Goal: Task Accomplishment & Management: Complete application form

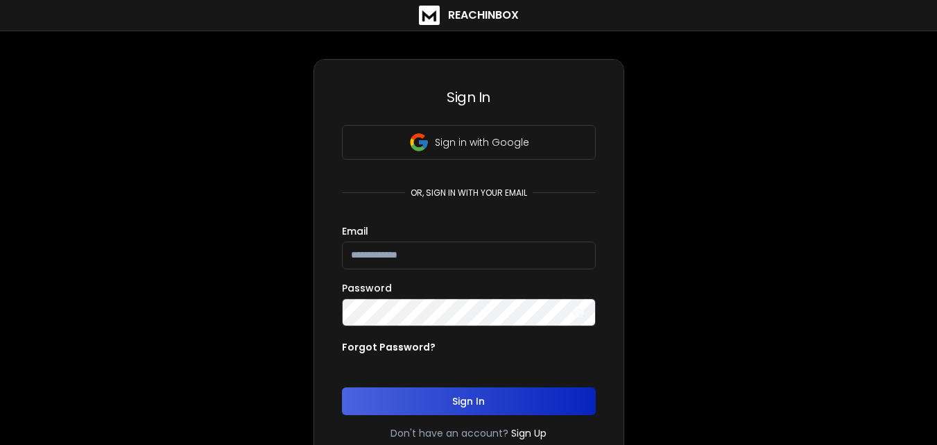
click at [402, 253] on input "email" at bounding box center [469, 255] width 254 height 28
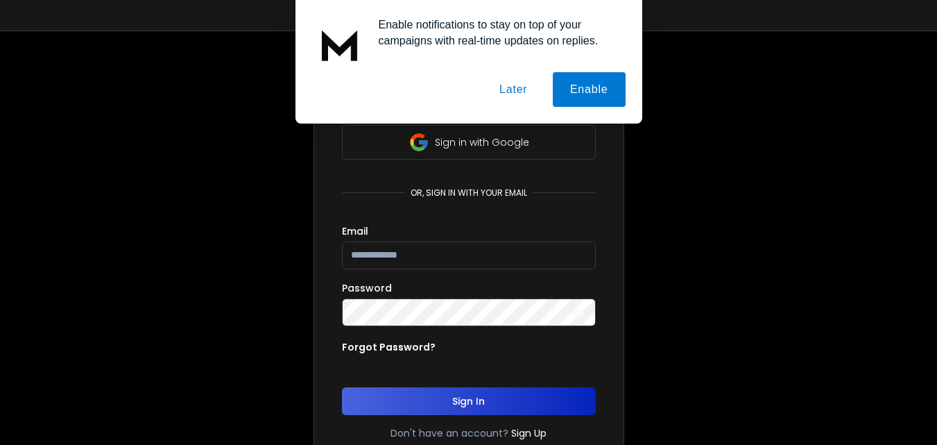
click at [393, 257] on input "email" at bounding box center [469, 255] width 254 height 28
paste input "**********"
type input "**********"
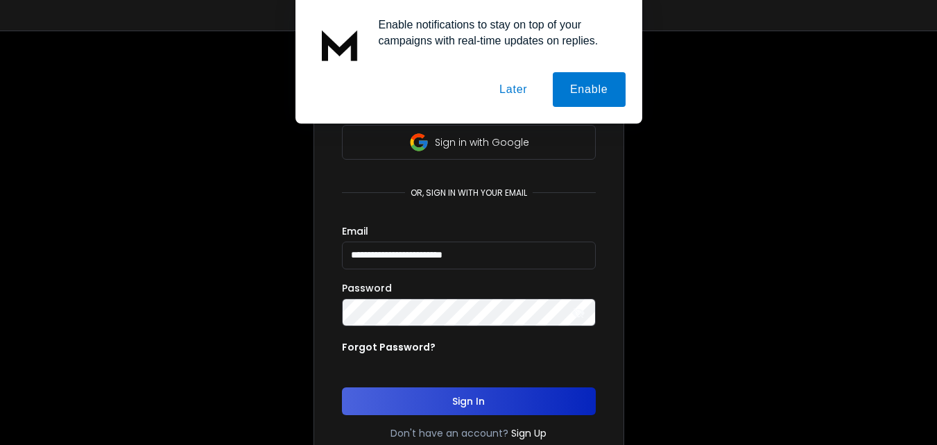
drag, startPoint x: 477, startPoint y: 396, endPoint x: 484, endPoint y: 398, distance: 7.2
click at [477, 398] on button "Sign In" at bounding box center [469, 401] width 254 height 28
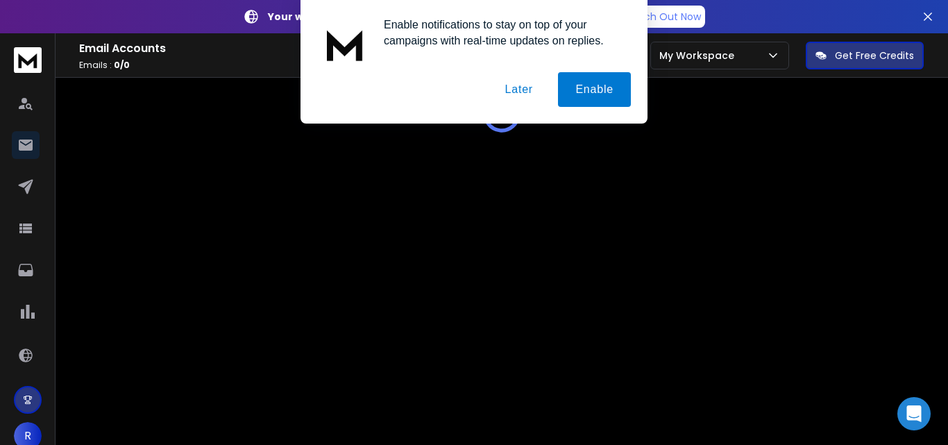
click at [514, 89] on button "Later" at bounding box center [518, 89] width 62 height 35
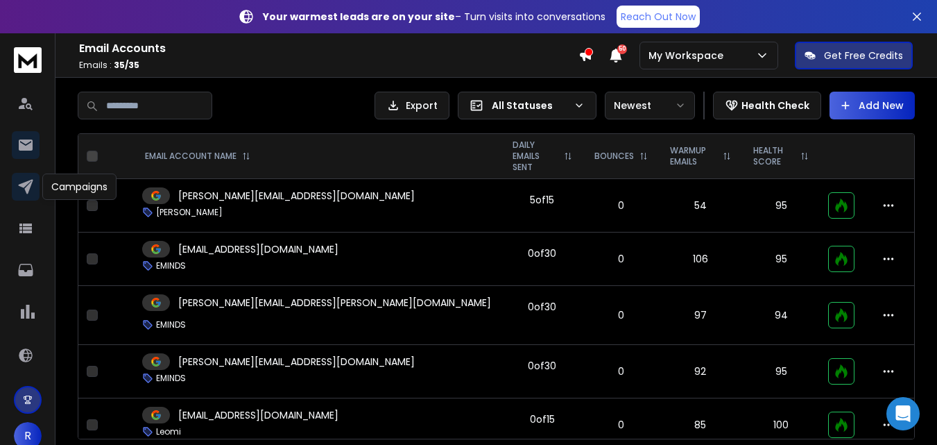
click at [26, 194] on icon at bounding box center [25, 186] width 17 height 17
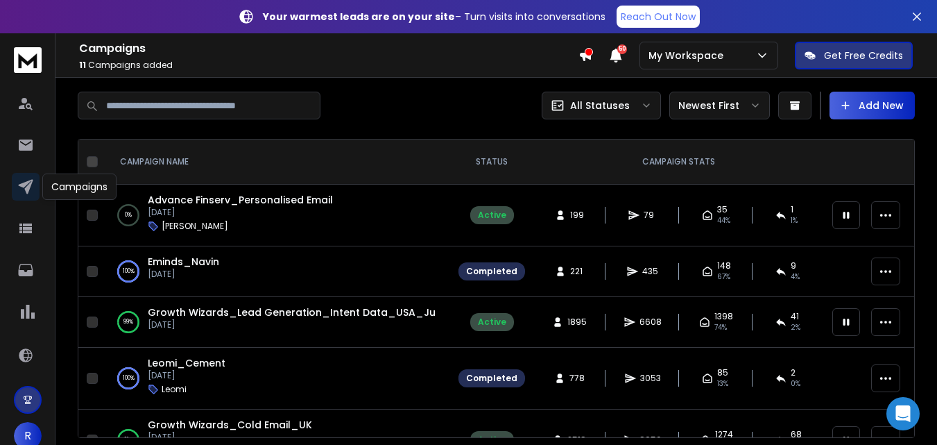
click at [236, 197] on span "Advance Finserv_Personalised Email" at bounding box center [240, 200] width 185 height 14
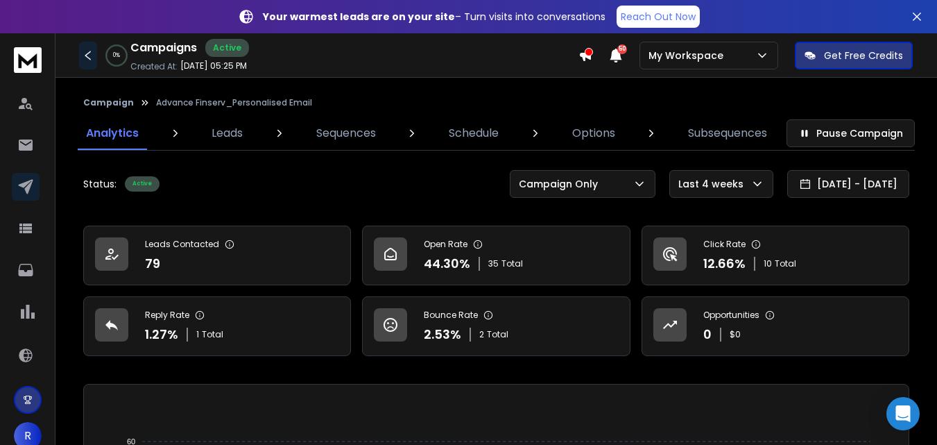
click at [83, 48] on button at bounding box center [88, 56] width 18 height 28
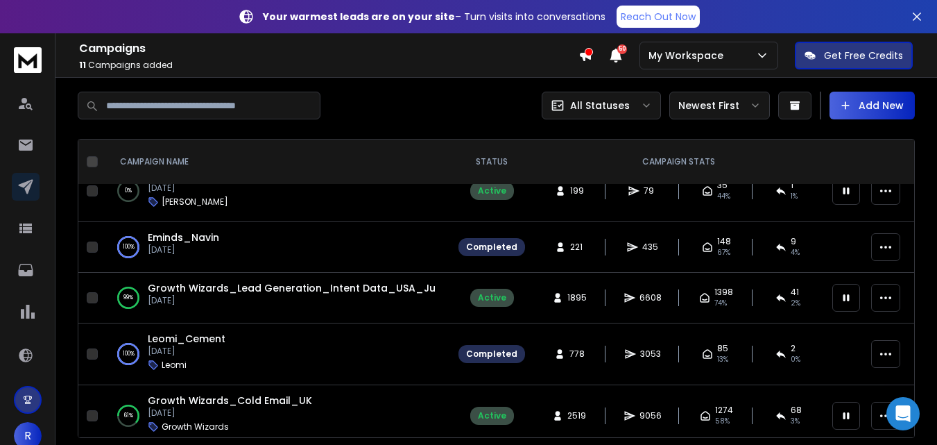
scroll to position [46, 0]
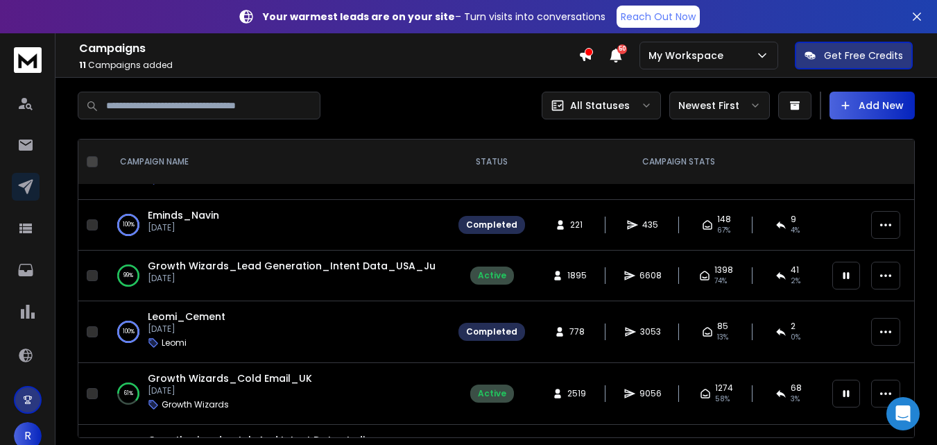
click at [181, 90] on div "Campaigns 11 Campaigns Added All Statuses Newest First Add New CAMPAIGN NAME ST…" at bounding box center [496, 265] width 882 height 374
click at [185, 103] on input at bounding box center [199, 106] width 243 height 28
paste input "**********"
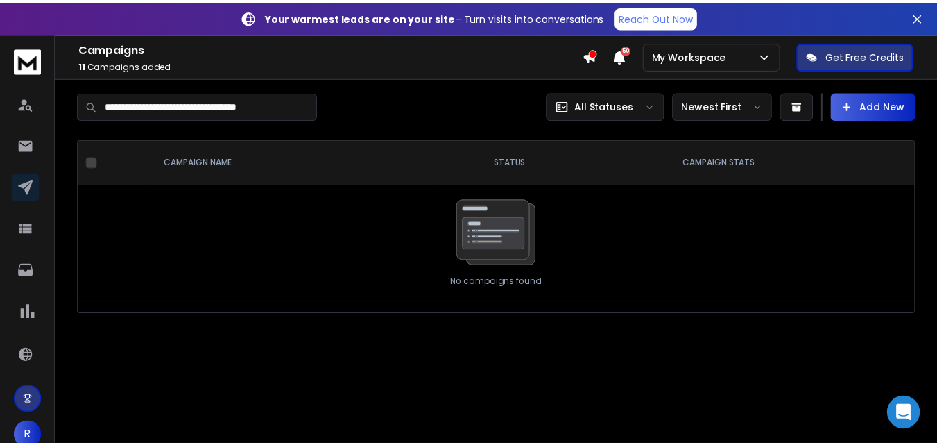
scroll to position [0, 0]
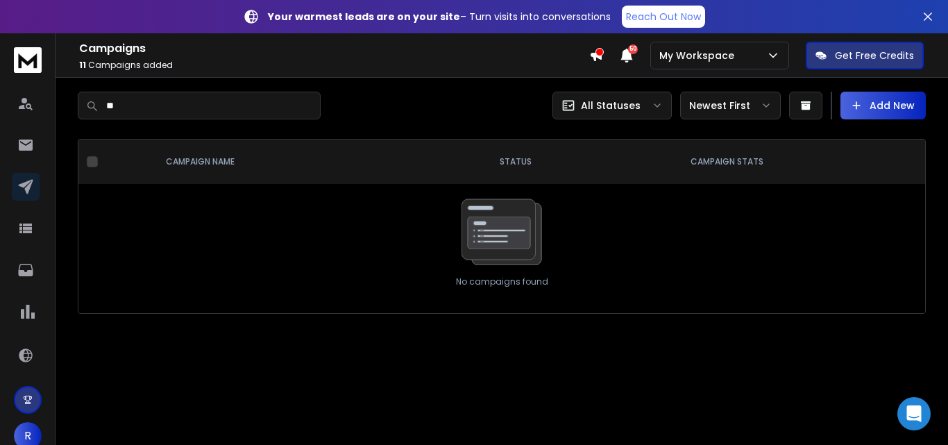
type input "*"
click at [370, 92] on div at bounding box center [290, 106] width 424 height 28
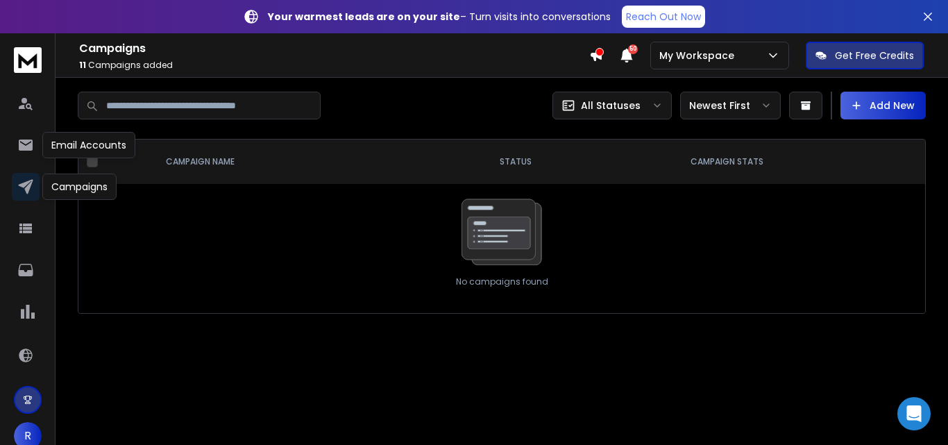
click at [24, 189] on icon at bounding box center [25, 186] width 17 height 17
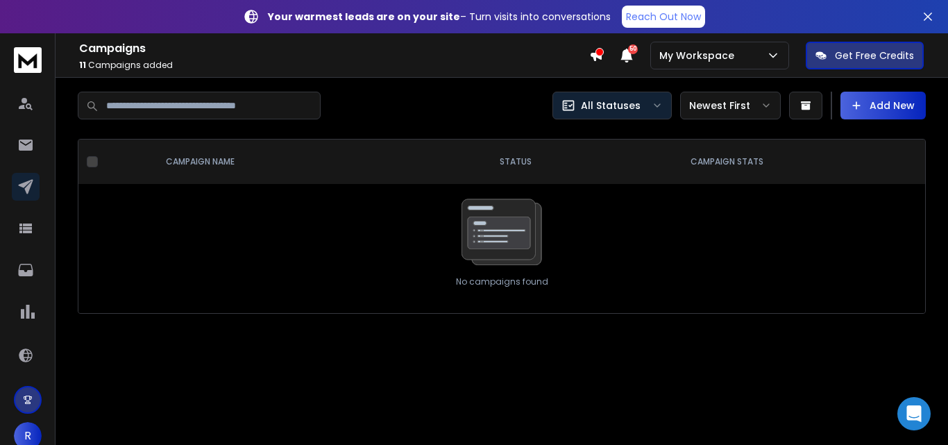
click at [599, 97] on button "All Statuses" at bounding box center [611, 106] width 119 height 28
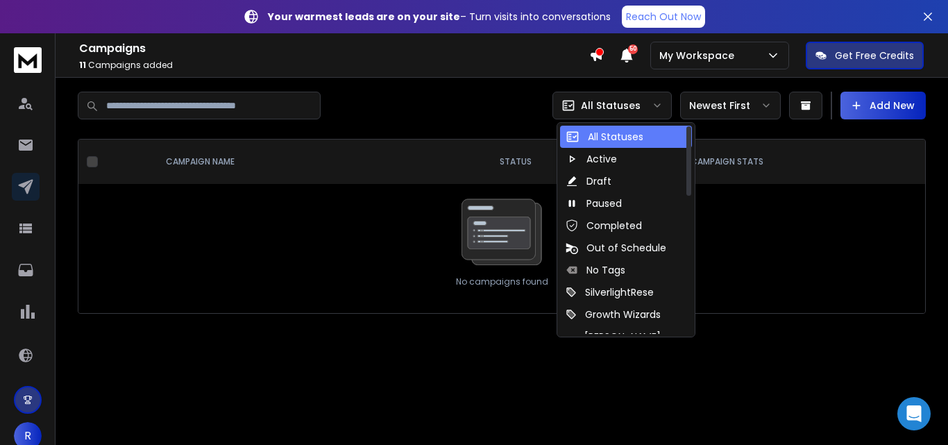
click at [603, 132] on div "All Statuses" at bounding box center [604, 137] width 78 height 14
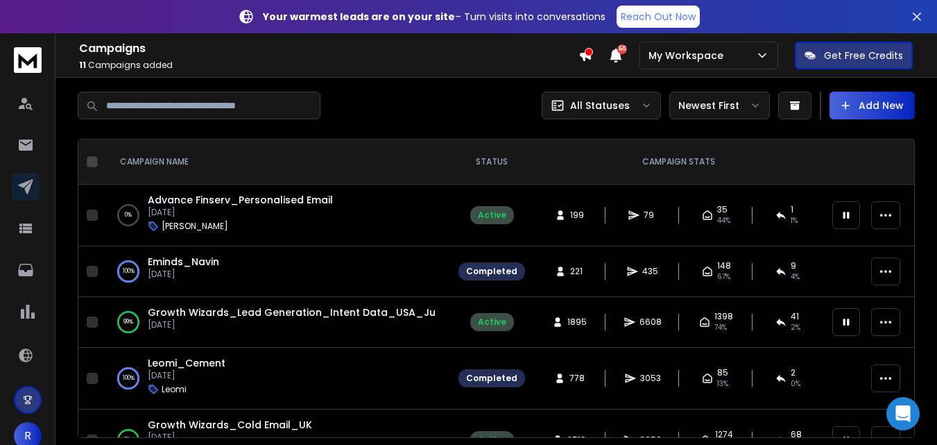
click at [882, 210] on icon "button" at bounding box center [886, 215] width 14 height 14
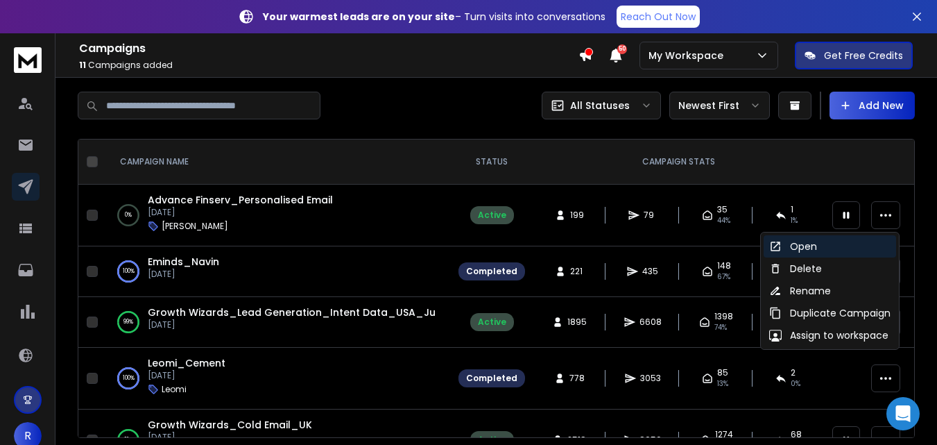
click at [275, 197] on span "Advance Finserv_Personalised Email" at bounding box center [240, 200] width 185 height 14
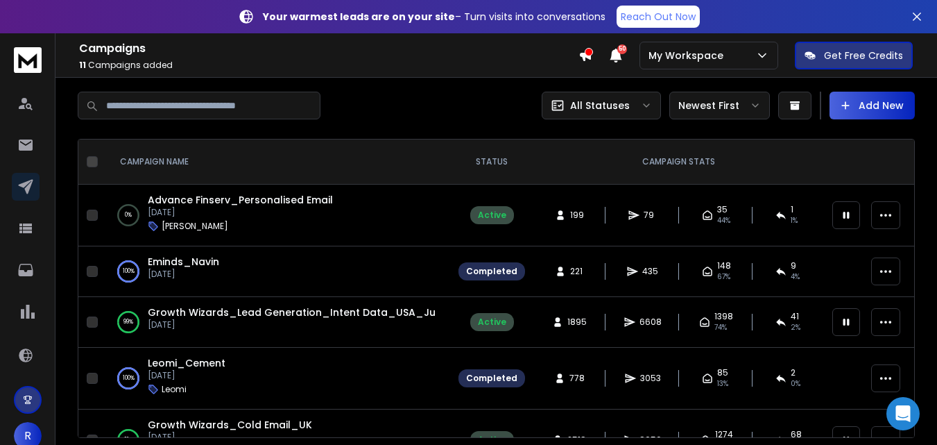
click at [275, 197] on span "Advance Finserv_Personalised Email" at bounding box center [240, 200] width 185 height 14
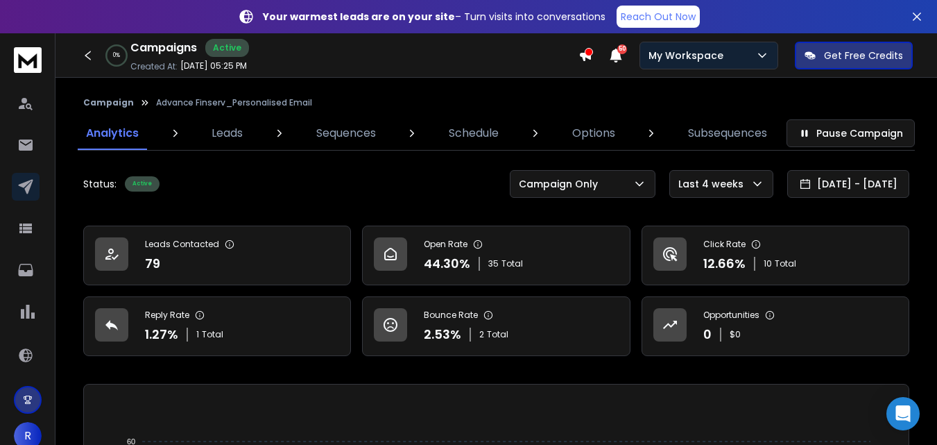
click at [701, 56] on p "My Workspace" at bounding box center [689, 56] width 80 height 14
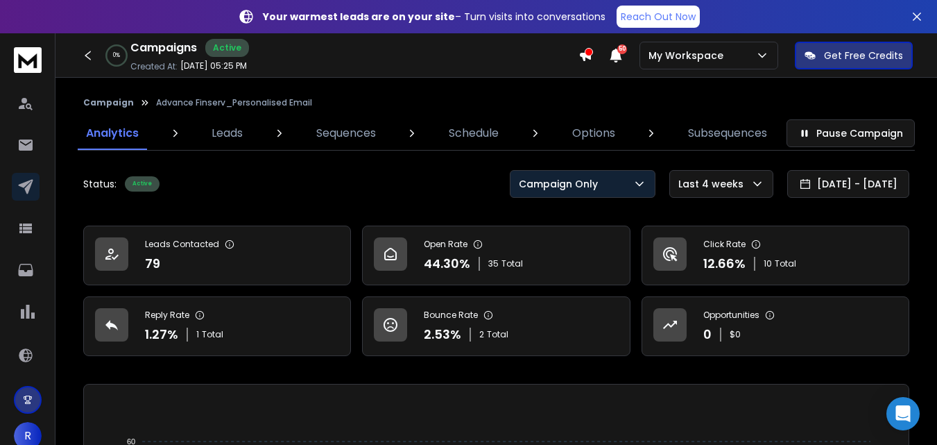
click at [524, 182] on p "Campaign Only" at bounding box center [561, 184] width 85 height 14
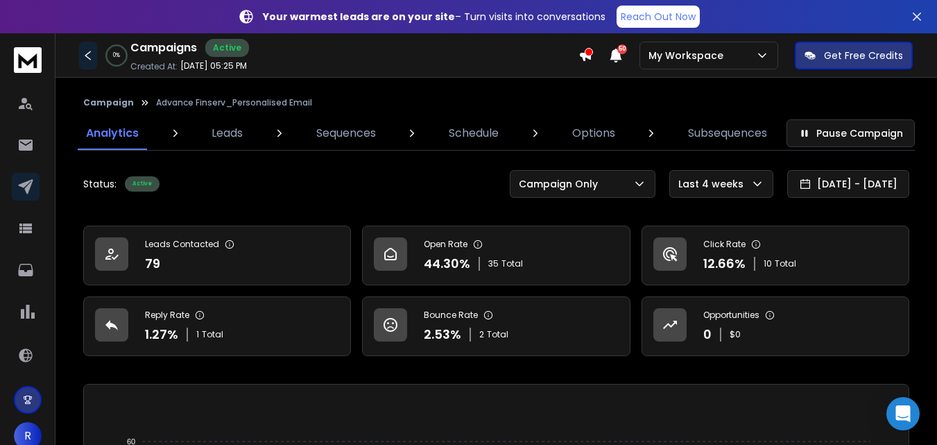
click at [87, 59] on icon at bounding box center [88, 55] width 12 height 12
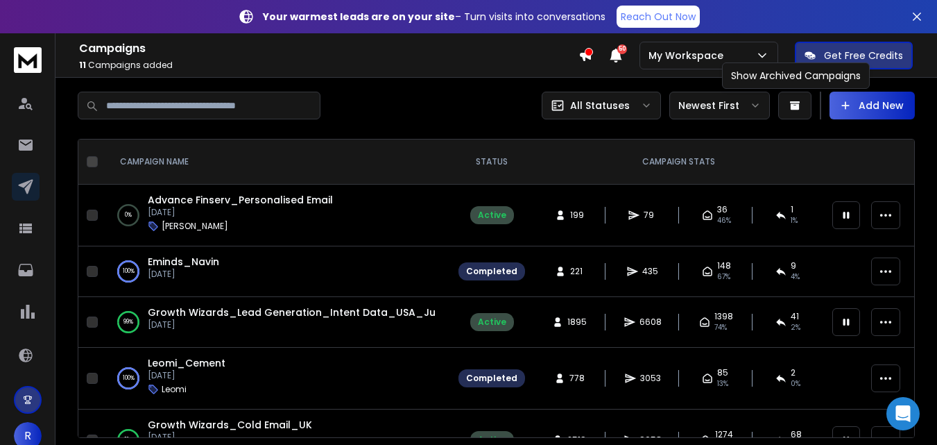
click at [710, 107] on button "Newest First" at bounding box center [719, 106] width 101 height 28
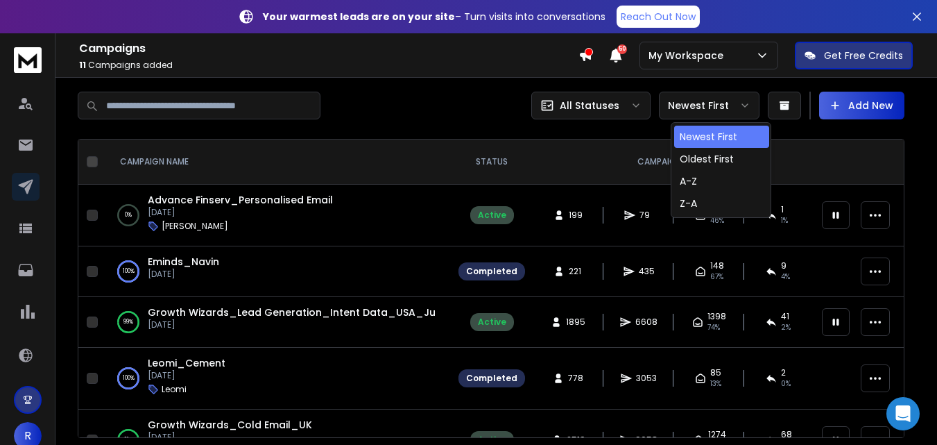
click at [710, 107] on button "Newest First" at bounding box center [709, 106] width 101 height 28
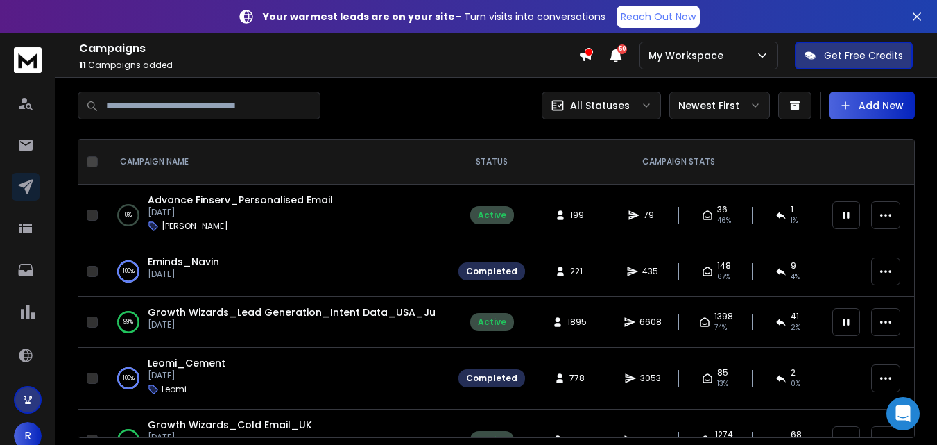
click at [895, 105] on button "Add New" at bounding box center [872, 106] width 85 height 28
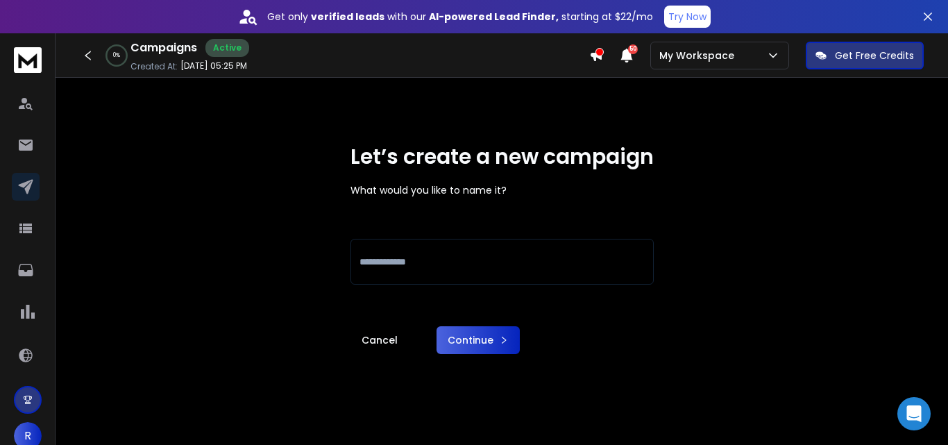
click at [438, 257] on input at bounding box center [501, 262] width 303 height 46
paste input "**********"
type input "**********"
click at [476, 339] on button "Continue" at bounding box center [477, 340] width 83 height 28
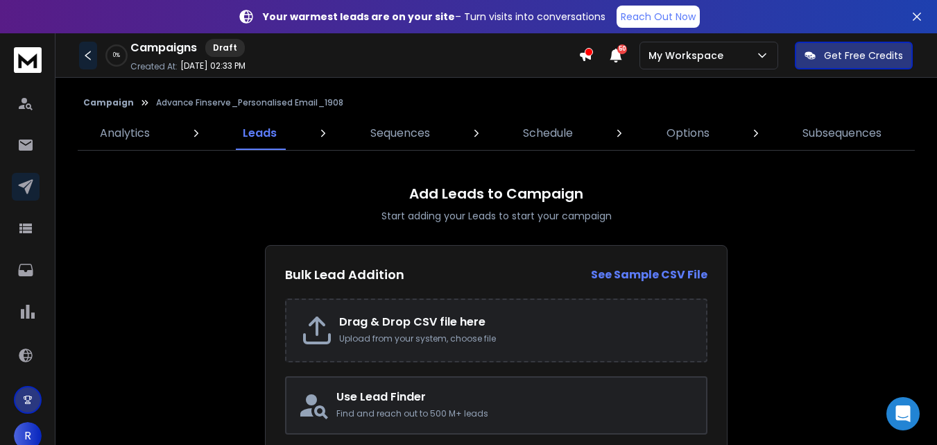
click at [92, 57] on icon at bounding box center [88, 55] width 12 height 12
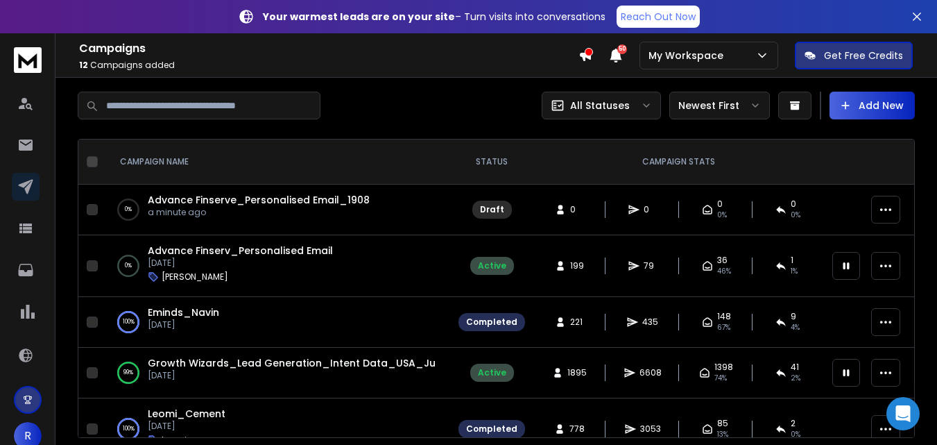
click at [200, 248] on span "Advance Finserv_Personalised Email" at bounding box center [240, 250] width 185 height 14
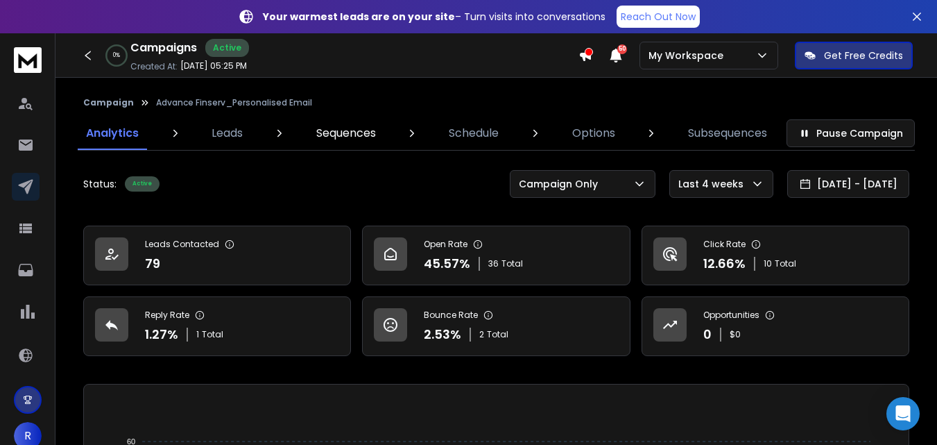
click at [373, 136] on p "Sequences" at bounding box center [346, 133] width 60 height 17
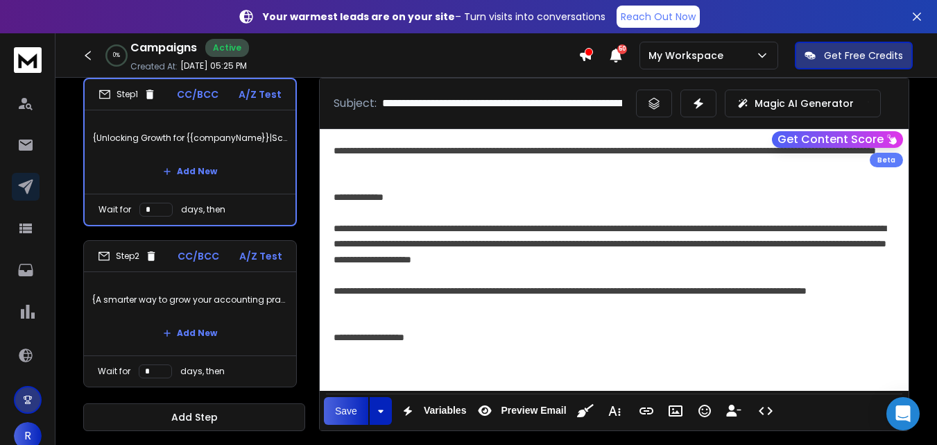
scroll to position [98, 0]
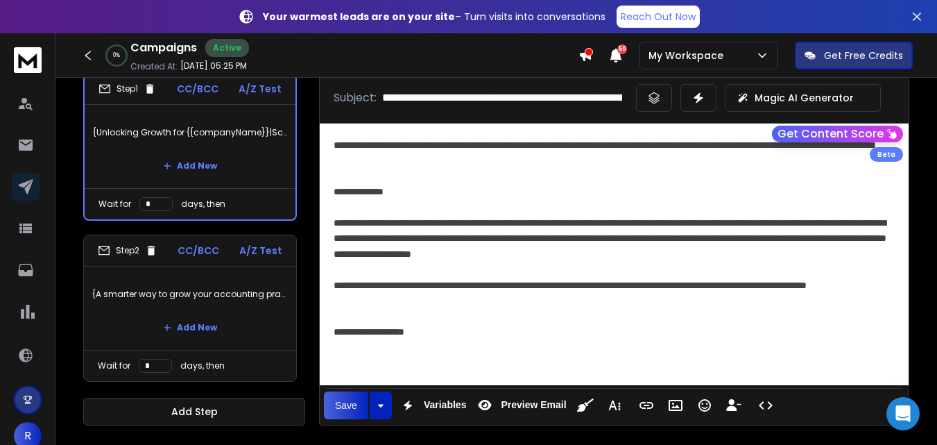
click at [390, 332] on div "**********" at bounding box center [614, 331] width 561 height 15
click at [514, 407] on span "Preview Email" at bounding box center [533, 405] width 71 height 12
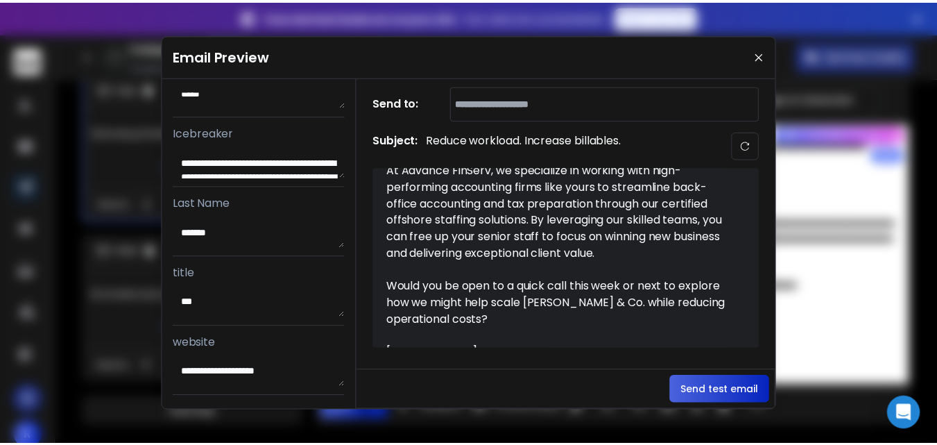
scroll to position [182, 0]
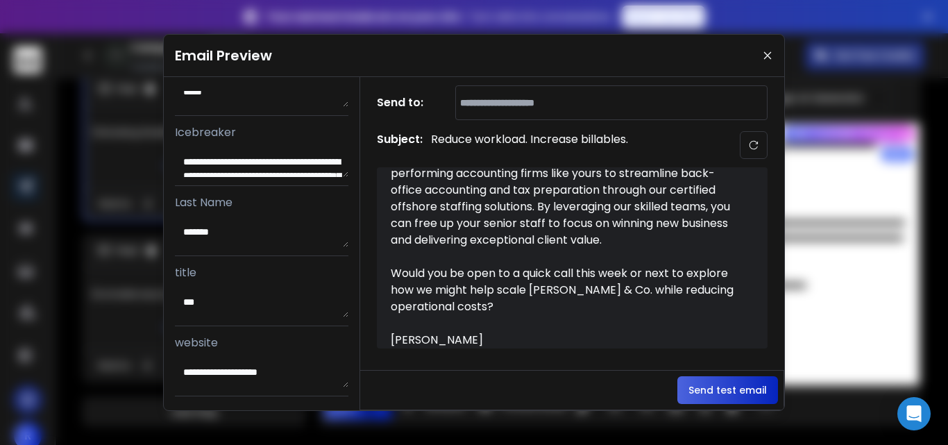
click at [768, 53] on icon at bounding box center [767, 55] width 11 height 11
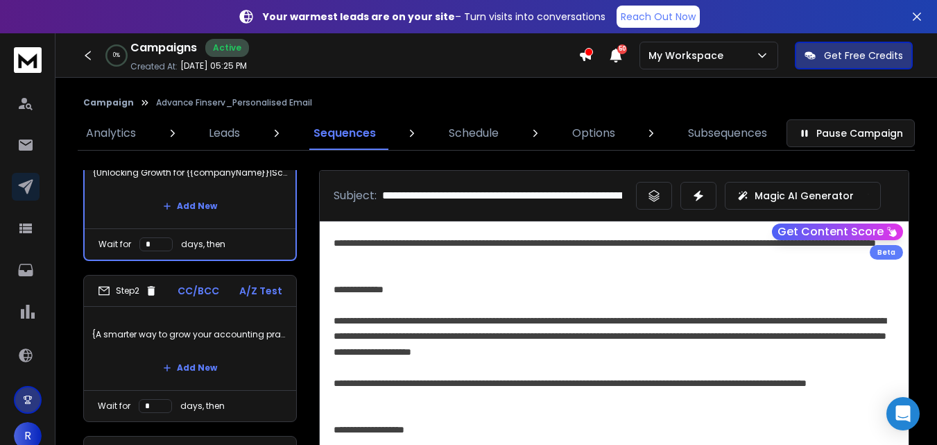
scroll to position [128, 0]
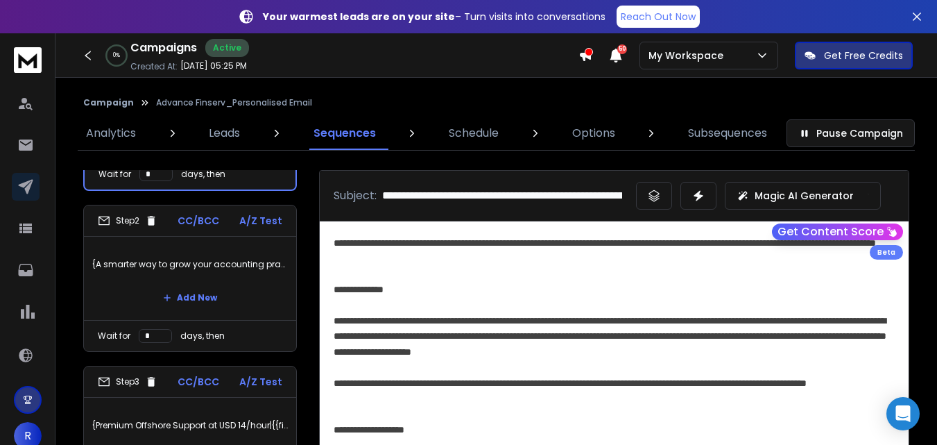
click at [216, 268] on p "{A smarter way to grow your accounting practice|The offshore advantage for {{co…" at bounding box center [190, 264] width 196 height 39
type input "**********"
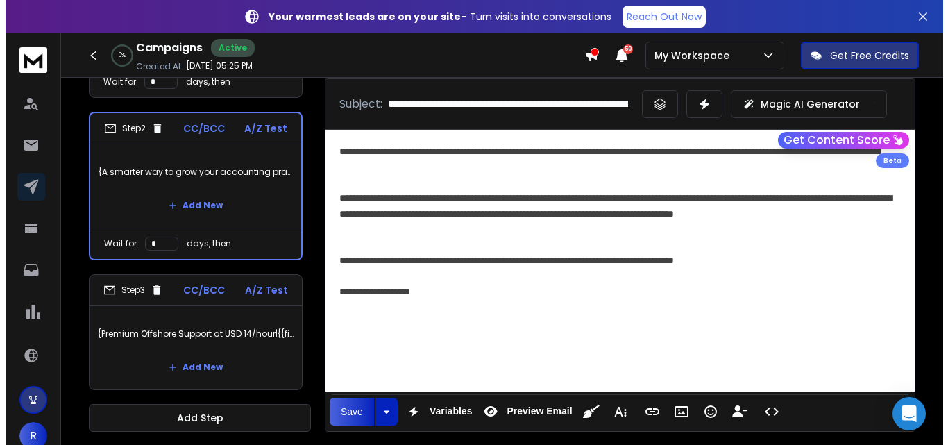
scroll to position [98, 0]
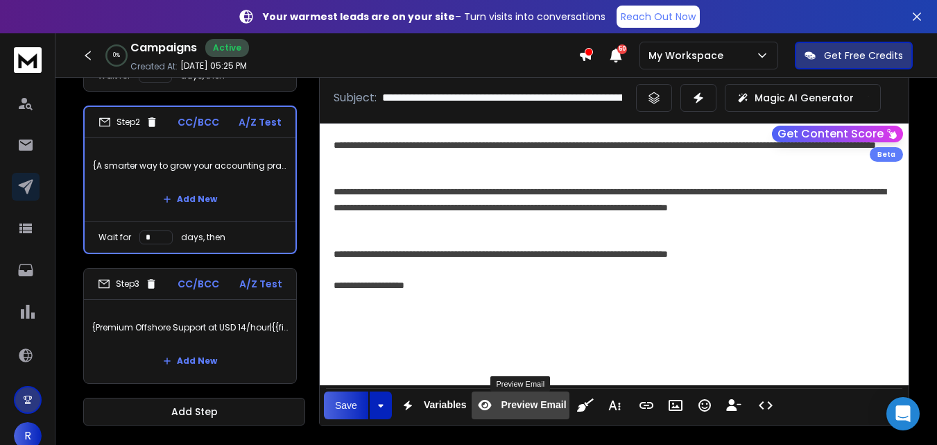
click at [515, 403] on span "Preview Email" at bounding box center [533, 405] width 71 height 12
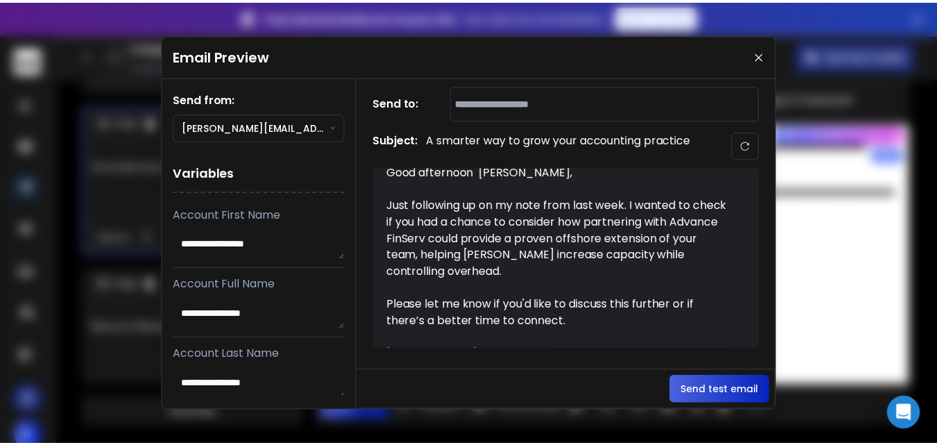
scroll to position [33, 0]
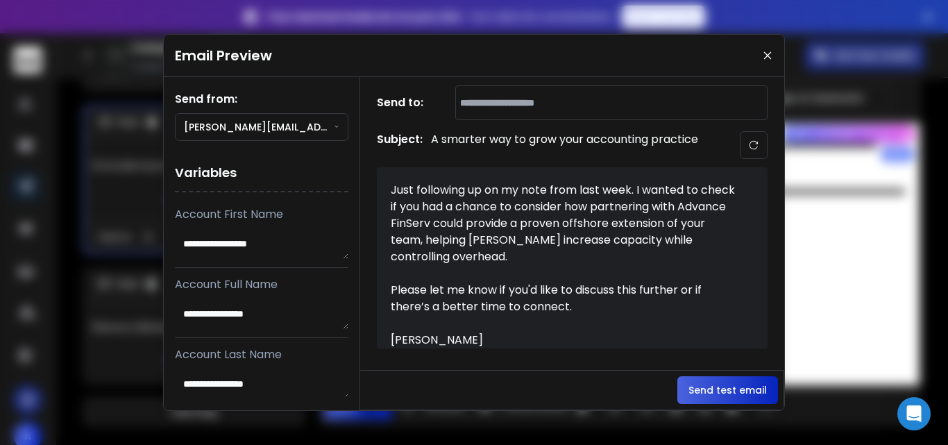
click at [767, 55] on icon at bounding box center [768, 56] width 8 height 8
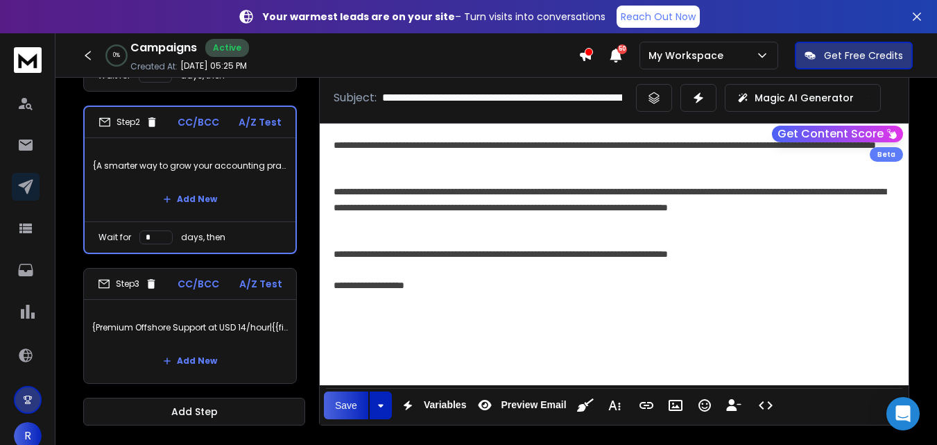
click at [77, 55] on div "0 % Campaigns Active Created At: Aug 13, 2025, 05:25 PM 50 My Workspace Get Fre…" at bounding box center [468, 55] width 937 height 44
click at [85, 56] on icon at bounding box center [88, 55] width 12 height 12
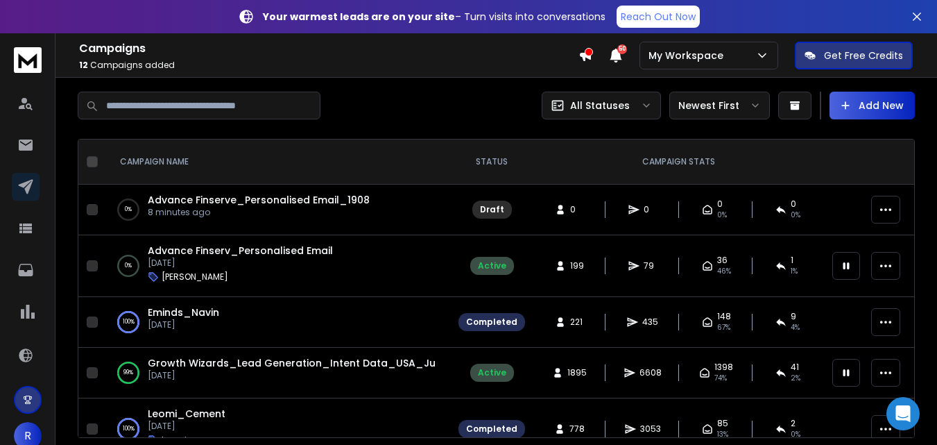
click at [251, 190] on td "0 % Advance Finserve_Personalised Email_1908 8 minutes ago" at bounding box center [276, 210] width 347 height 51
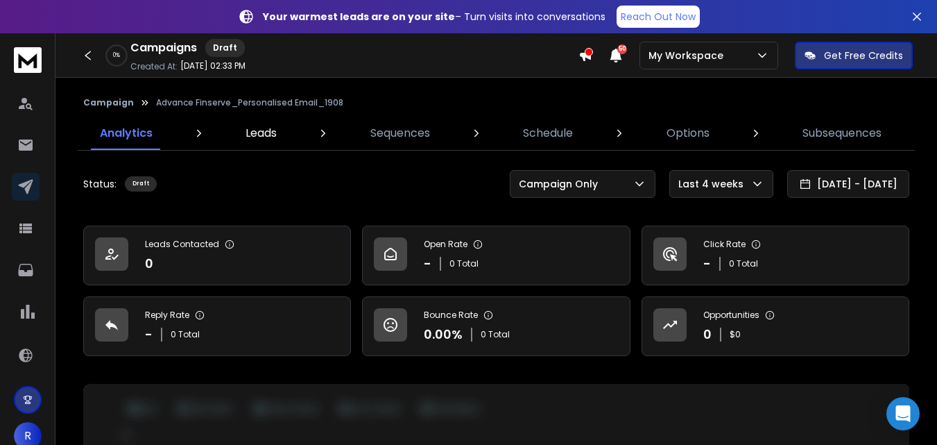
click at [275, 129] on p "Leads" at bounding box center [261, 133] width 31 height 17
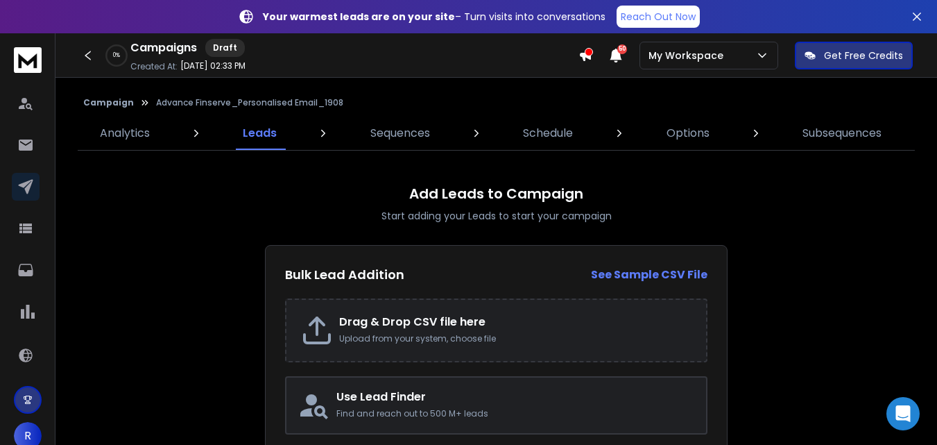
click at [423, 325] on h2 "Drag & Drop CSV file here" at bounding box center [515, 322] width 353 height 17
type input "**********"
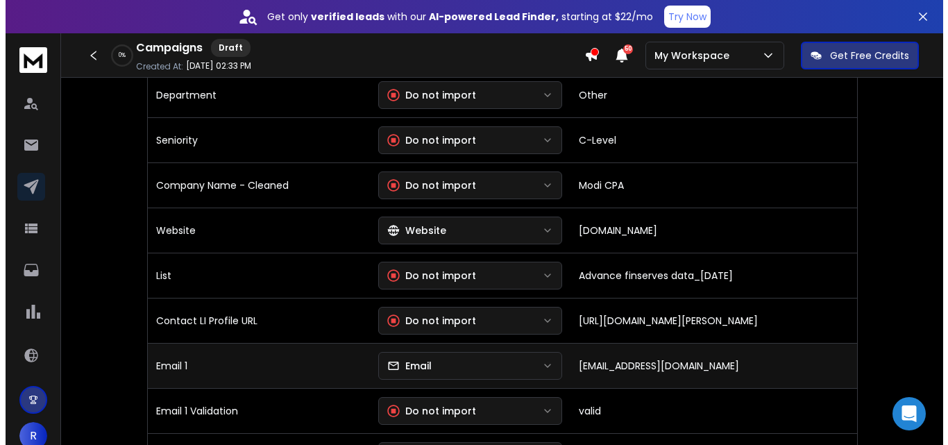
scroll to position [555, 0]
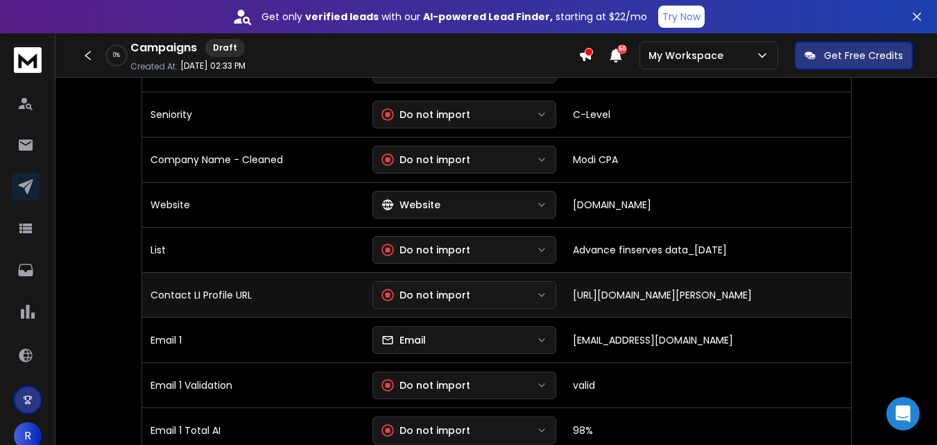
click at [459, 298] on div "Do not import" at bounding box center [426, 295] width 89 height 14
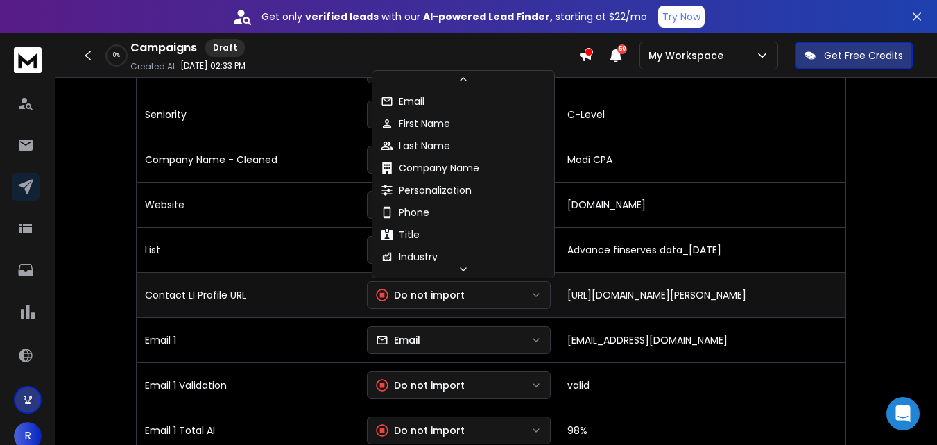
click at [459, 298] on div "Do not import" at bounding box center [420, 295] width 89 height 14
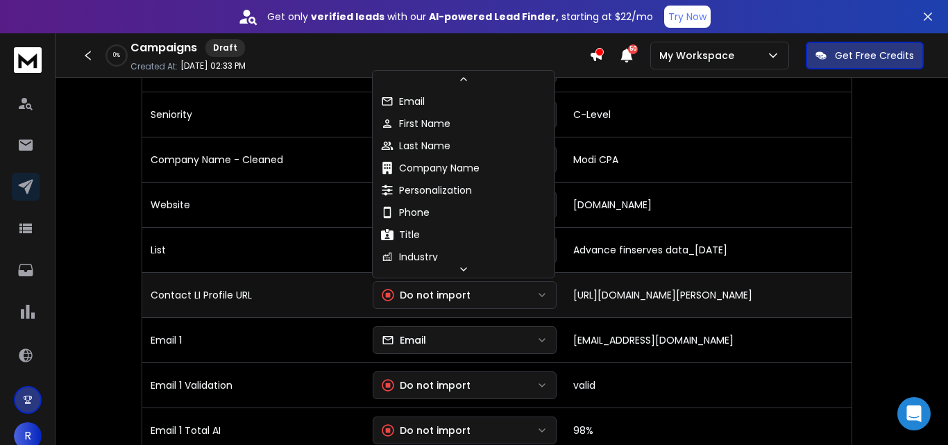
scroll to position [140, 0]
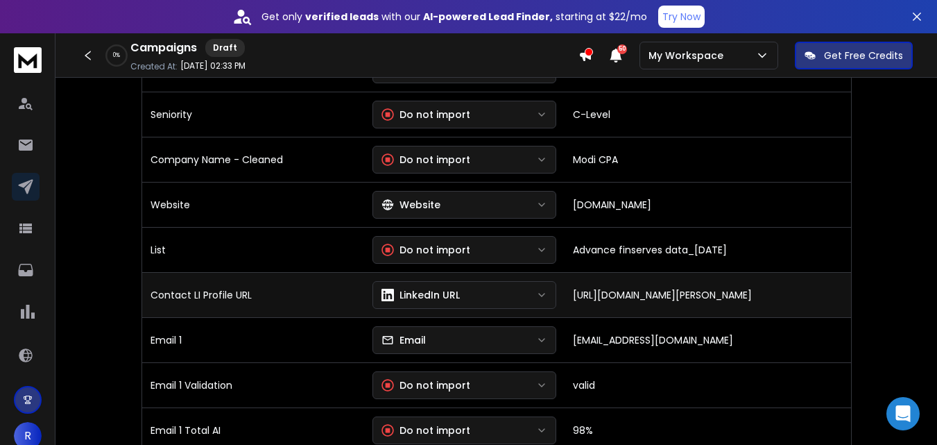
click at [429, 291] on div "LinkedIn URL" at bounding box center [421, 295] width 78 height 14
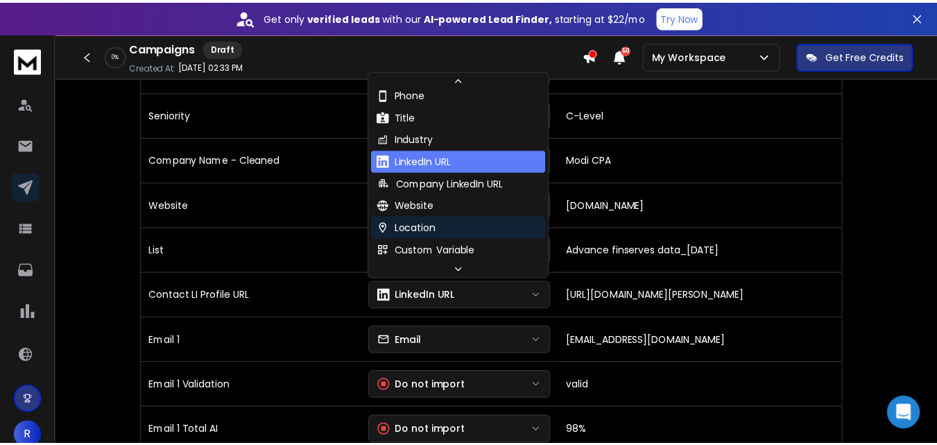
scroll to position [126, 0]
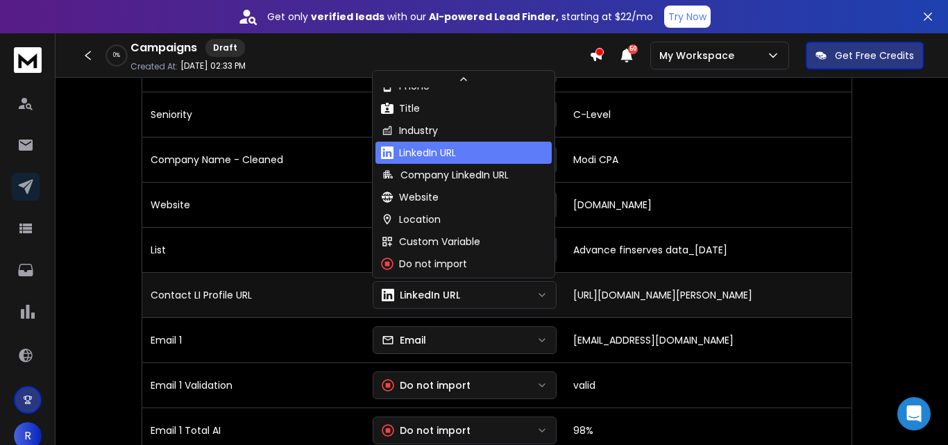
click at [450, 298] on div "LinkedIn URL" at bounding box center [421, 295] width 78 height 14
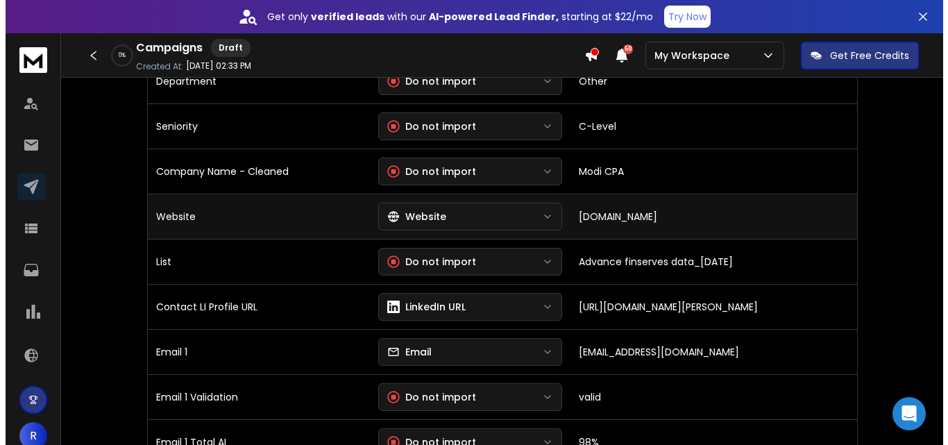
scroll to position [555, 0]
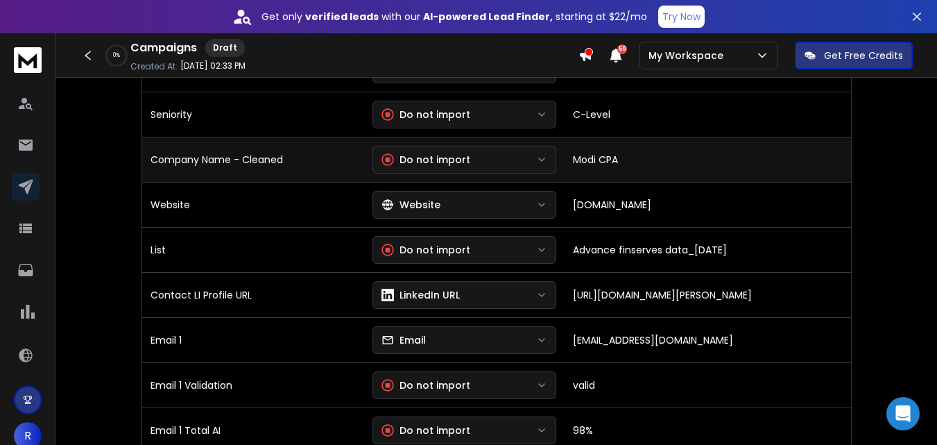
click at [430, 160] on div "Do not import" at bounding box center [426, 160] width 89 height 14
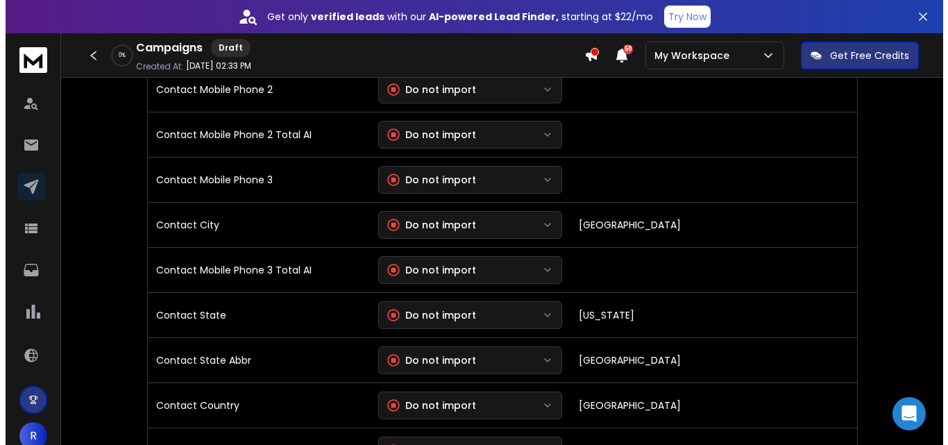
scroll to position [1573, 0]
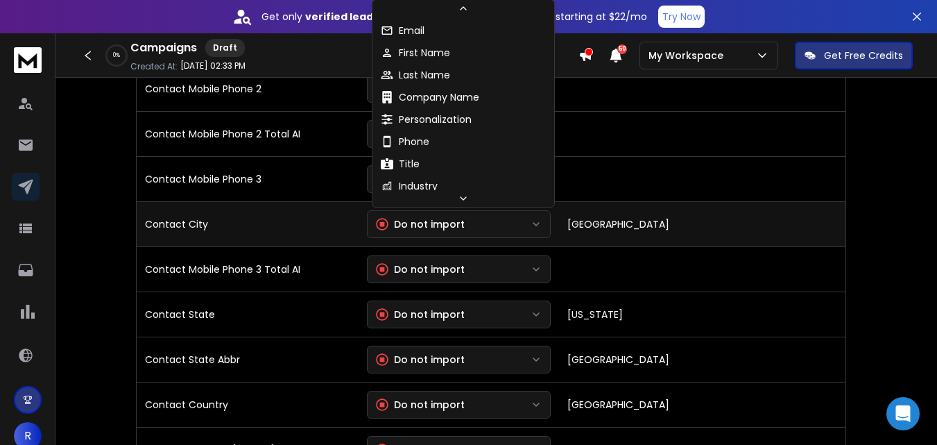
click at [441, 220] on div "Do not import" at bounding box center [420, 224] width 89 height 14
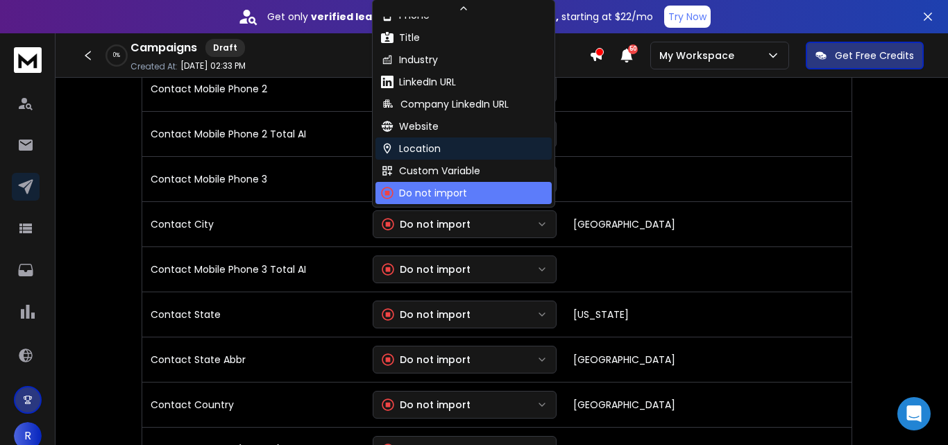
scroll to position [126, 0]
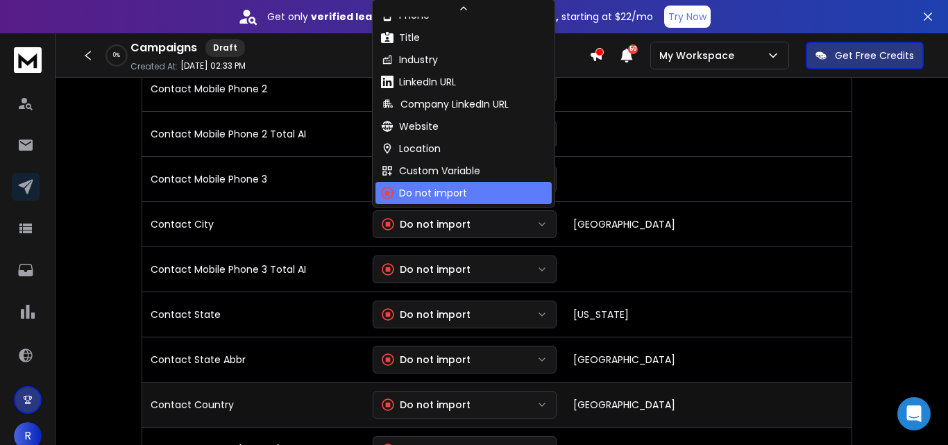
click at [441, 411] on div "Do not import" at bounding box center [426, 404] width 89 height 14
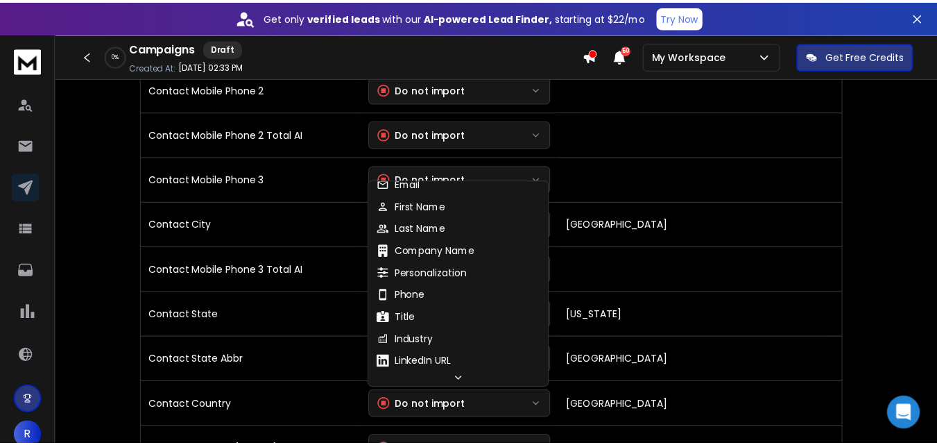
scroll to position [0, 0]
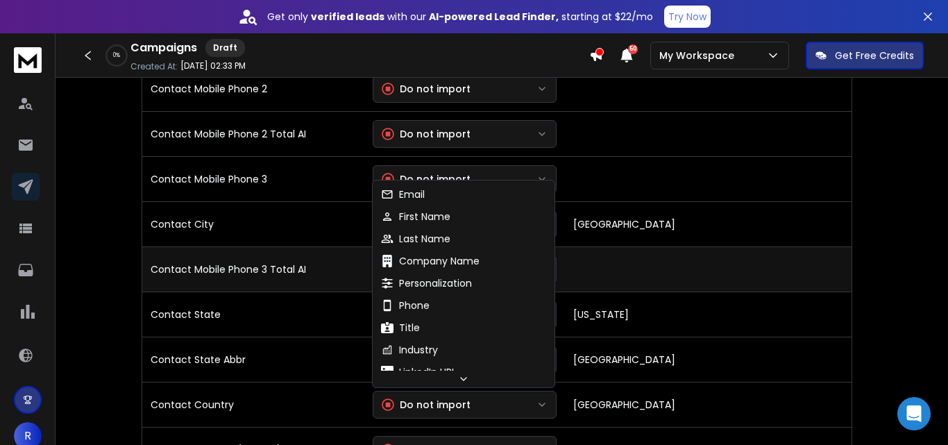
click at [620, 273] on td at bounding box center [708, 268] width 287 height 45
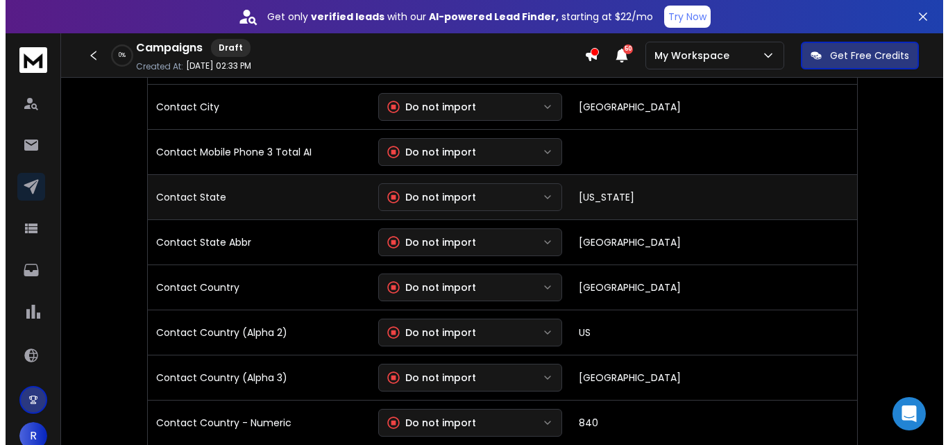
scroll to position [1734, 0]
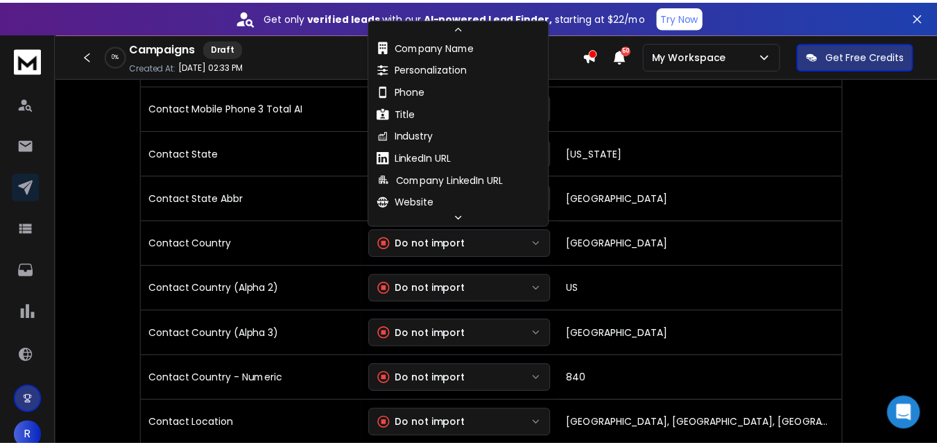
scroll to position [126, 0]
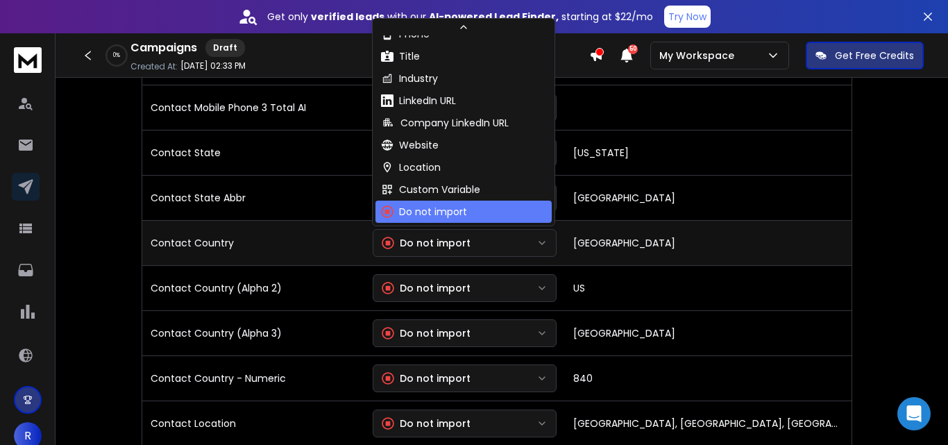
click at [658, 236] on td "United States" at bounding box center [708, 242] width 287 height 45
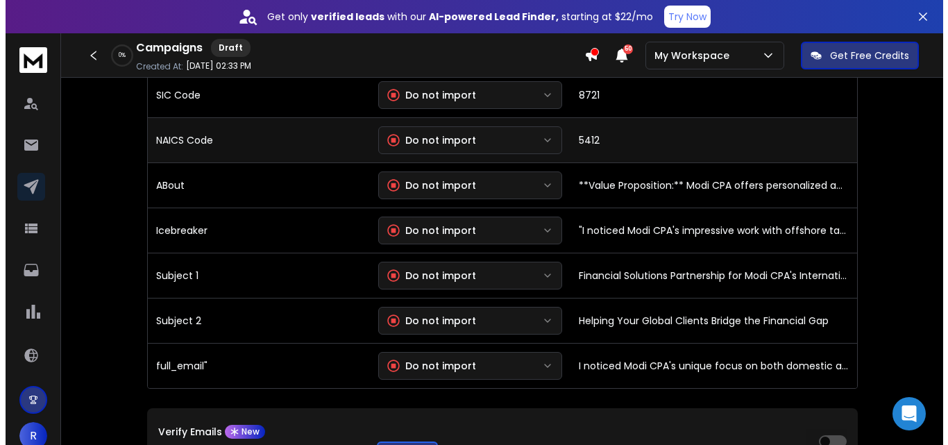
scroll to position [2936, 0]
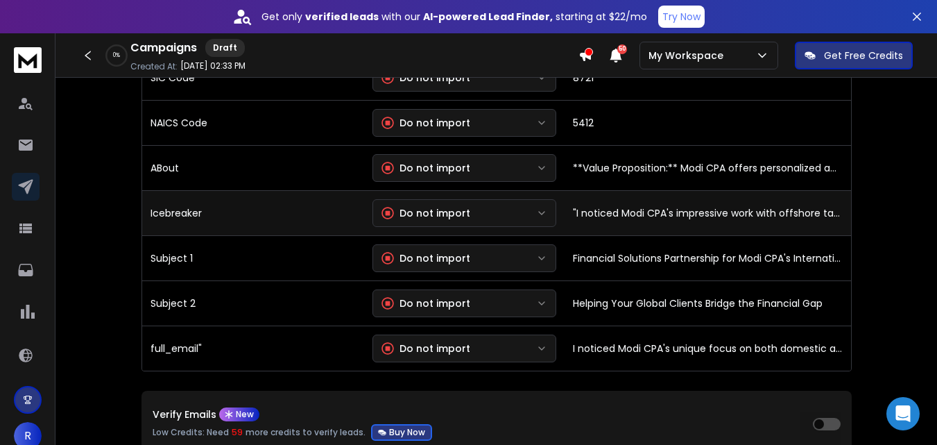
click at [481, 219] on button "Do not import" at bounding box center [465, 213] width 184 height 28
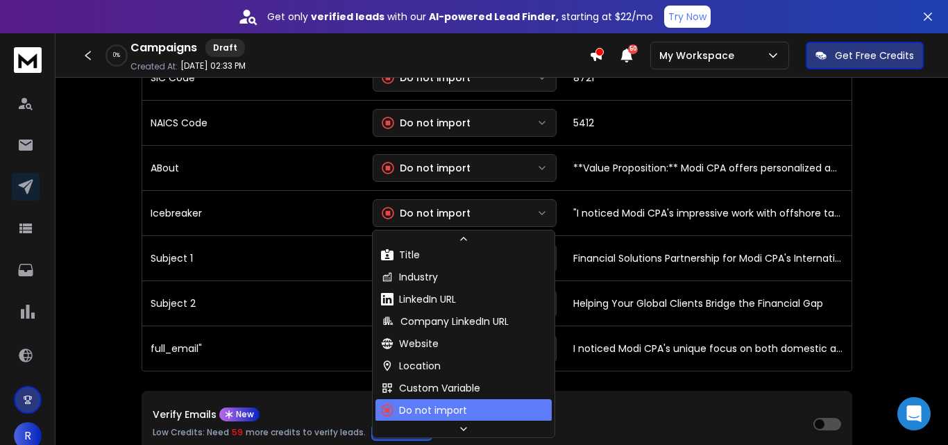
scroll to position [126, 0]
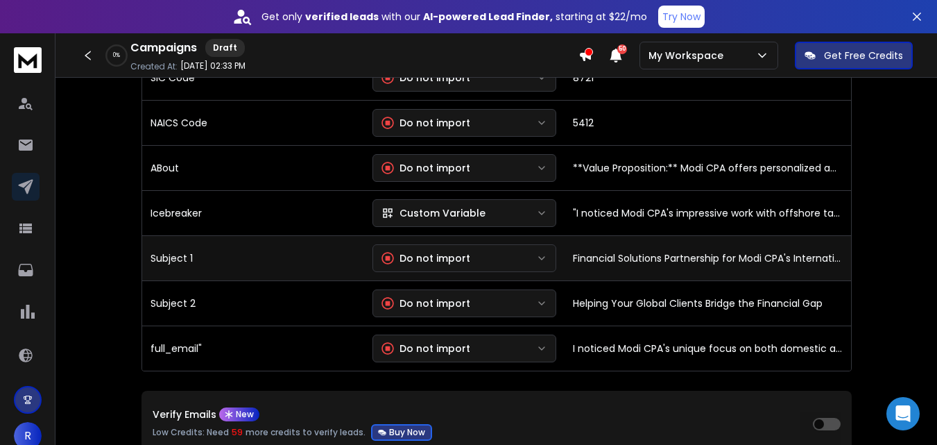
click at [453, 263] on div "Do not import" at bounding box center [426, 258] width 89 height 14
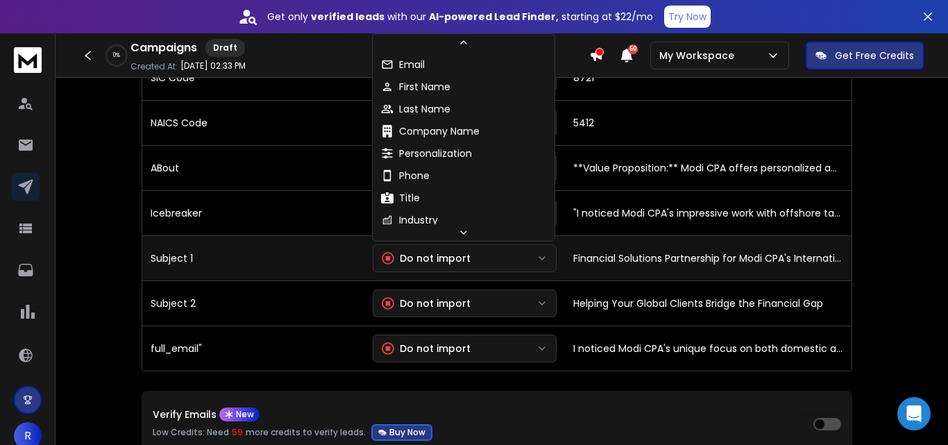
scroll to position [140, 0]
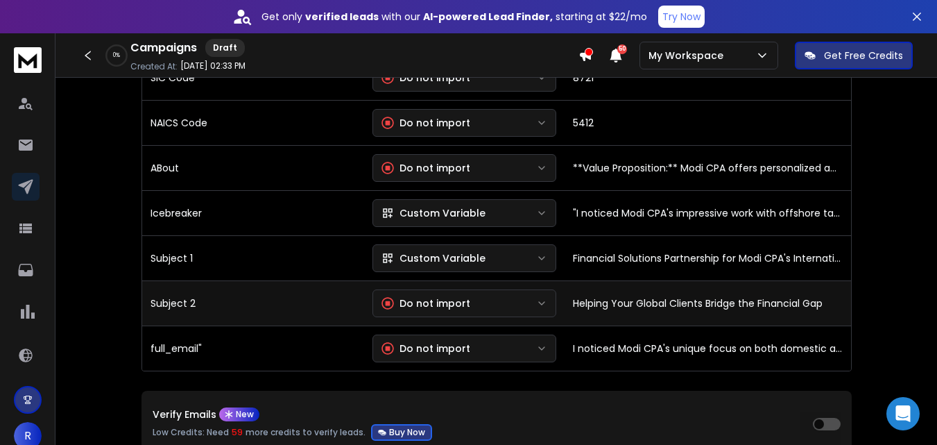
click at [452, 301] on div "Do not import" at bounding box center [426, 303] width 89 height 14
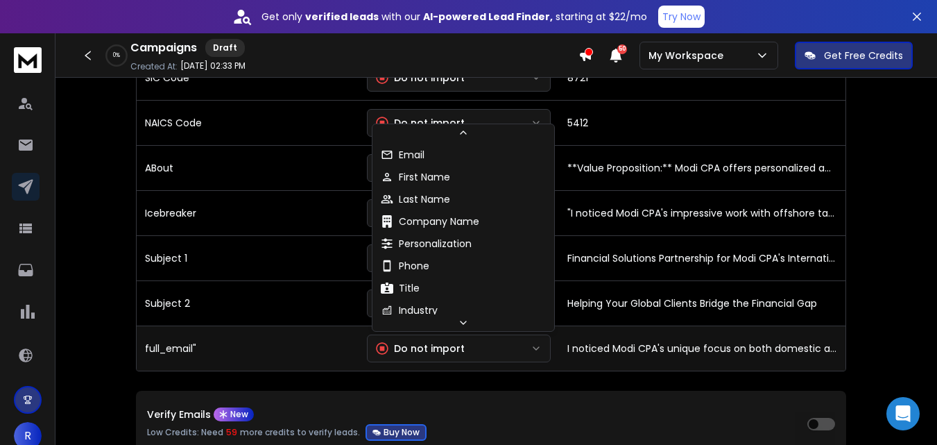
click at [469, 351] on button "Do not import" at bounding box center [459, 348] width 184 height 28
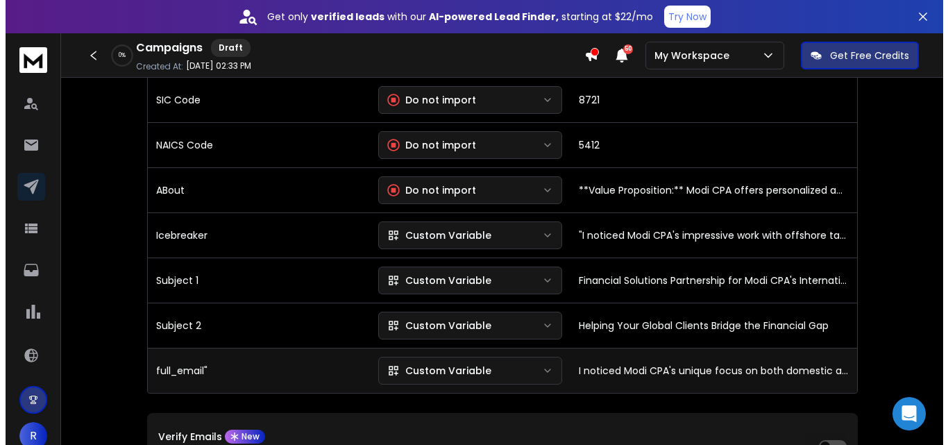
scroll to position [2891, 0]
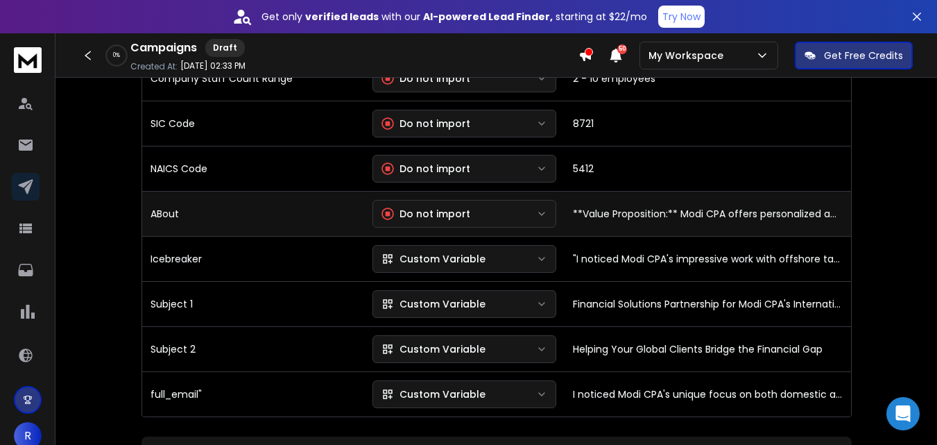
click at [472, 212] on button "Do not import" at bounding box center [465, 214] width 184 height 28
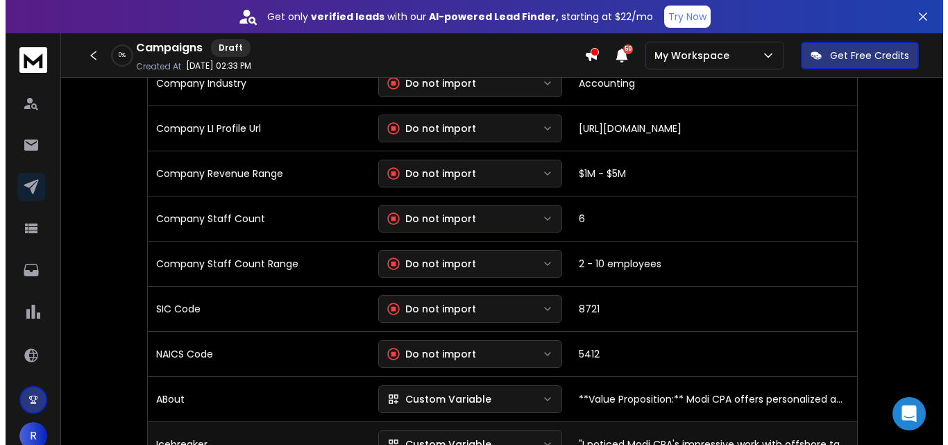
scroll to position [2683, 0]
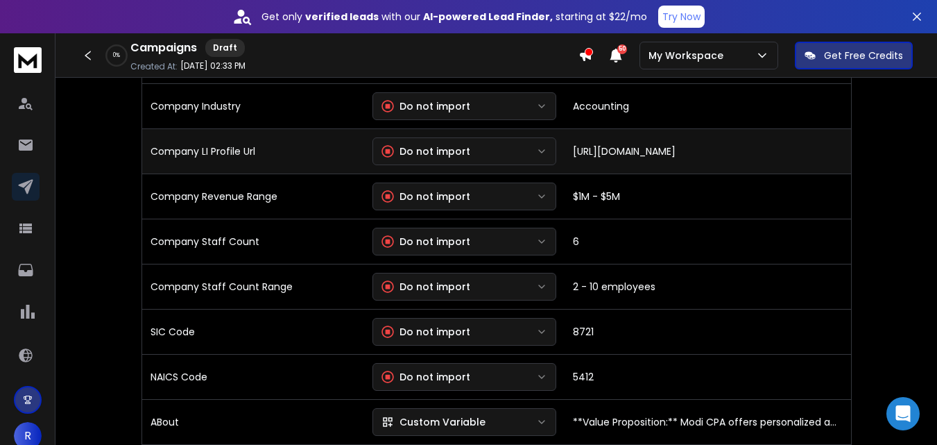
click at [475, 153] on button "Do not import" at bounding box center [465, 151] width 184 height 28
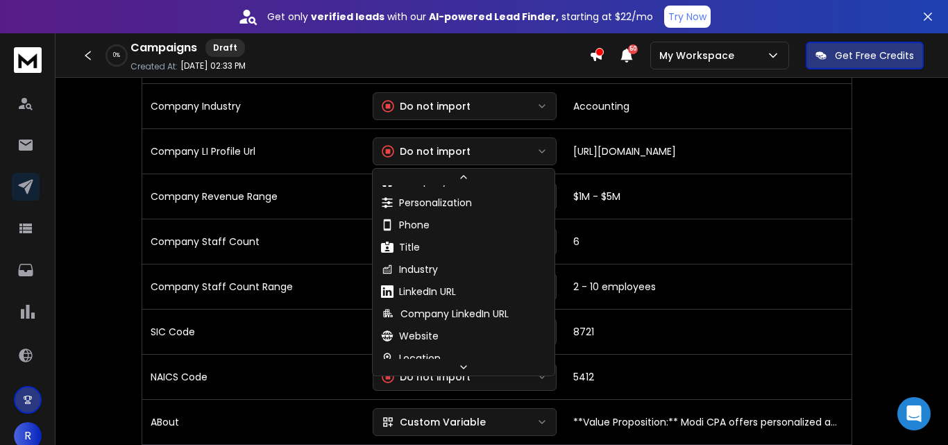
scroll to position [92, 0]
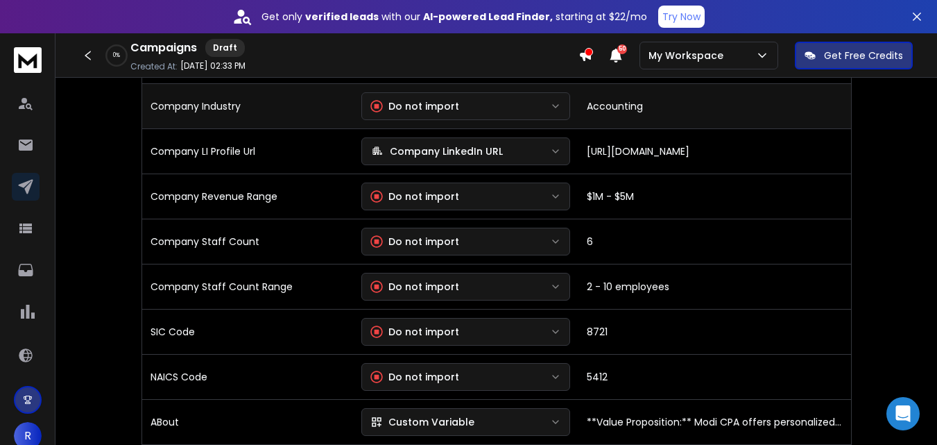
click at [436, 100] on div "Do not import" at bounding box center [414, 106] width 89 height 14
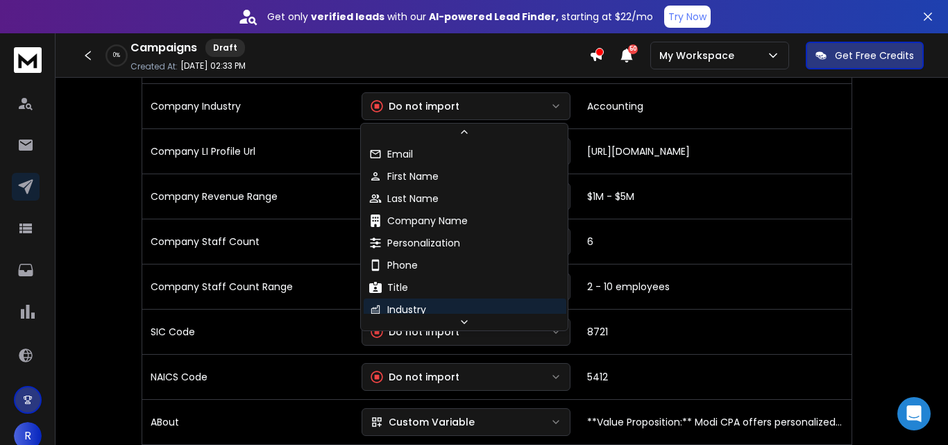
scroll to position [140, 0]
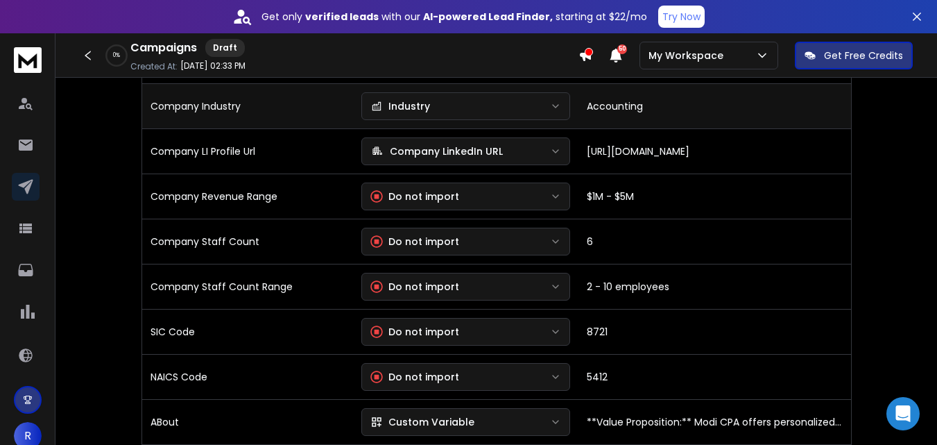
click at [519, 108] on button "Industry" at bounding box center [465, 106] width 209 height 28
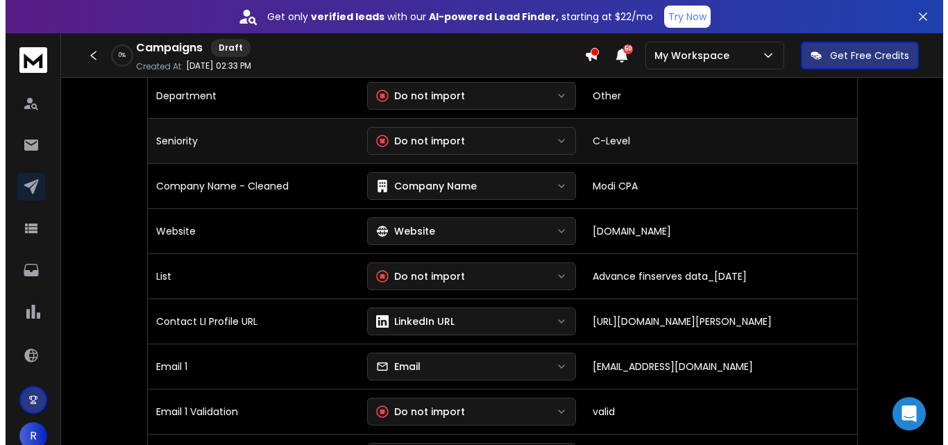
scroll to position [511, 0]
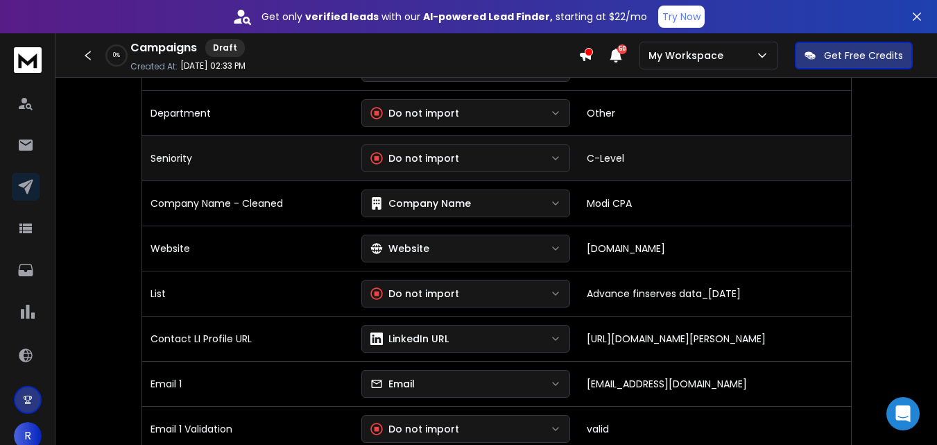
click at [428, 155] on div "Do not import" at bounding box center [414, 158] width 89 height 14
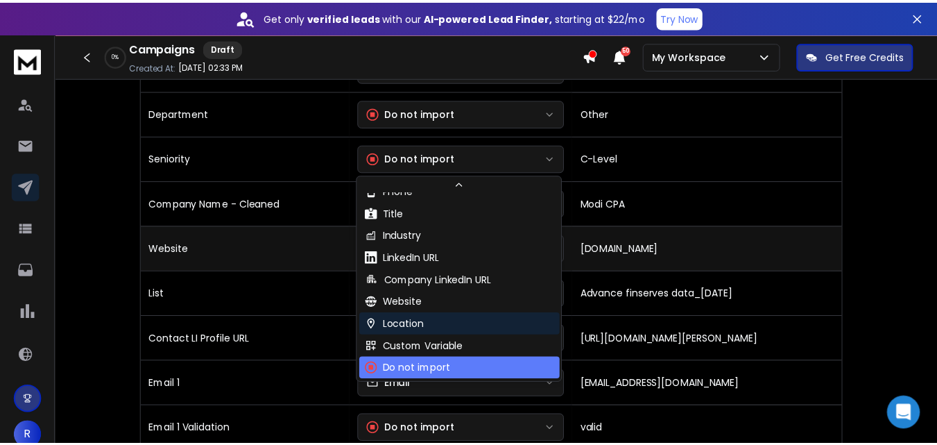
scroll to position [126, 0]
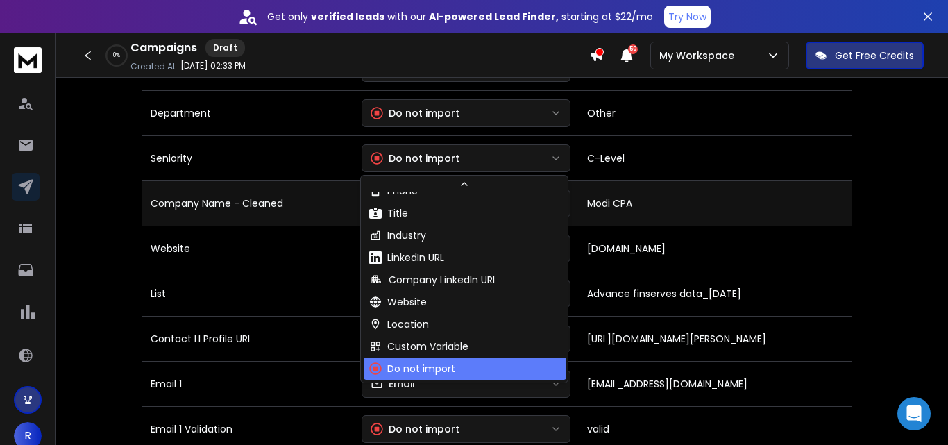
click at [730, 222] on td "Modi CPA" at bounding box center [715, 202] width 273 height 45
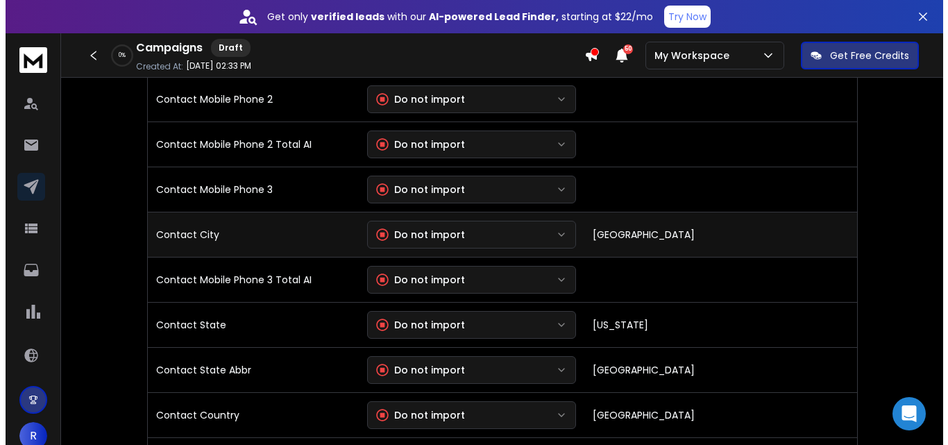
scroll to position [1575, 0]
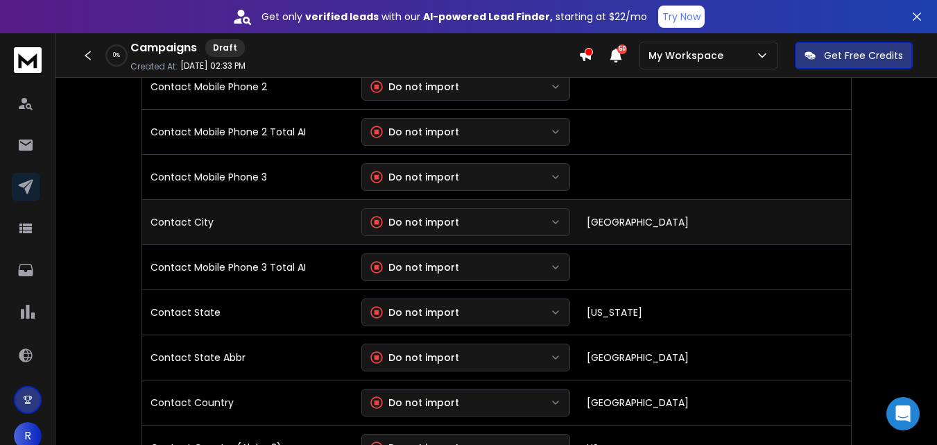
click at [432, 223] on div "Do not import" at bounding box center [414, 222] width 89 height 14
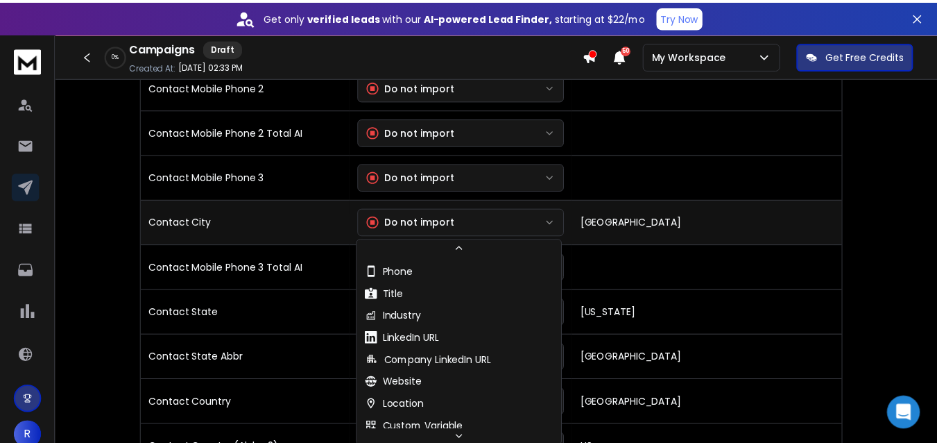
scroll to position [103, 0]
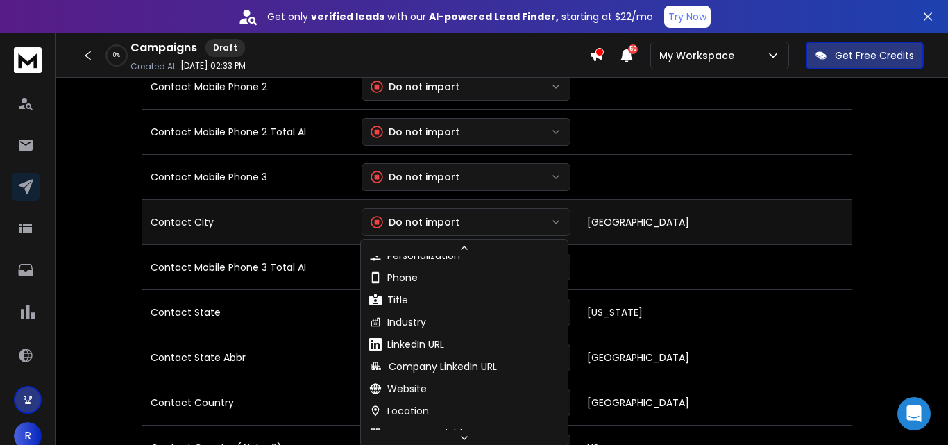
click at [658, 205] on td "Dallas" at bounding box center [715, 221] width 273 height 45
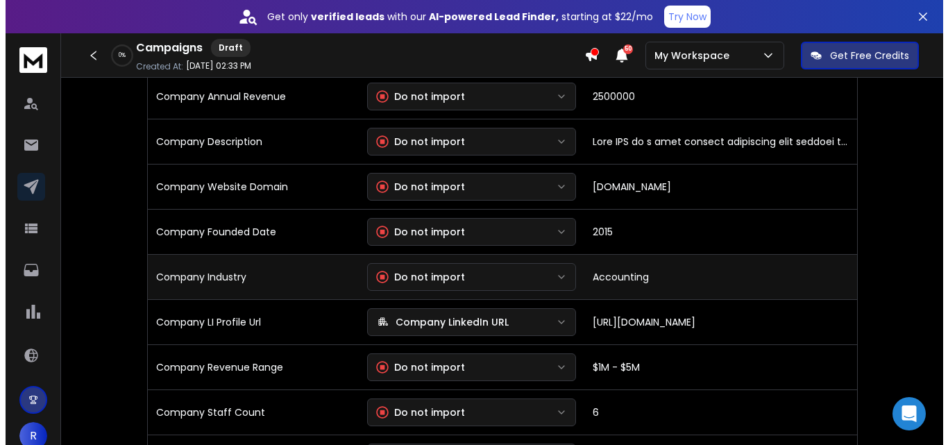
scroll to position [2546, 0]
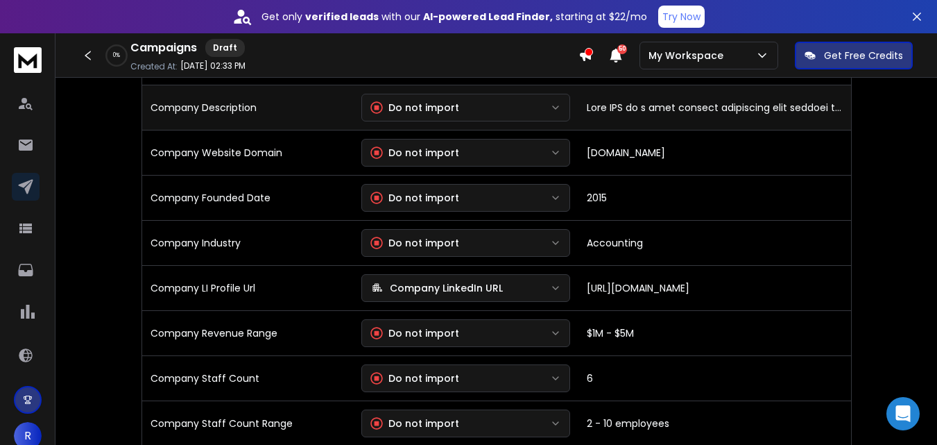
click at [454, 112] on button "Do not import" at bounding box center [465, 108] width 209 height 28
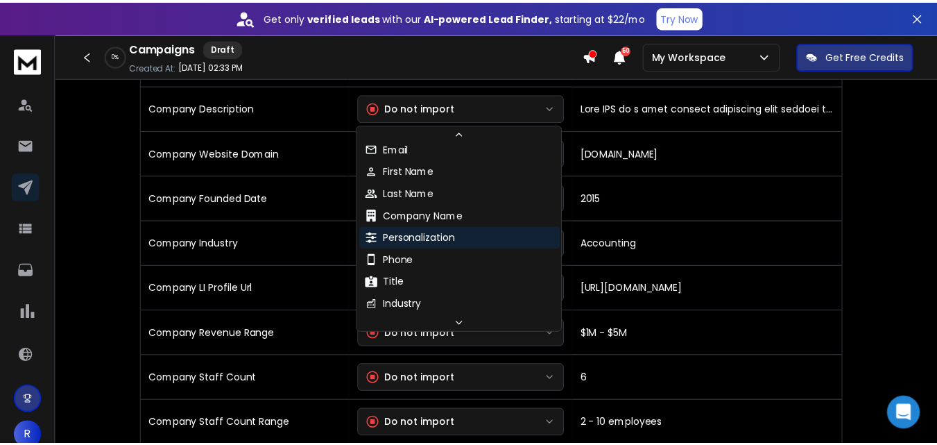
scroll to position [0, 0]
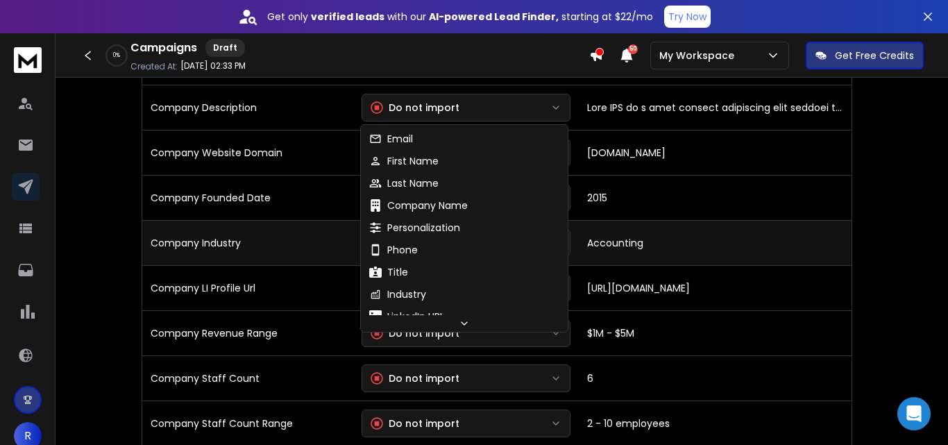
click at [720, 225] on td "Accounting" at bounding box center [715, 242] width 273 height 45
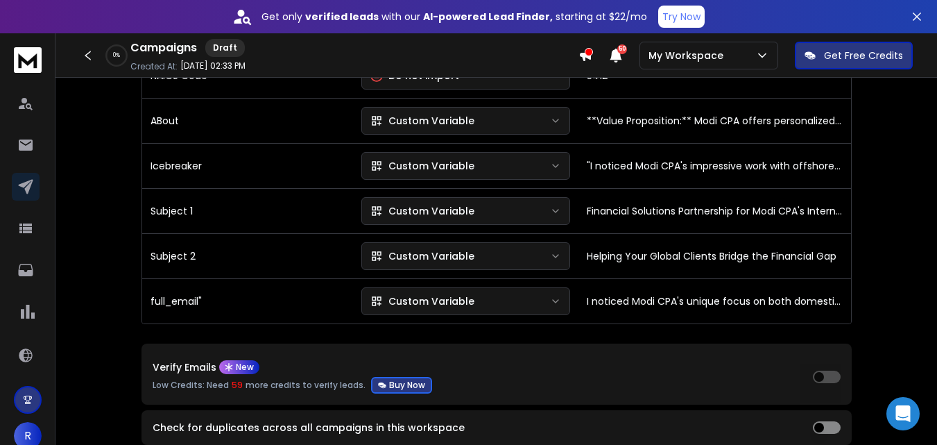
scroll to position [3078, 0]
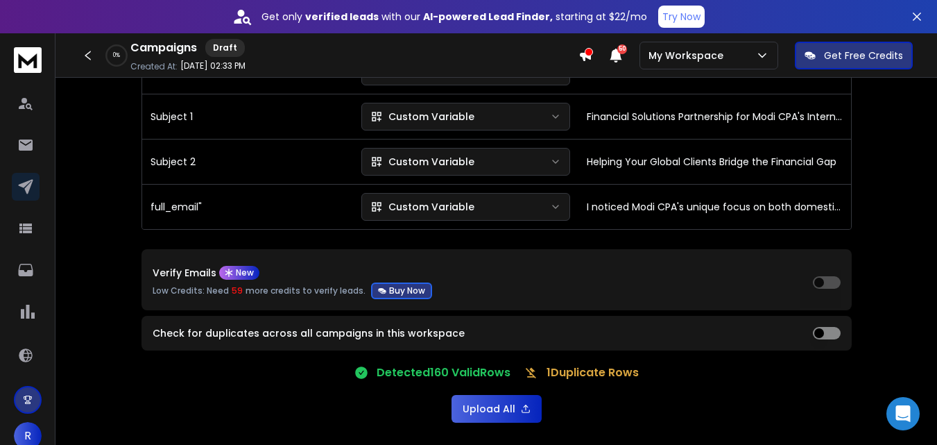
click at [490, 404] on button "Upload All" at bounding box center [497, 409] width 90 height 28
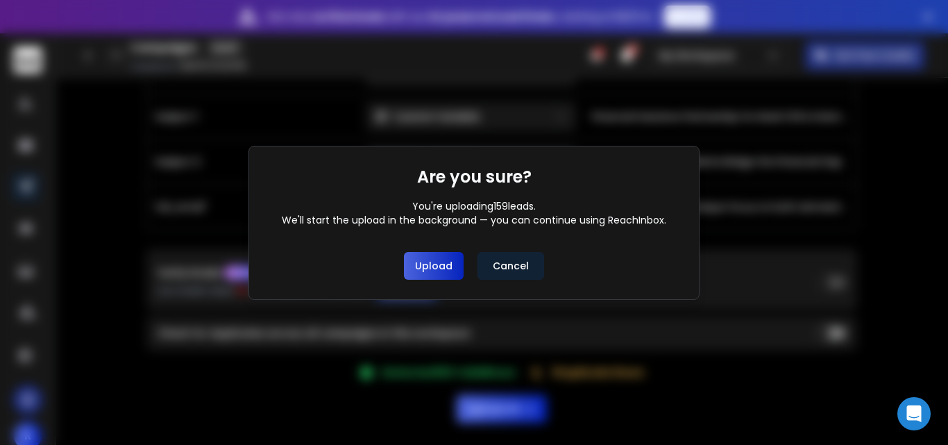
click at [436, 262] on button "Upload" at bounding box center [434, 266] width 60 height 28
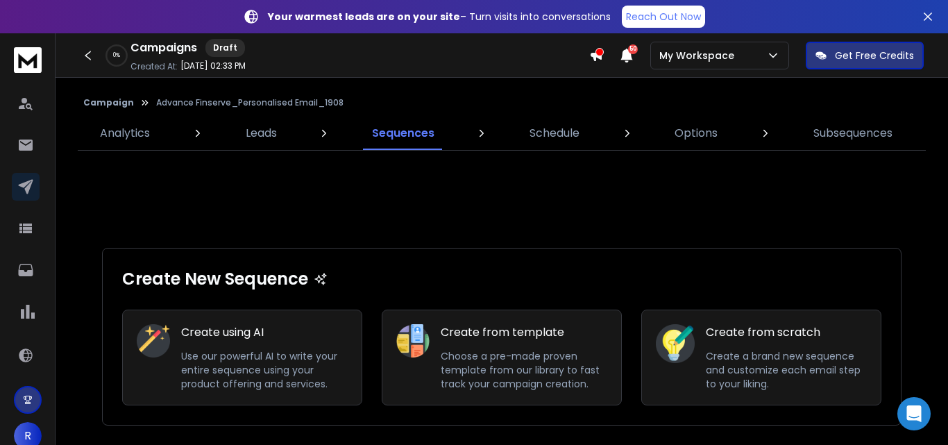
click at [698, 343] on div "Create from scratch Create a brand new sequence and customize each email step t…" at bounding box center [761, 357] width 240 height 96
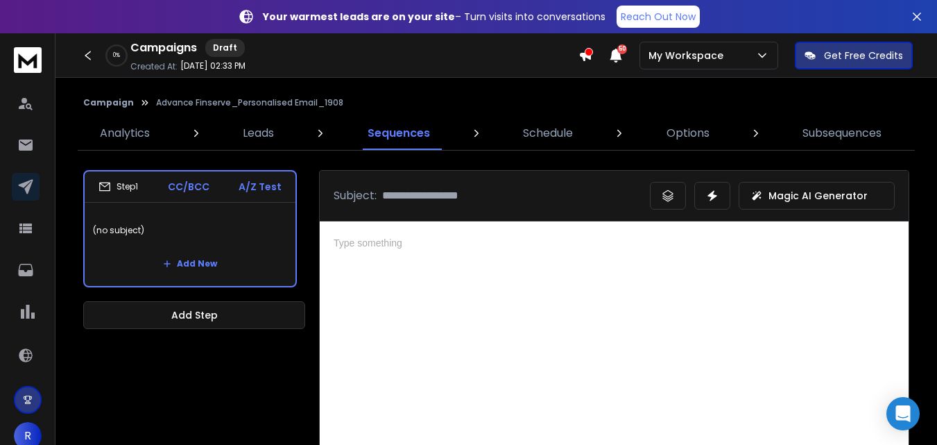
click at [404, 241] on div at bounding box center [614, 242] width 561 height 15
click at [250, 135] on p "Leads" at bounding box center [258, 133] width 31 height 17
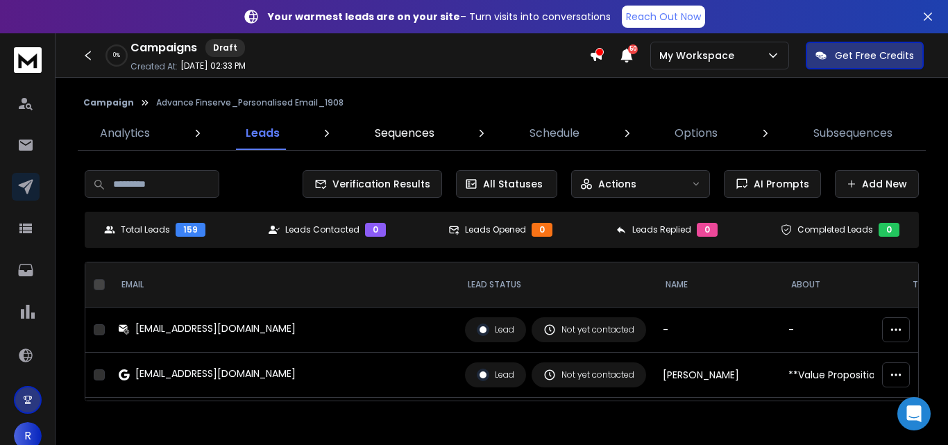
click at [383, 137] on p "Sequences" at bounding box center [405, 133] width 60 height 17
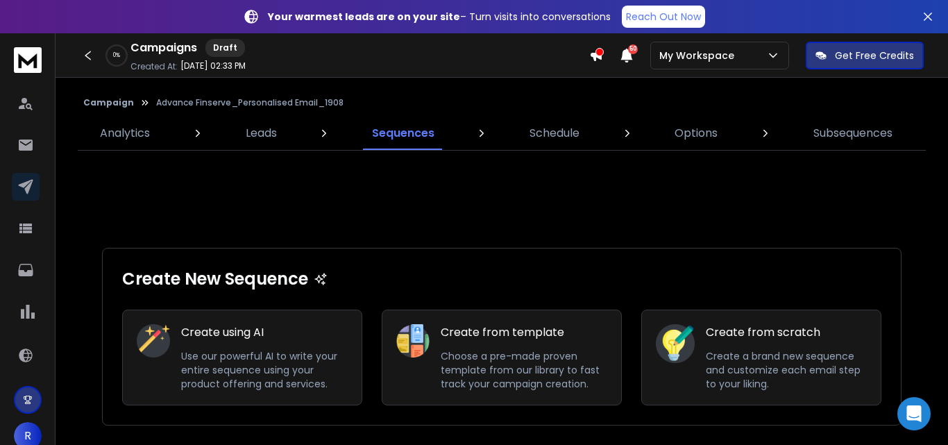
click at [597, 221] on div "Create New Sequence Create using AI Use our powerful AI to write your entire se…" at bounding box center [501, 297] width 837 height 255
click at [749, 336] on h1 "Create from scratch" at bounding box center [786, 332] width 161 height 17
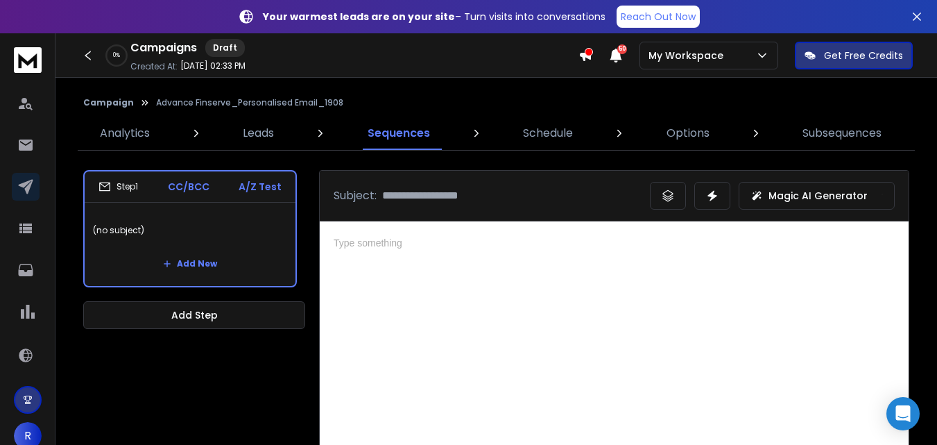
click at [392, 253] on div at bounding box center [614, 342] width 589 height 242
click at [401, 194] on input at bounding box center [509, 195] width 254 height 17
click at [348, 197] on p "Subject:" at bounding box center [355, 195] width 43 height 17
click at [654, 198] on button at bounding box center [668, 196] width 36 height 28
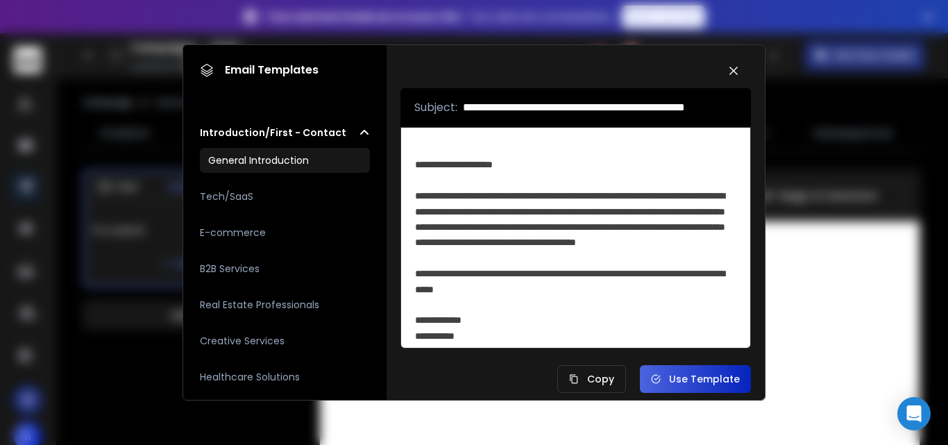
click at [724, 71] on div at bounding box center [575, 70] width 350 height 35
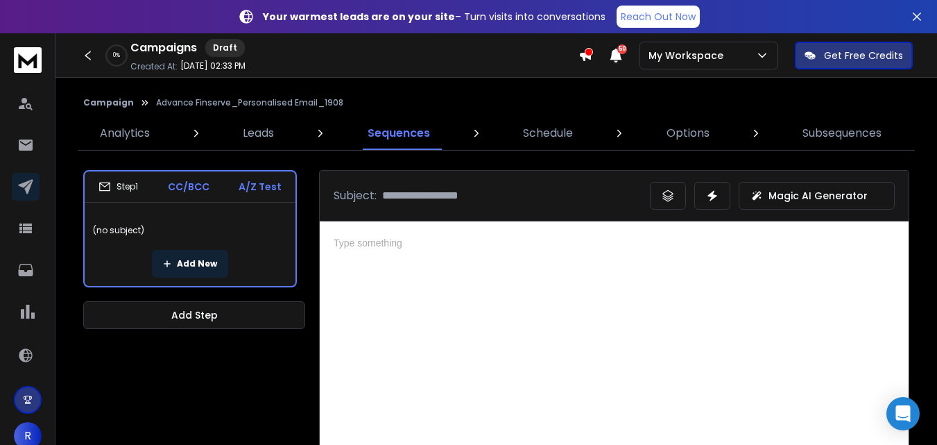
click at [201, 271] on button "Add New" at bounding box center [190, 264] width 76 height 28
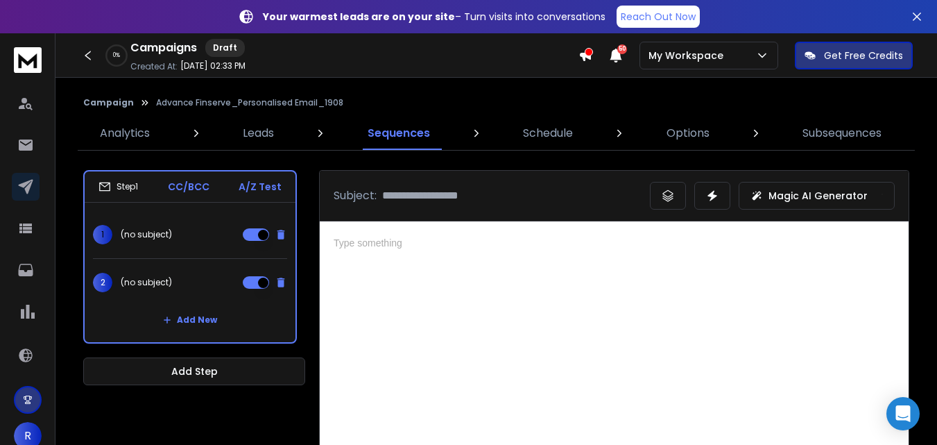
click at [280, 282] on icon at bounding box center [281, 282] width 8 height 10
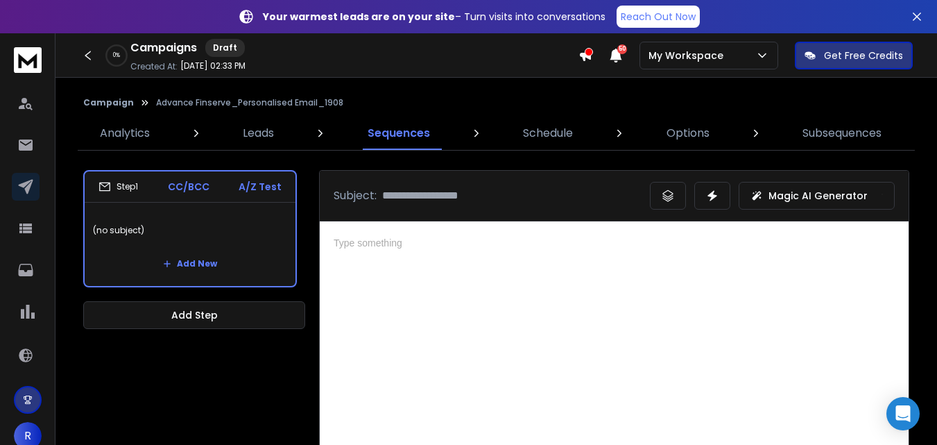
click at [361, 190] on p "Subject:" at bounding box center [355, 195] width 43 height 17
click at [405, 191] on input at bounding box center [509, 195] width 254 height 17
click at [875, 195] on div "Magic AI Generator" at bounding box center [817, 196] width 132 height 14
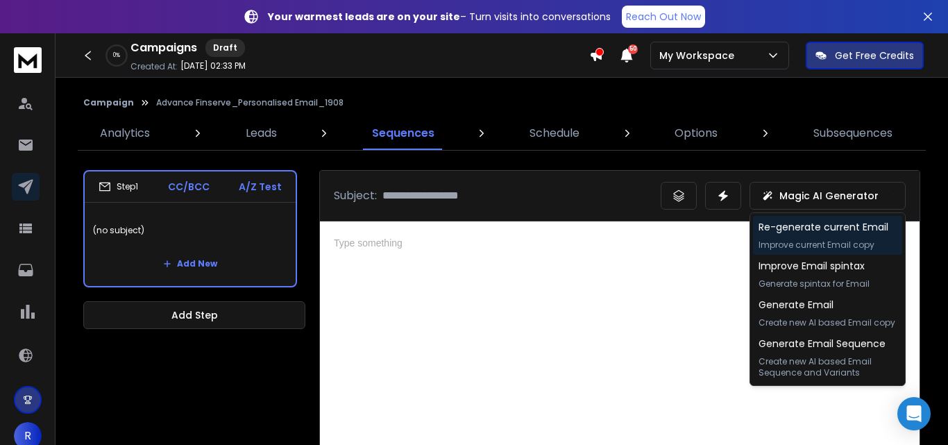
click at [439, 194] on input at bounding box center [514, 195] width 264 height 17
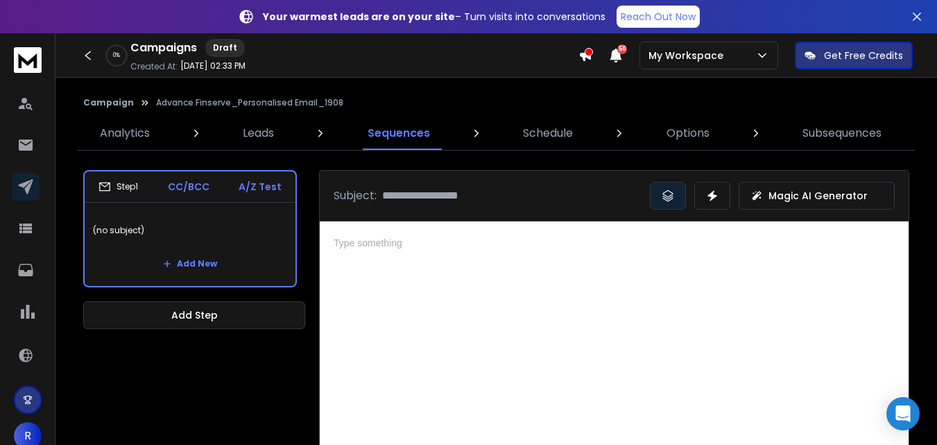
click at [658, 198] on button at bounding box center [668, 196] width 36 height 28
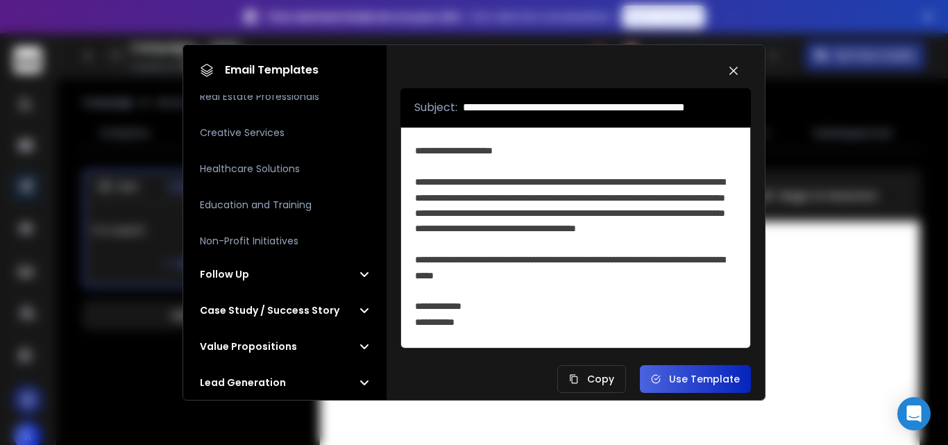
scroll to position [25, 0]
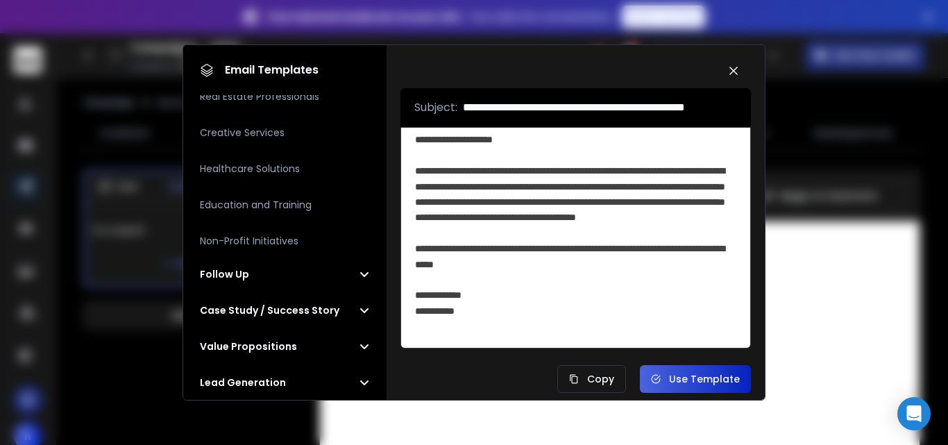
click at [728, 74] on icon at bounding box center [733, 71] width 12 height 12
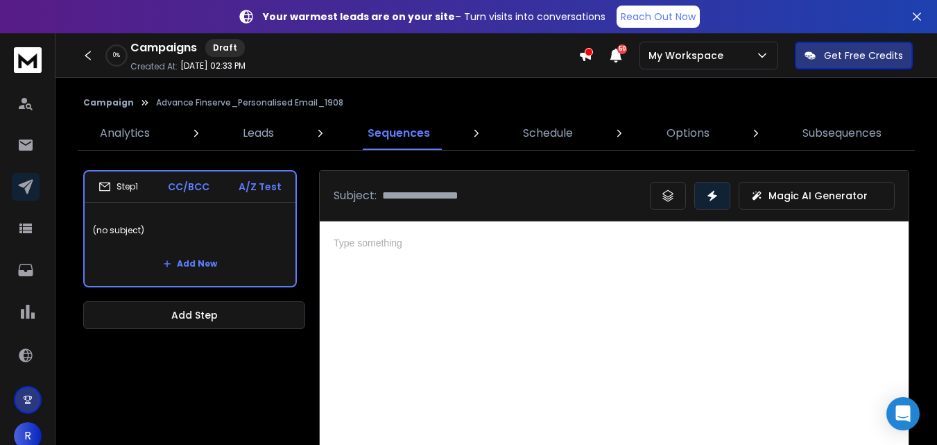
click at [703, 195] on button "button" at bounding box center [712, 196] width 36 height 28
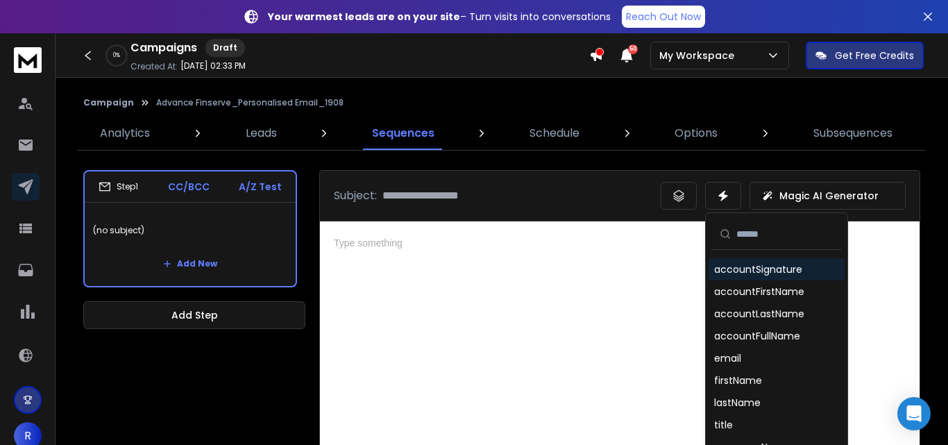
click at [752, 230] on input "text" at bounding box center [784, 234] width 97 height 31
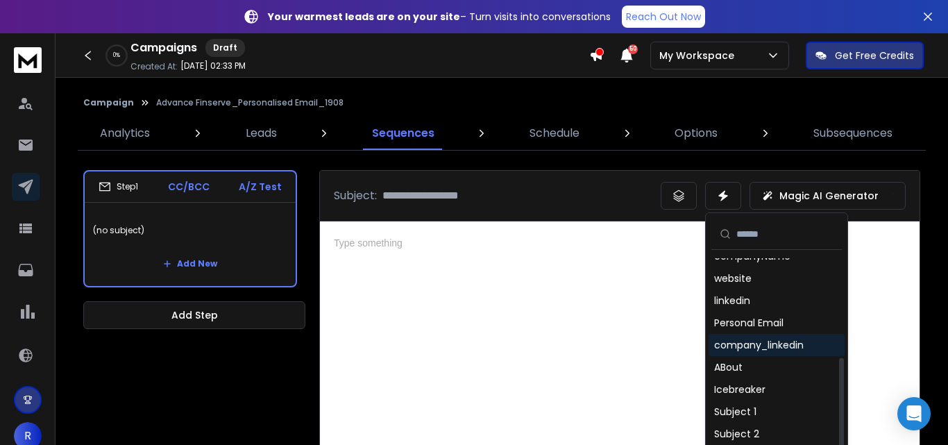
scroll to position [191, 0]
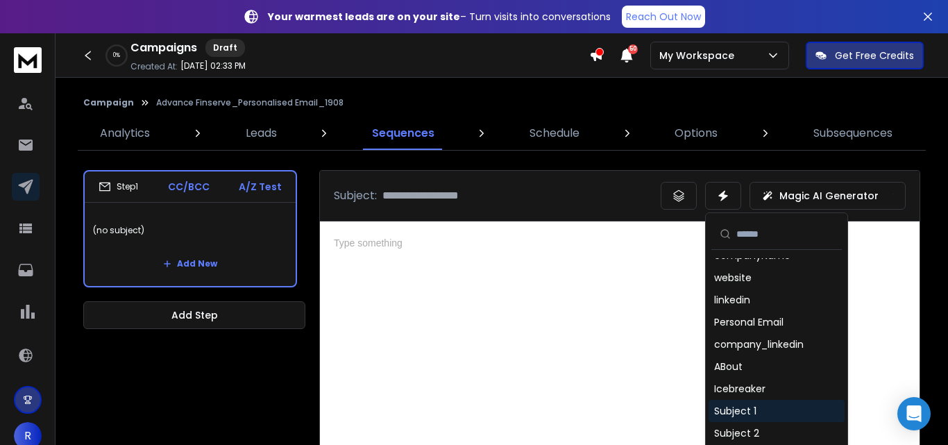
drag, startPoint x: 755, startPoint y: 408, endPoint x: 420, endPoint y: 201, distance: 394.3
click at [420, 201] on body "Your warmest leads are on your site – Turn visits into conversations Reach Out …" at bounding box center [474, 222] width 948 height 445
click at [734, 409] on div "Subject 1" at bounding box center [735, 411] width 42 height 14
type input "**********"
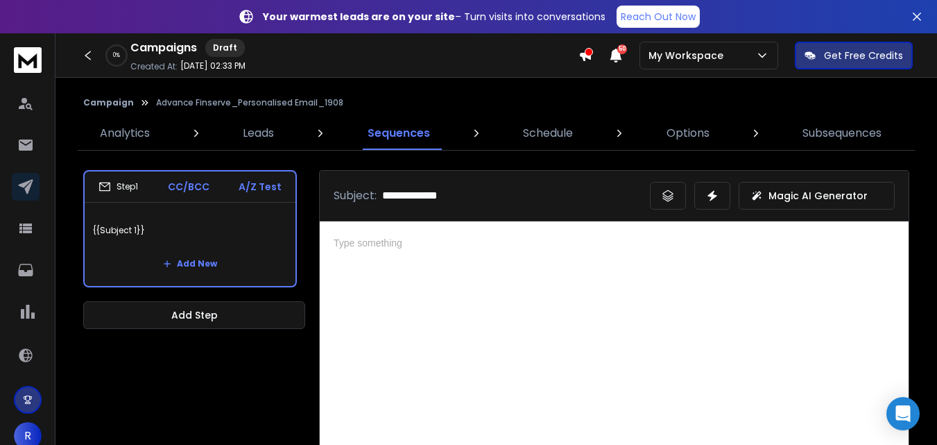
click at [357, 273] on div at bounding box center [614, 342] width 589 height 242
click at [715, 192] on icon "button" at bounding box center [712, 195] width 12 height 12
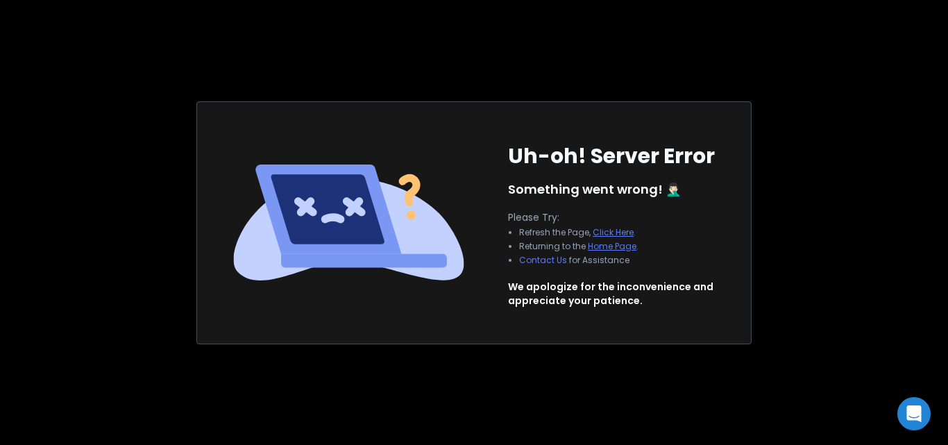
click at [614, 232] on link "Click Here" at bounding box center [612, 232] width 41 height 12
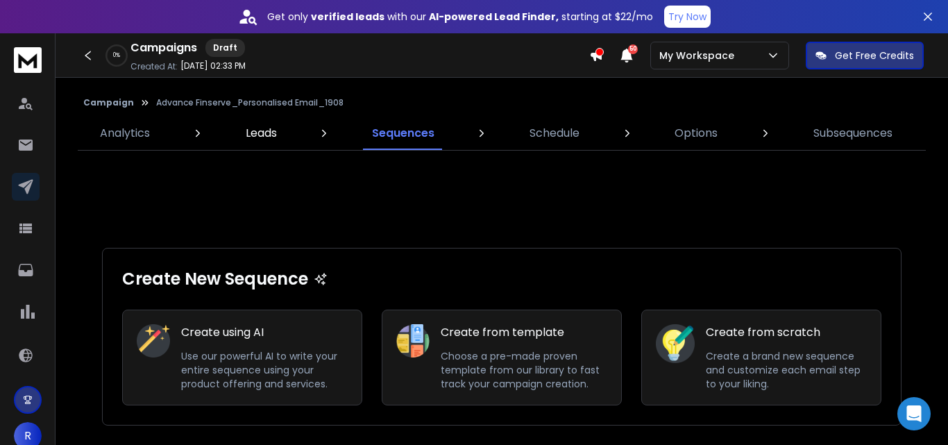
click at [262, 139] on p "Leads" at bounding box center [261, 133] width 31 height 17
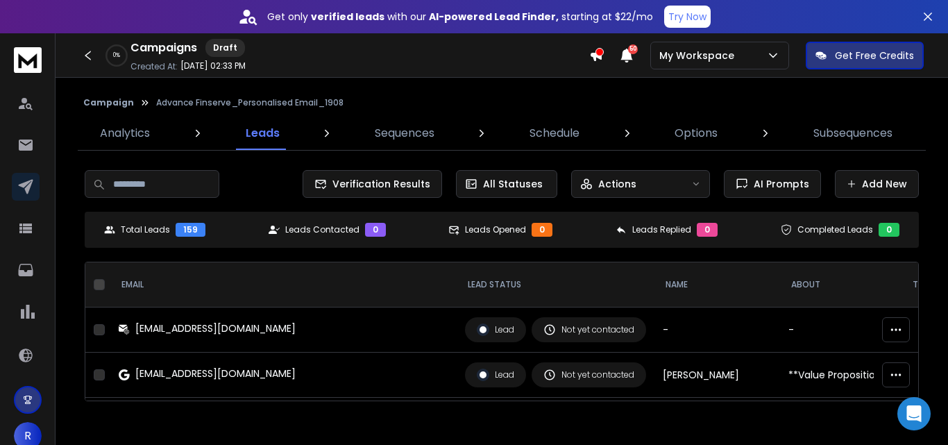
click at [179, 176] on input at bounding box center [152, 184] width 135 height 28
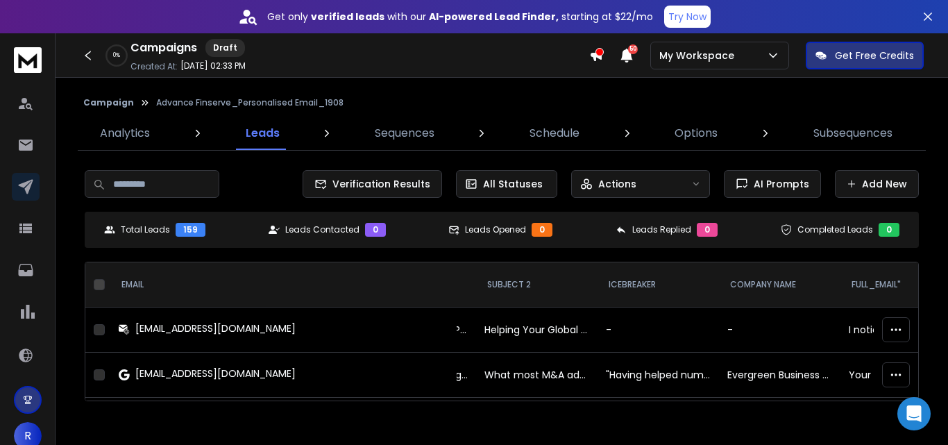
scroll to position [0, 1023]
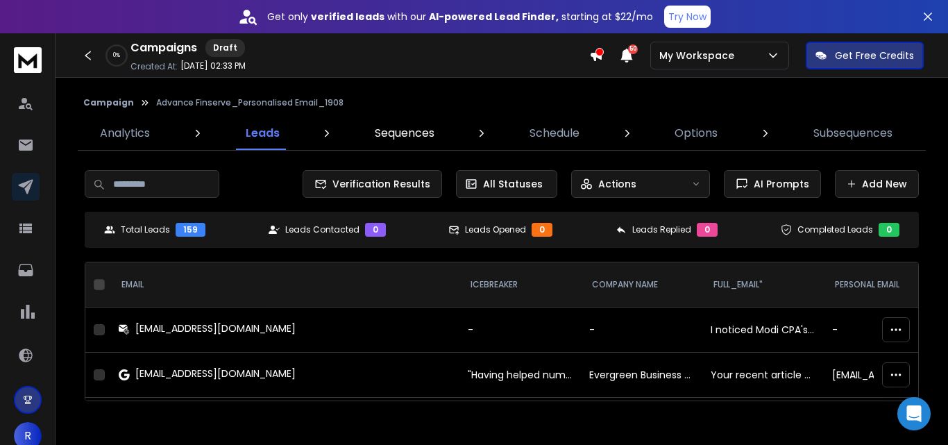
click at [395, 137] on p "Sequences" at bounding box center [405, 133] width 60 height 17
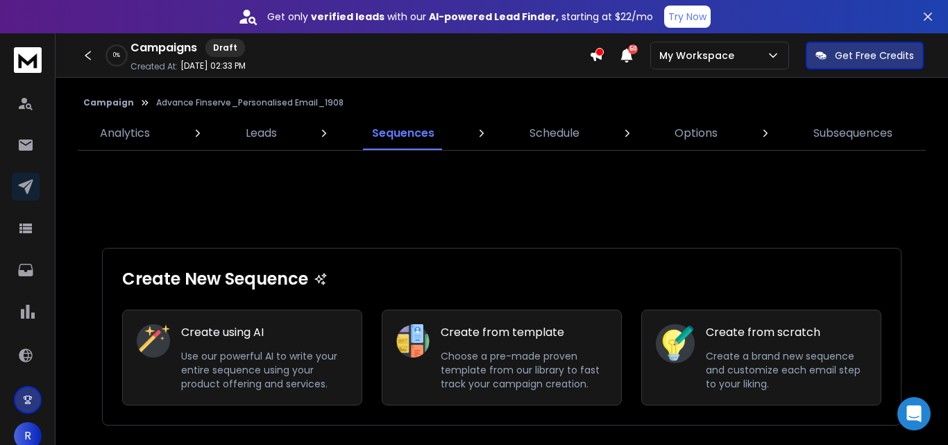
click at [755, 372] on p "Create a brand new sequence and customize each email step to your liking." at bounding box center [786, 370] width 161 height 42
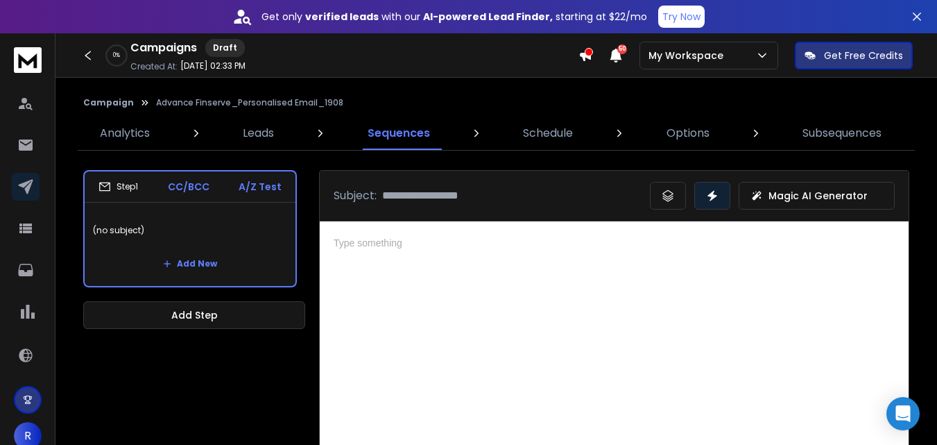
click at [715, 198] on icon "button" at bounding box center [712, 195] width 12 height 12
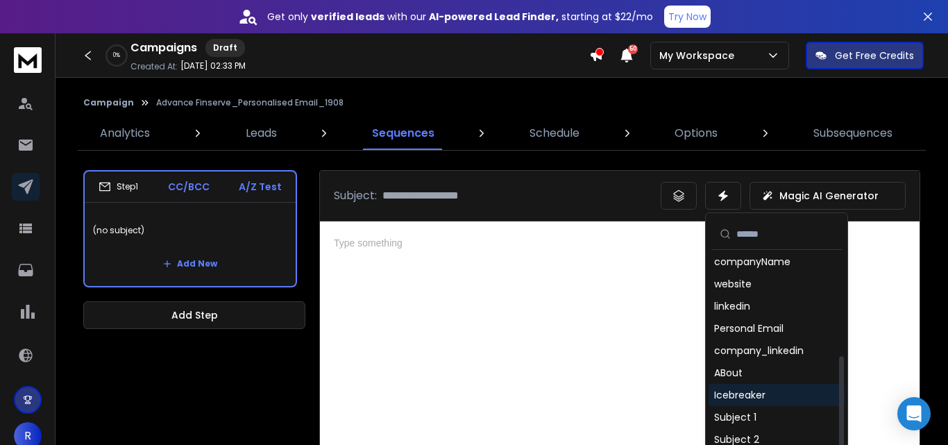
scroll to position [191, 0]
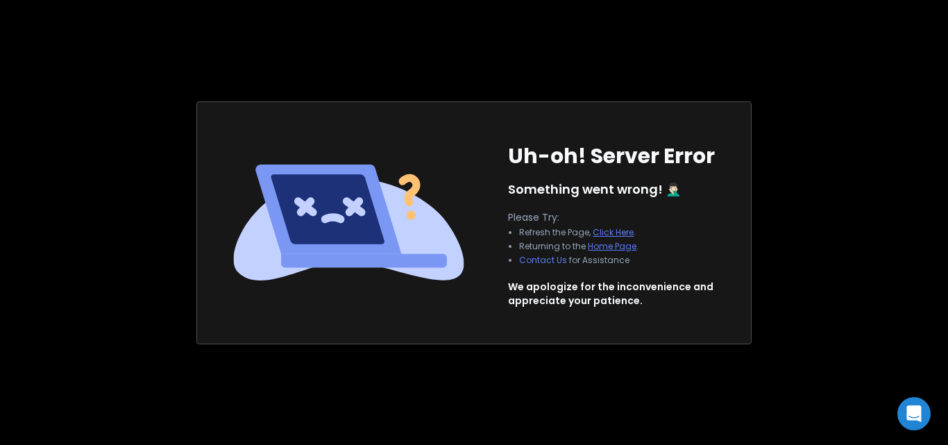
click at [611, 226] on link "Click Here" at bounding box center [612, 232] width 41 height 12
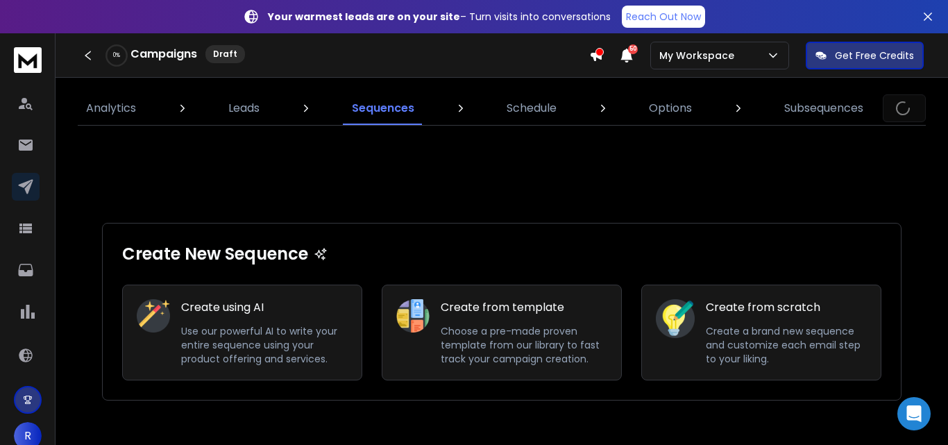
click at [771, 333] on p "Create a brand new sequence and customize each email step to your liking." at bounding box center [786, 345] width 161 height 42
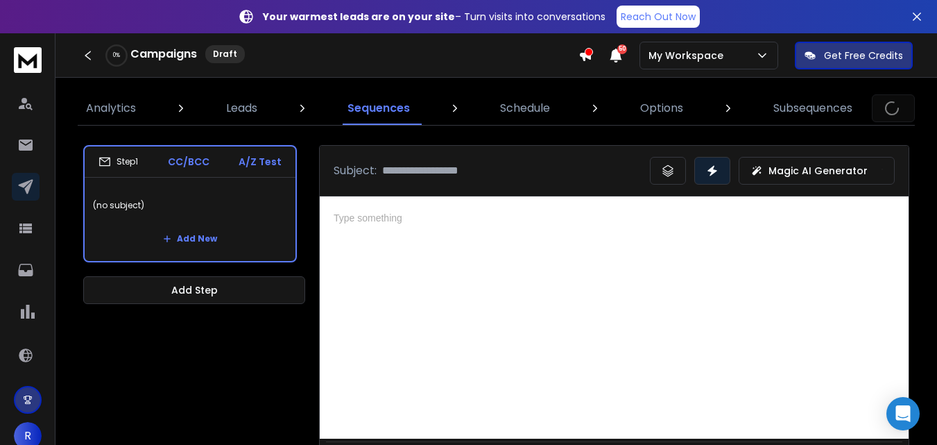
click at [713, 171] on icon "button" at bounding box center [712, 170] width 9 height 10
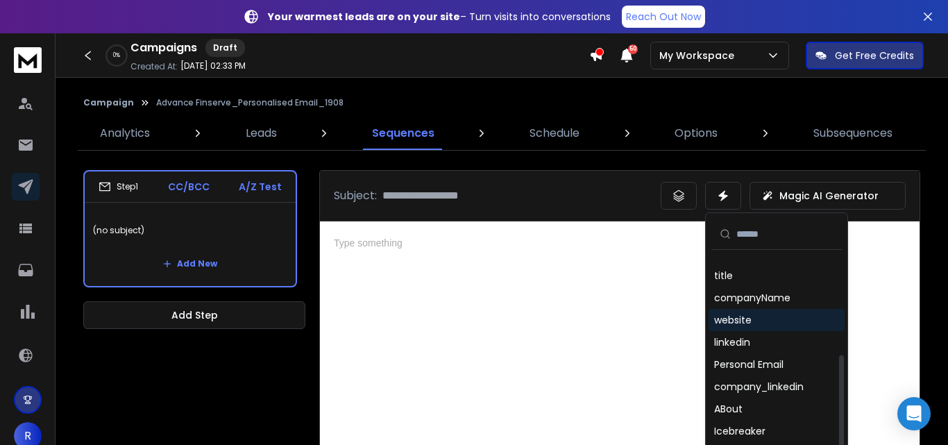
scroll to position [191, 0]
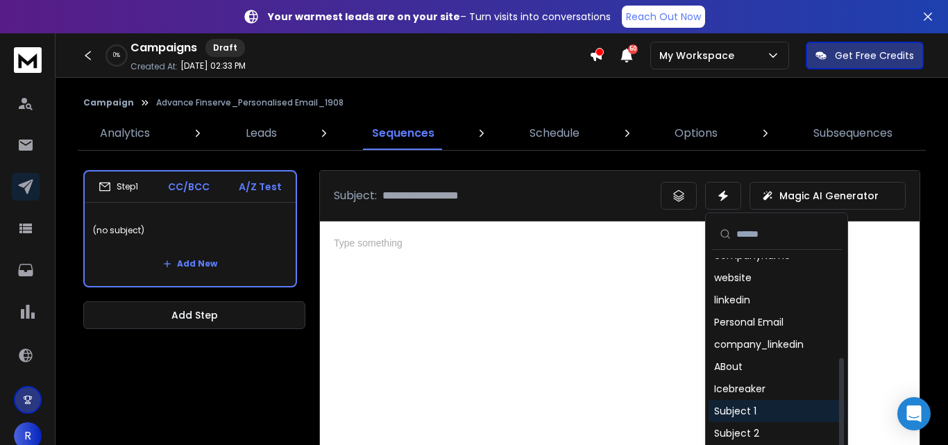
click at [749, 411] on div "Subject 1" at bounding box center [735, 411] width 42 height 14
type input "**********"
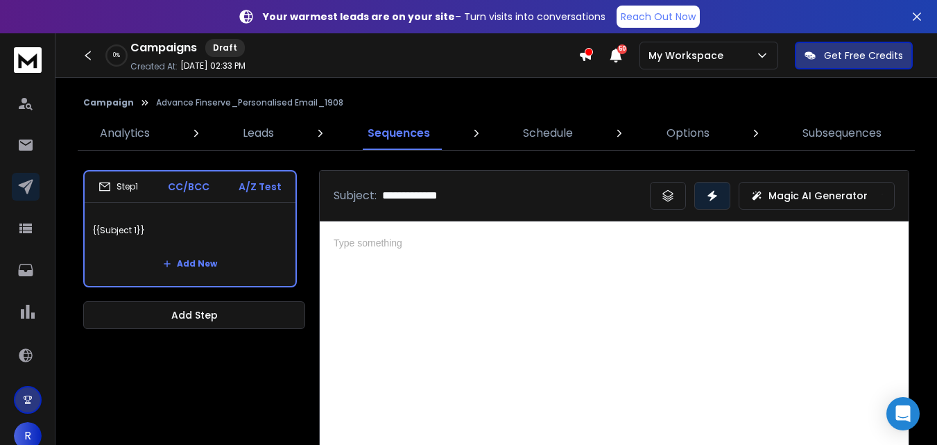
click at [726, 195] on button "button" at bounding box center [712, 196] width 36 height 28
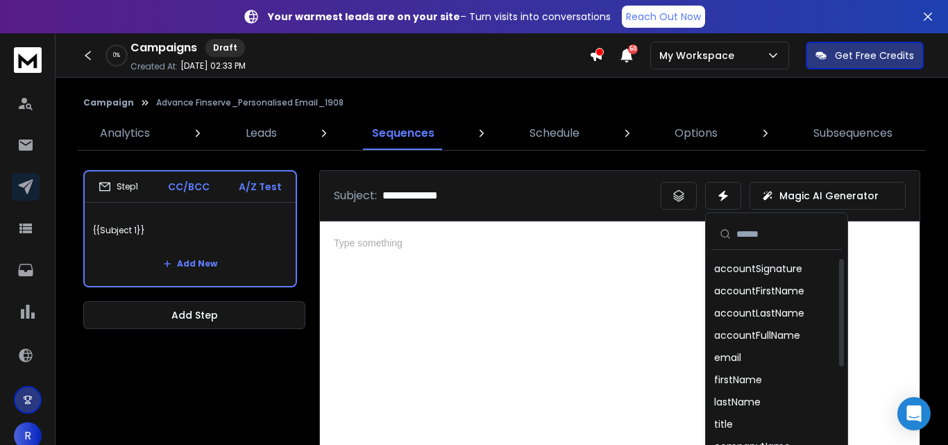
scroll to position [0, 0]
click at [338, 261] on div at bounding box center [619, 342] width 599 height 242
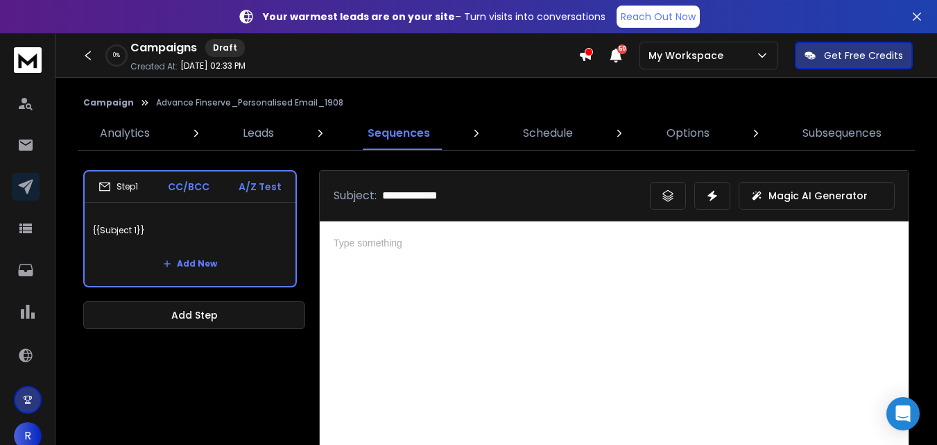
click at [377, 238] on div at bounding box center [614, 242] width 561 height 15
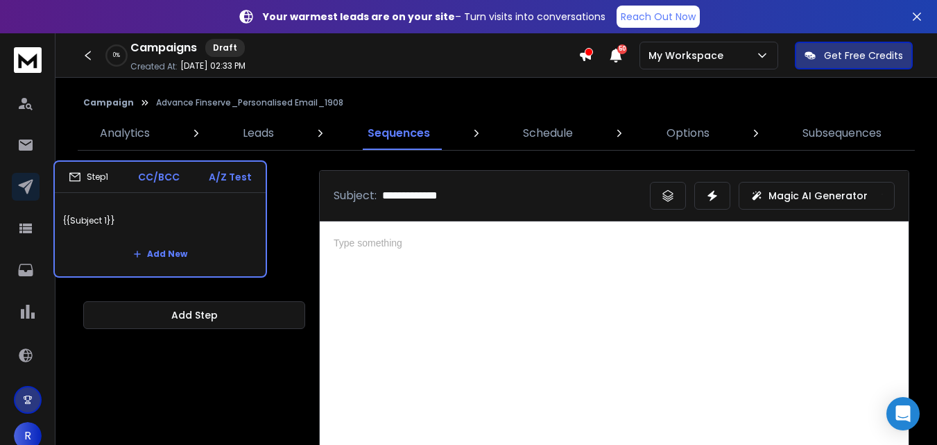
drag, startPoint x: 126, startPoint y: 232, endPoint x: 149, endPoint y: 223, distance: 24.6
click at [149, 223] on ul "Step 1 CC/BCC A/Z Test {{Subject 1}} Add New" at bounding box center [190, 228] width 214 height 117
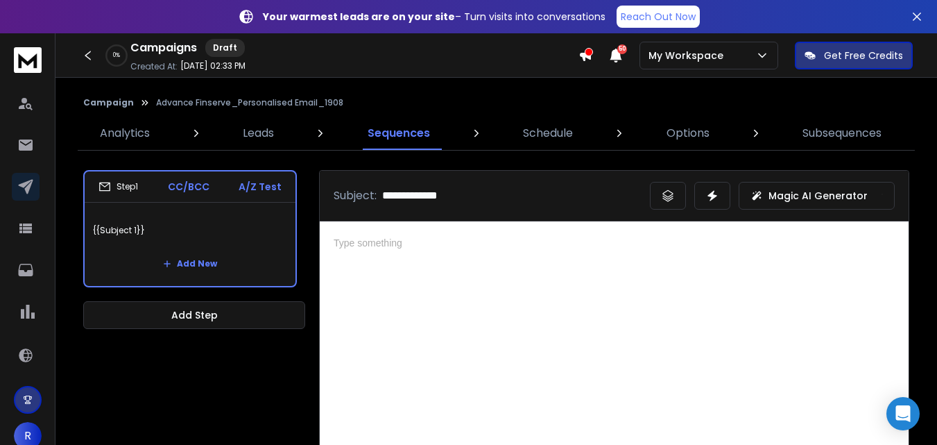
click at [144, 207] on div "{{Subject 1}} Add New" at bounding box center [190, 244] width 211 height 83
click at [181, 223] on p "{{Subject 1}}" at bounding box center [190, 230] width 194 height 39
click at [804, 196] on p "Magic AI Generator" at bounding box center [818, 196] width 99 height 14
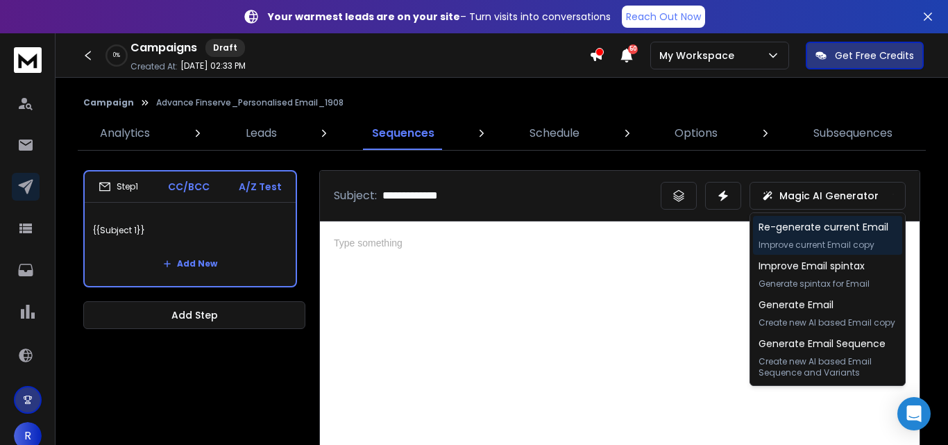
click at [345, 254] on div at bounding box center [619, 342] width 599 height 242
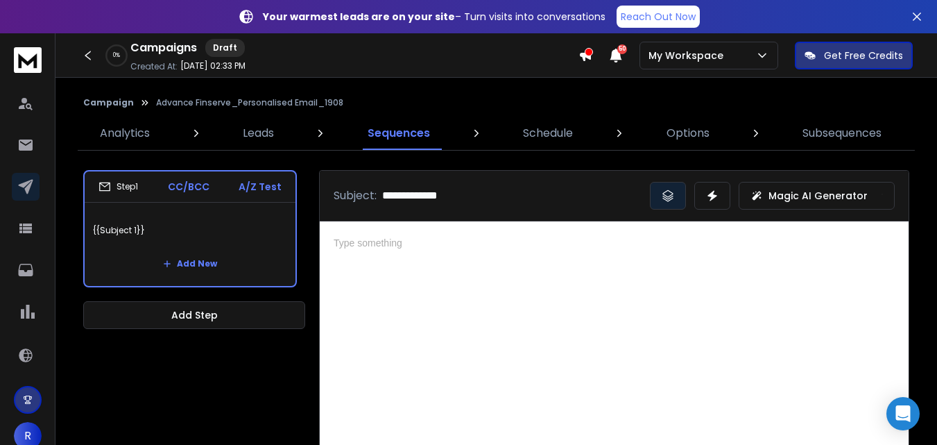
click at [662, 201] on icon at bounding box center [668, 195] width 12 height 12
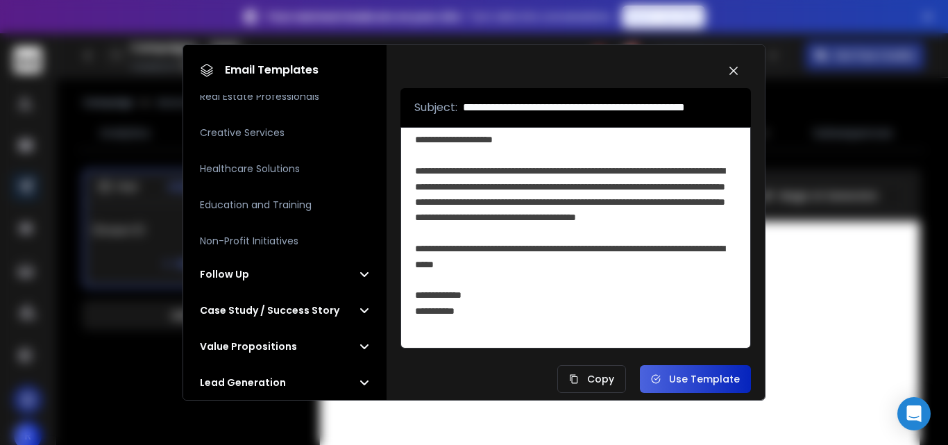
scroll to position [228, 0]
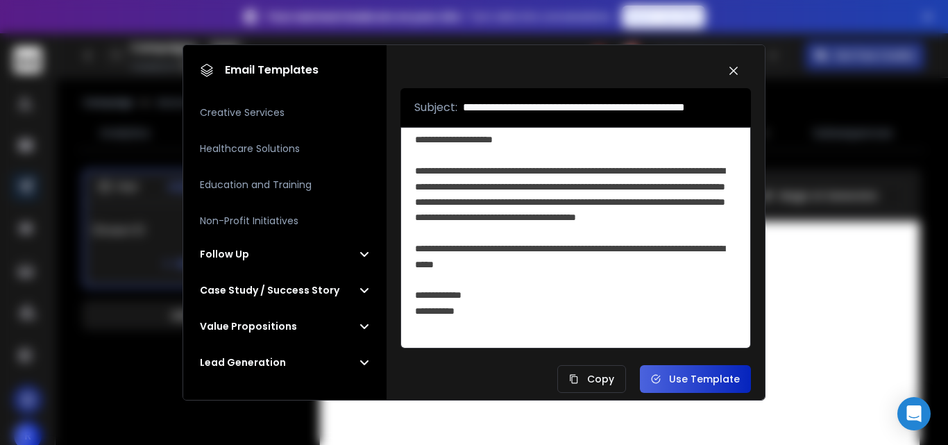
click at [742, 72] on div at bounding box center [575, 70] width 350 height 35
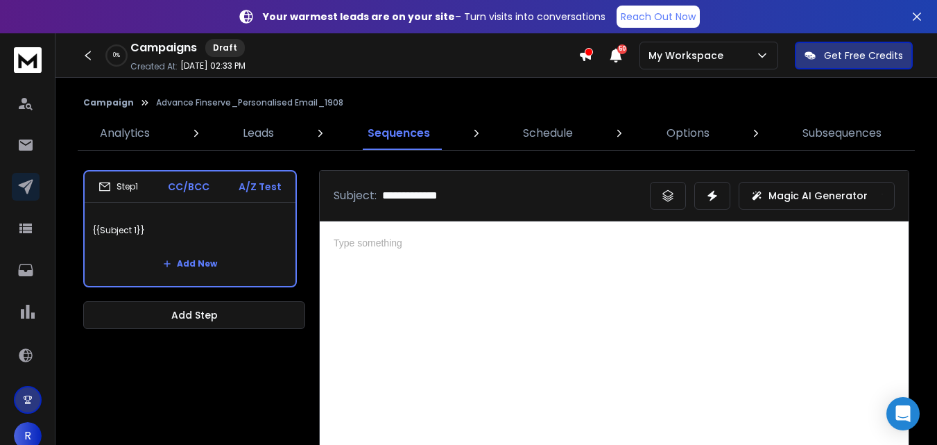
click at [366, 200] on p "Subject:" at bounding box center [355, 195] width 43 height 17
click at [431, 188] on input "**********" at bounding box center [509, 195] width 254 height 17
click at [562, 212] on div "**********" at bounding box center [614, 196] width 589 height 51
click at [664, 186] on button at bounding box center [668, 196] width 36 height 28
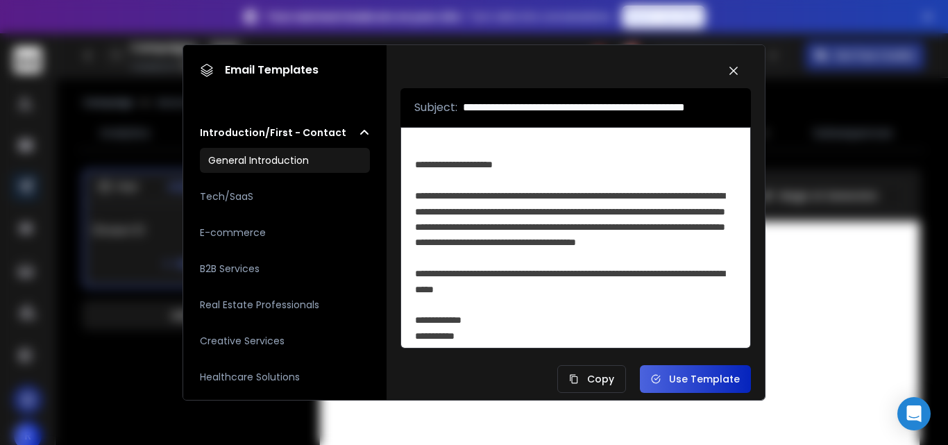
click at [739, 71] on icon at bounding box center [733, 71] width 12 height 12
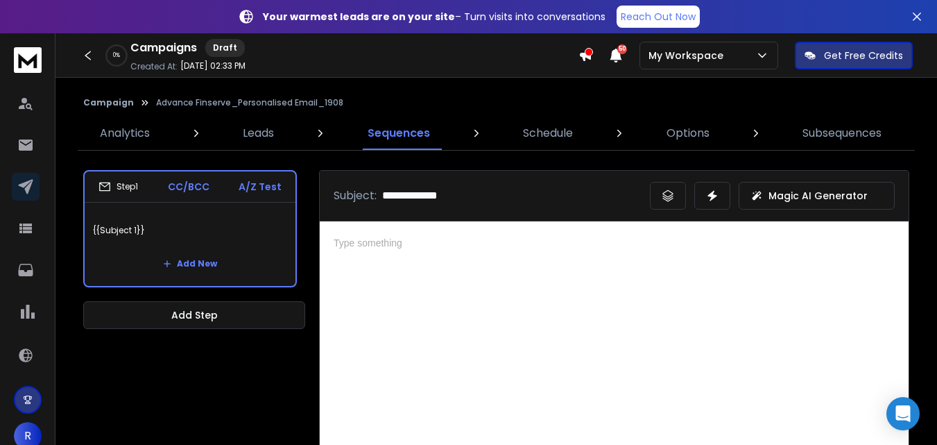
click at [354, 248] on div at bounding box center [614, 242] width 561 height 15
click at [719, 192] on button "button" at bounding box center [712, 196] width 36 height 28
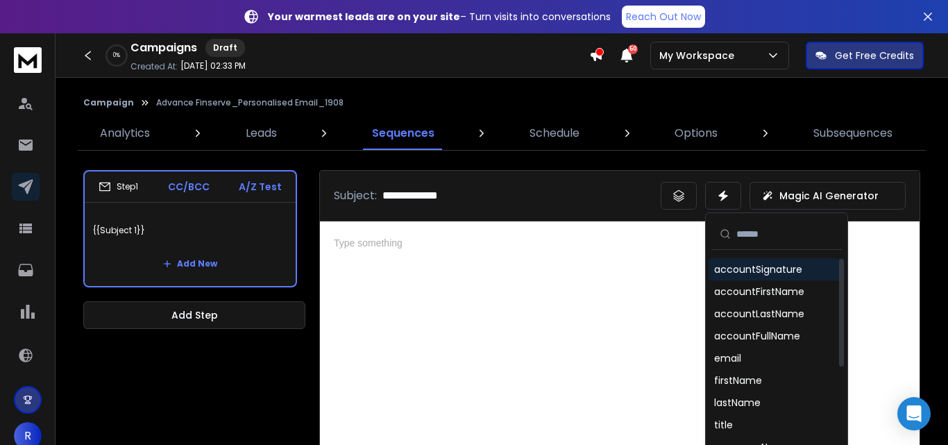
click at [753, 230] on input "text" at bounding box center [784, 234] width 97 height 31
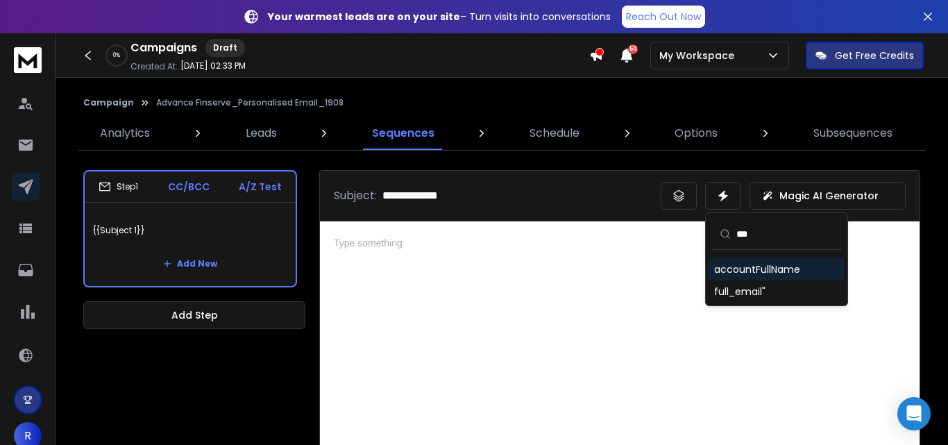
type input "****"
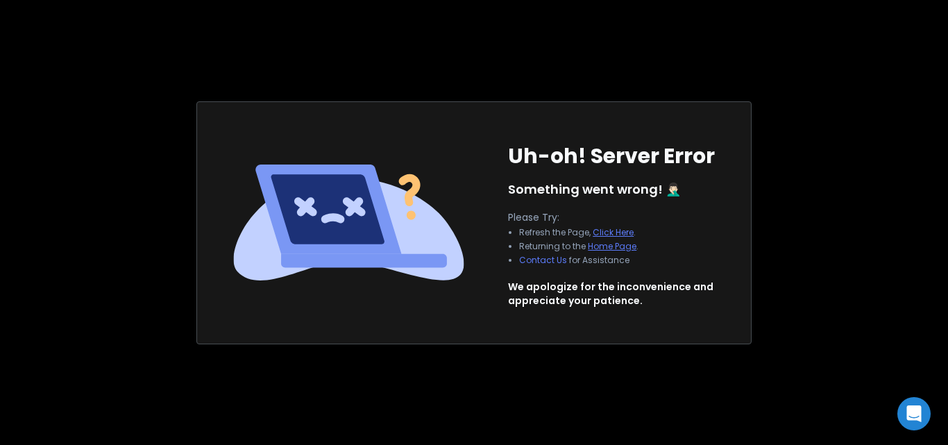
click at [764, 284] on div "Uh-oh! Server Error Something went wrong! 🤦🏻‍♂️ Please Try: Refresh the Page, C…" at bounding box center [474, 222] width 948 height 445
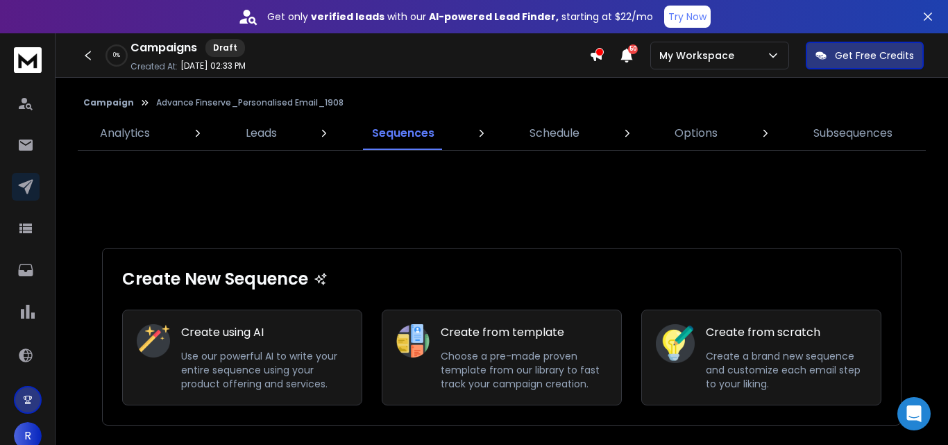
click at [27, 61] on img at bounding box center [28, 60] width 28 height 26
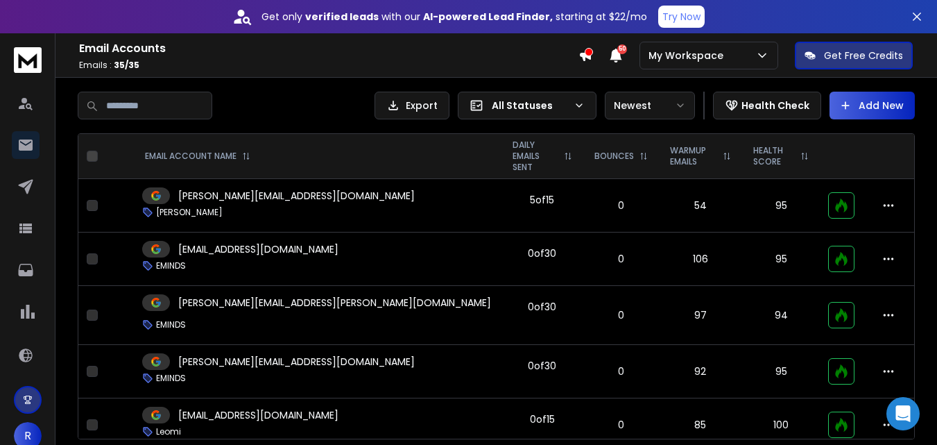
click at [18, 69] on img at bounding box center [28, 60] width 28 height 26
click at [919, 12] on icon at bounding box center [917, 16] width 12 height 12
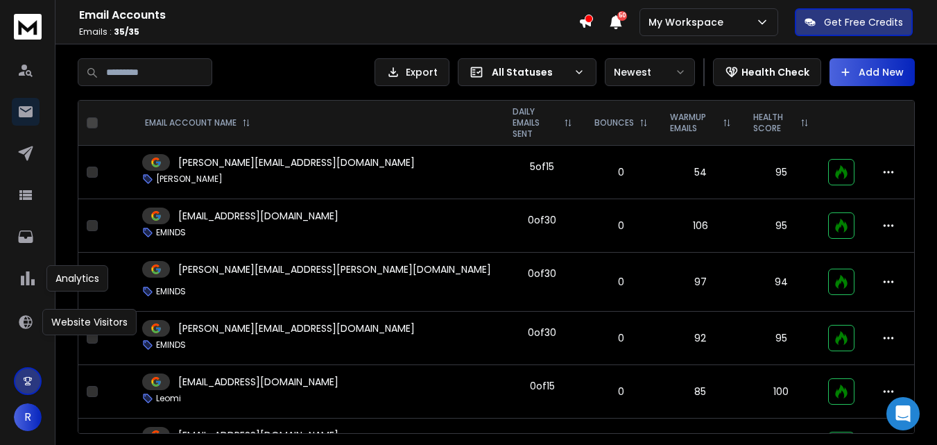
scroll to position [3, 0]
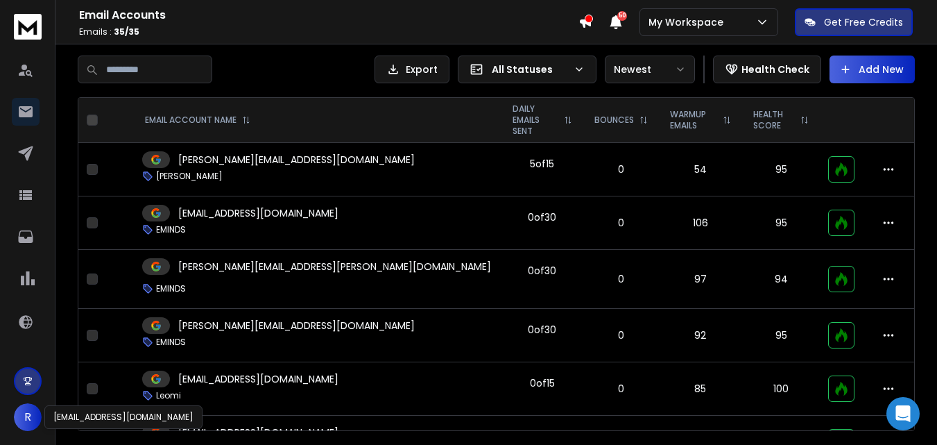
click at [35, 406] on span "R" at bounding box center [28, 417] width 28 height 28
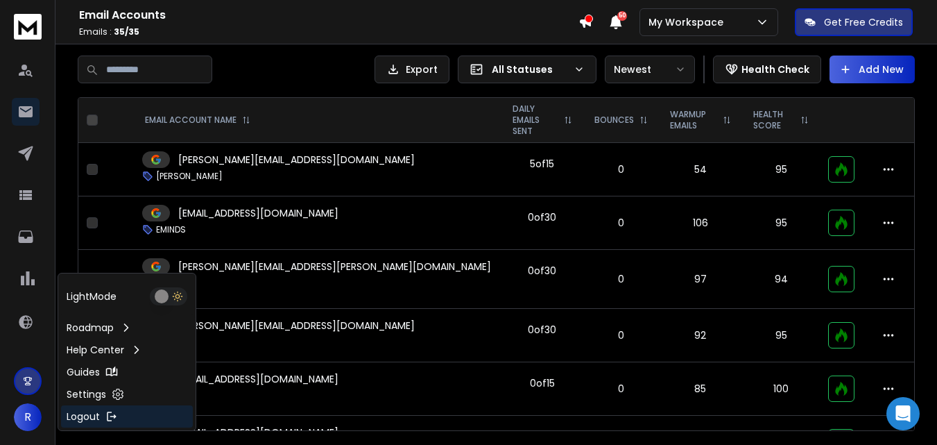
click at [89, 415] on p "Logout" at bounding box center [83, 416] width 33 height 14
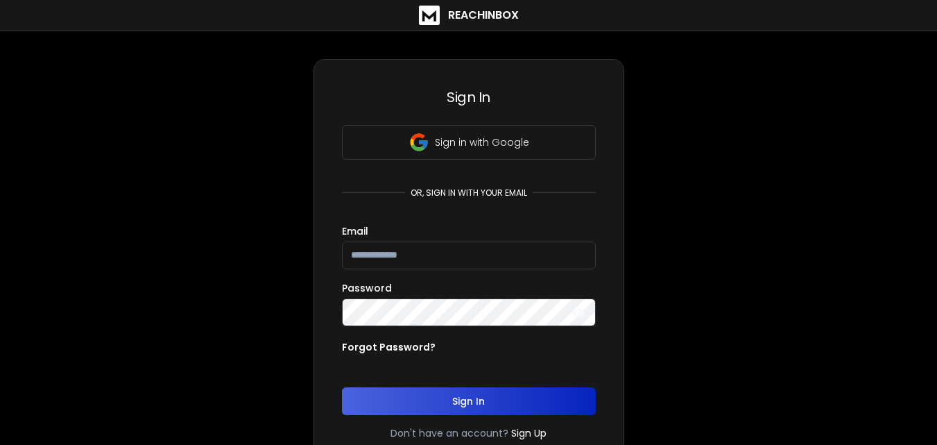
click at [454, 262] on input "email" at bounding box center [469, 255] width 254 height 28
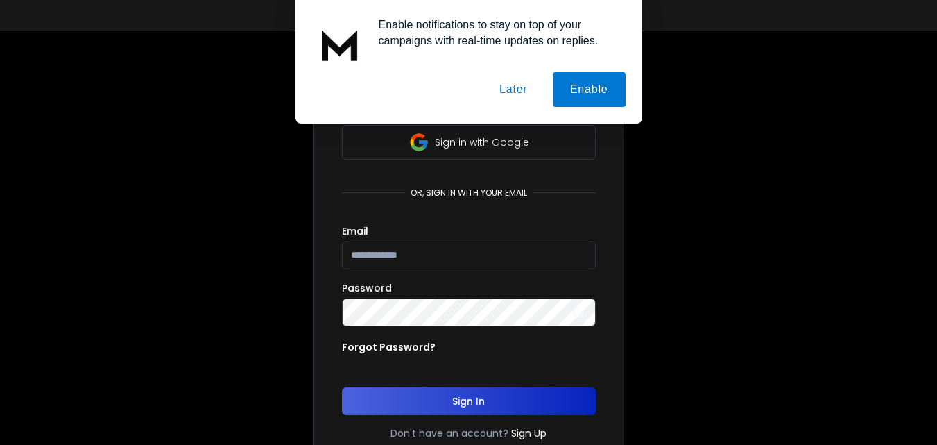
type input "**********"
click at [483, 406] on button "Sign In" at bounding box center [469, 401] width 254 height 28
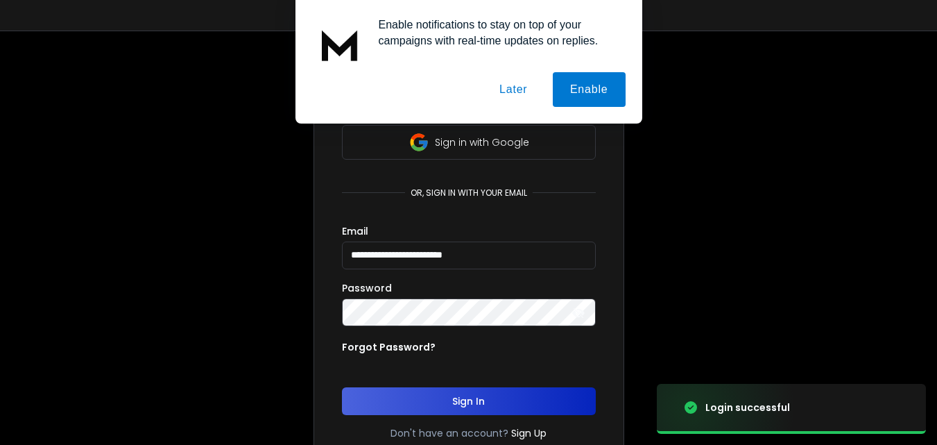
click at [508, 92] on button "Later" at bounding box center [513, 89] width 62 height 35
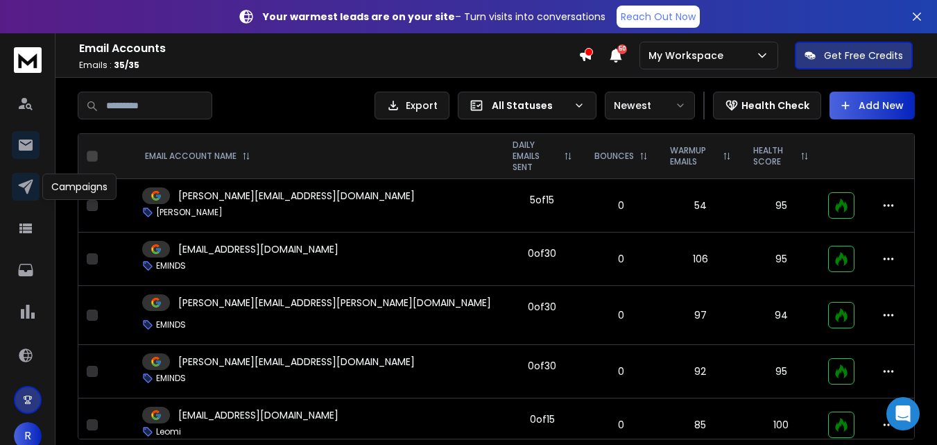
click at [26, 185] on icon at bounding box center [25, 186] width 15 height 15
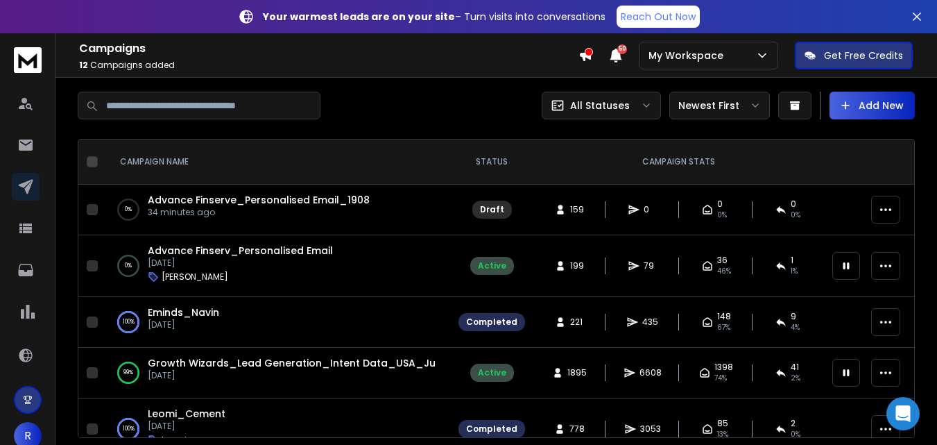
click at [324, 195] on span "Advance Finserve_Personalised Email_1908" at bounding box center [259, 200] width 222 height 14
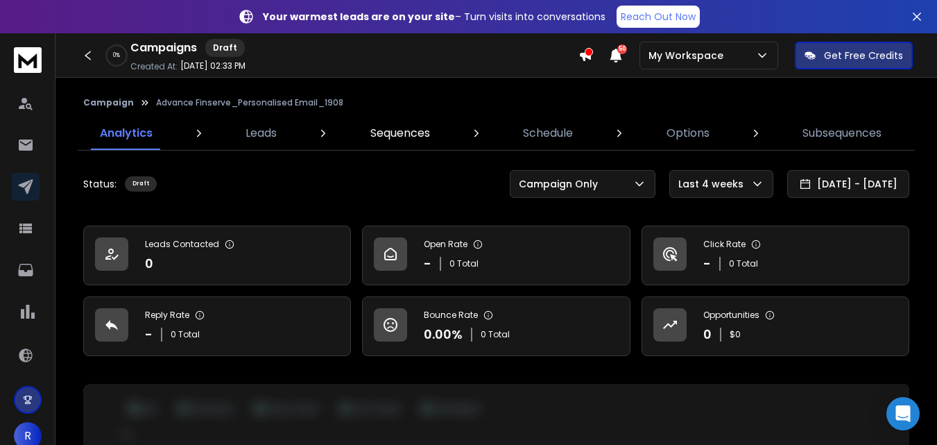
click at [411, 124] on link "Sequences" at bounding box center [400, 133] width 76 height 33
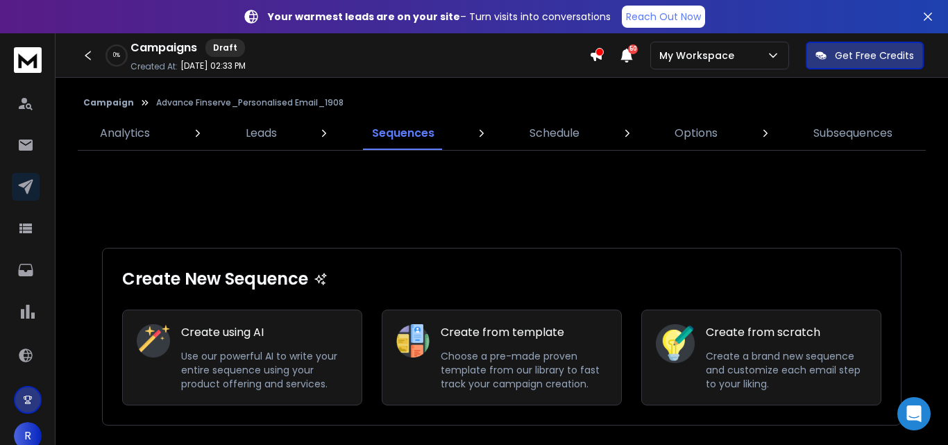
click at [747, 325] on h1 "Create from scratch" at bounding box center [786, 332] width 161 height 17
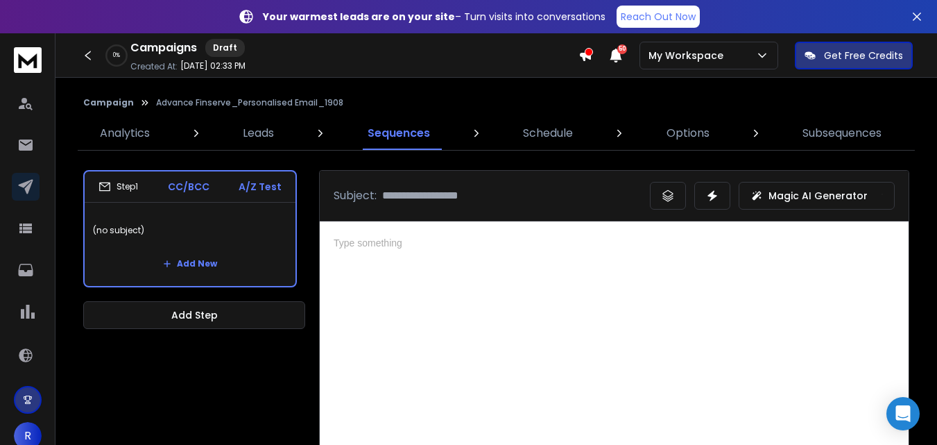
click at [432, 182] on div "Subject: Magic AI Generator" at bounding box center [614, 196] width 589 height 51
click at [715, 196] on icon "button" at bounding box center [712, 195] width 9 height 10
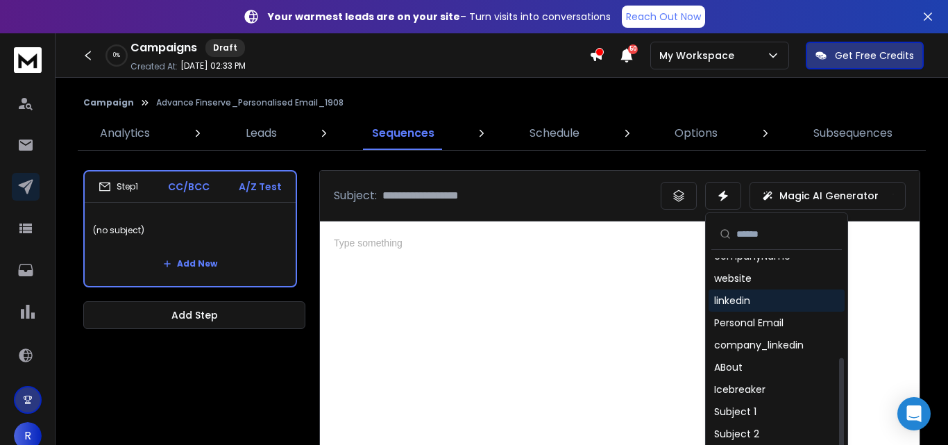
scroll to position [191, 0]
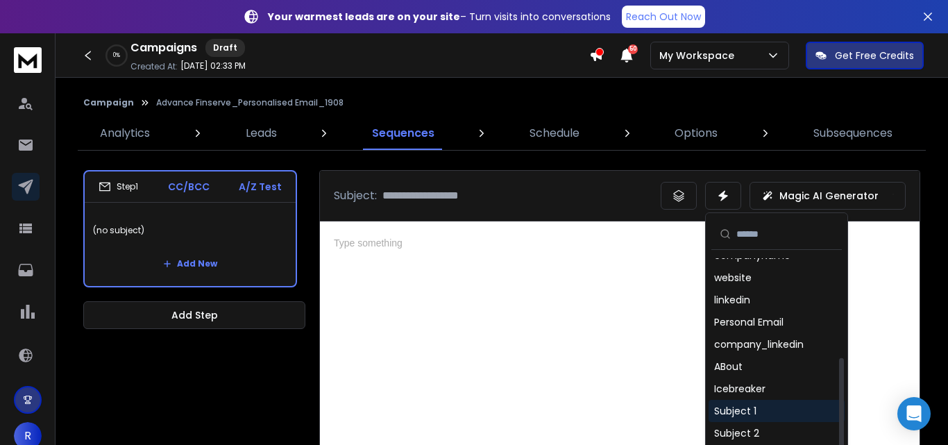
click at [764, 414] on div "Subject 1" at bounding box center [776, 411] width 136 height 22
type input "**********"
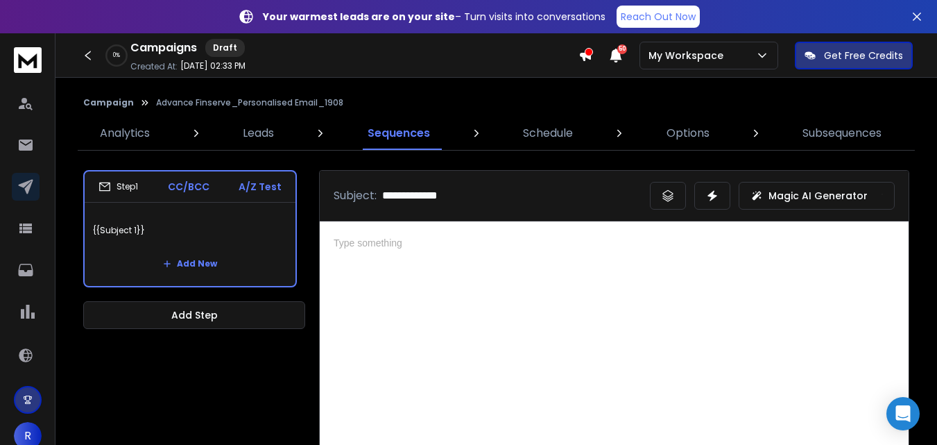
click at [364, 251] on div at bounding box center [614, 342] width 589 height 242
click at [712, 199] on icon "button" at bounding box center [712, 195] width 9 height 10
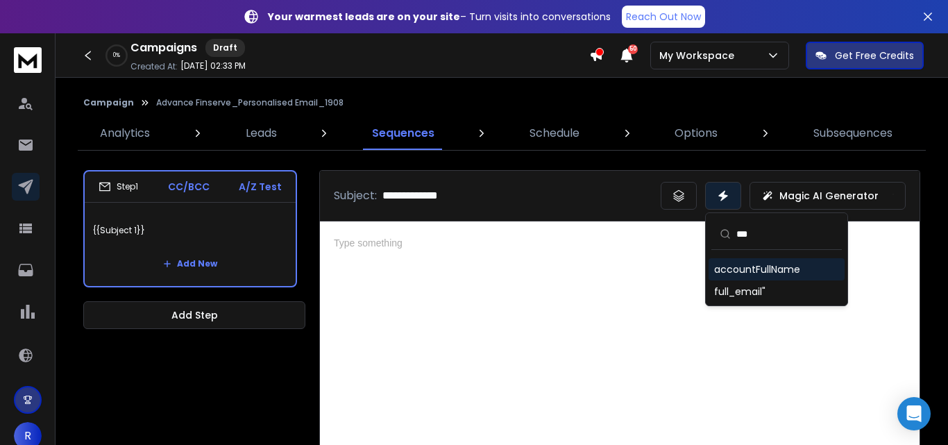
type input "****"
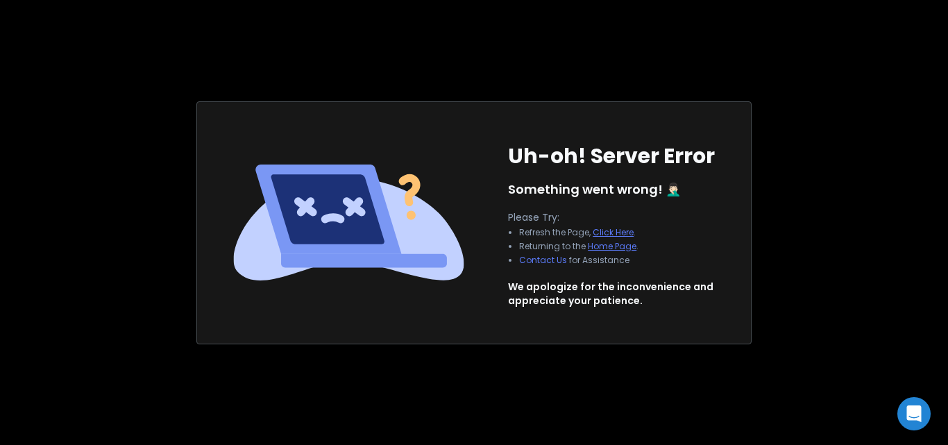
click at [770, 293] on div "Uh-oh! Server Error Something went wrong! 🤦🏻‍♂️ Please Try: Refresh the Page, C…" at bounding box center [474, 222] width 948 height 445
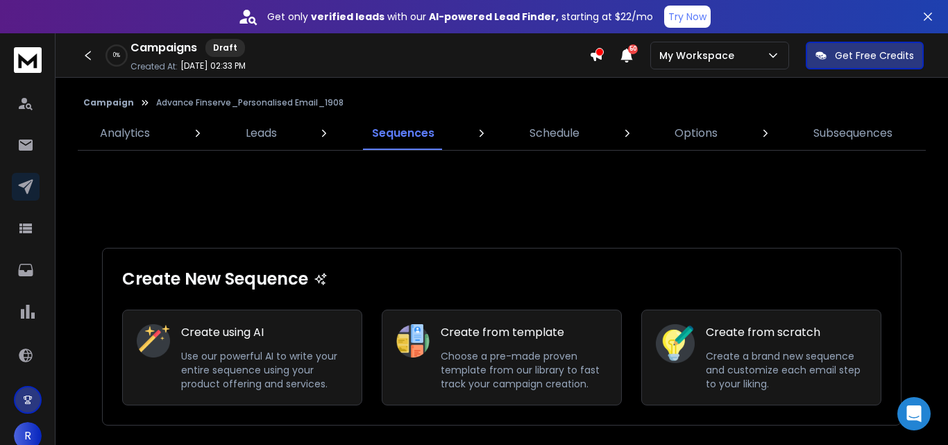
click at [728, 340] on h1 "Create from scratch" at bounding box center [786, 332] width 161 height 17
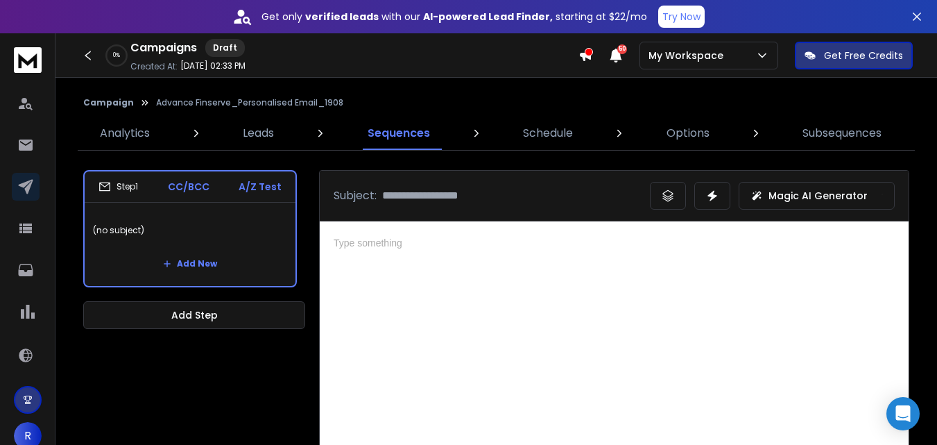
click at [413, 205] on div "Subject: Magic AI Generator" at bounding box center [614, 196] width 589 height 51
click at [595, 195] on input at bounding box center [509, 195] width 254 height 17
click at [695, 196] on button "button" at bounding box center [712, 196] width 36 height 28
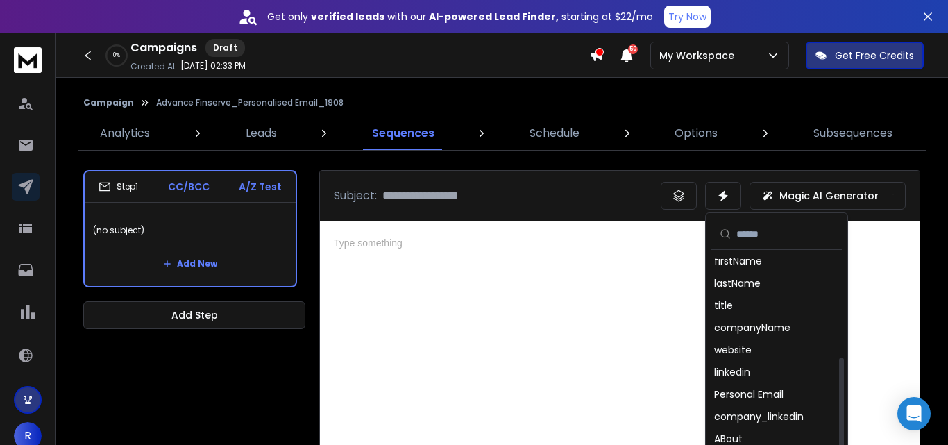
scroll to position [191, 0]
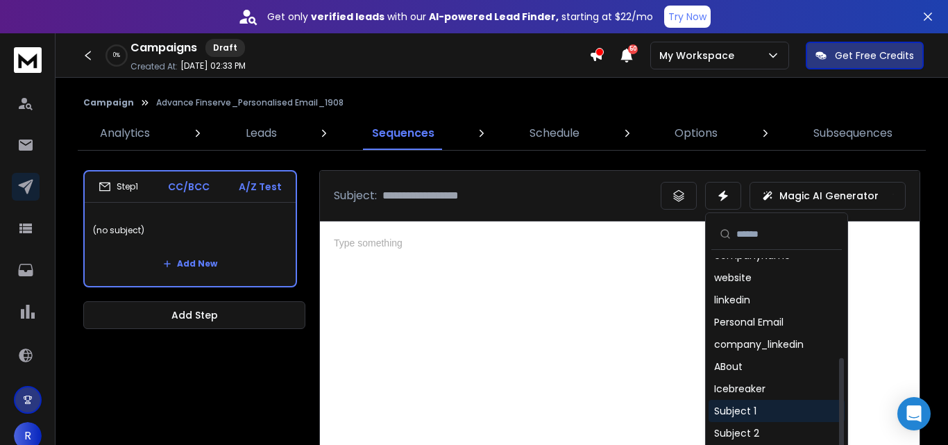
click at [760, 407] on div "Subject 1" at bounding box center [776, 411] width 136 height 22
type input "**********"
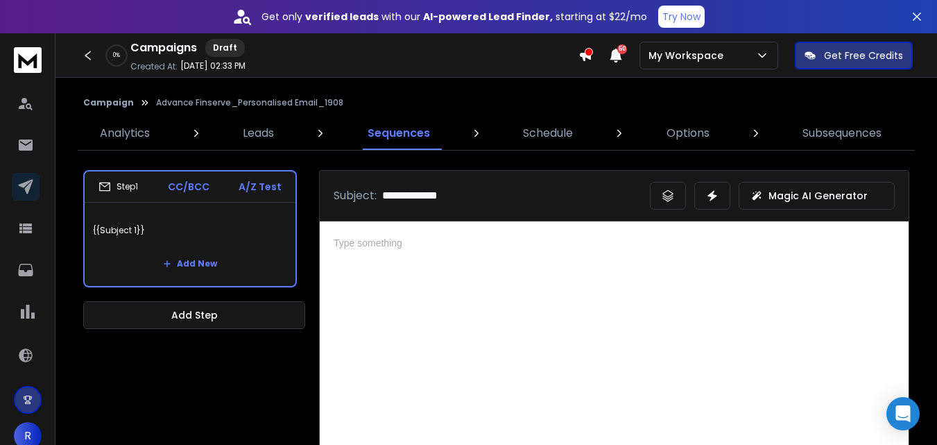
click at [448, 269] on div at bounding box center [614, 342] width 589 height 242
click at [708, 194] on icon "button" at bounding box center [712, 195] width 12 height 12
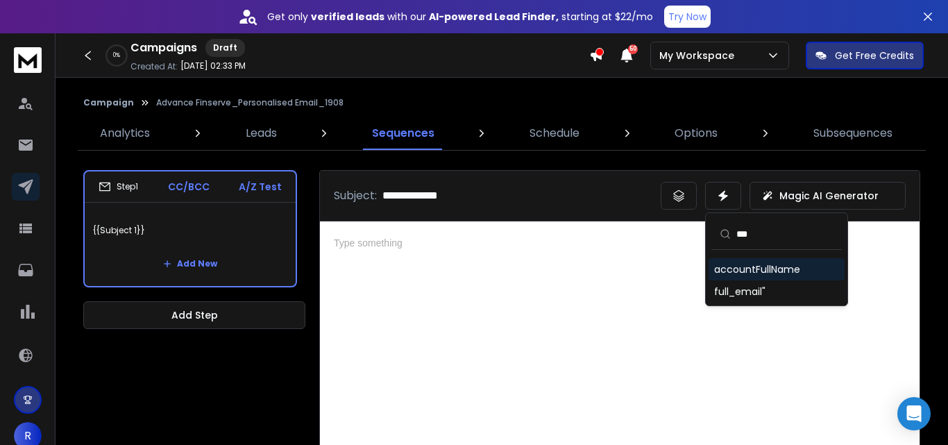
type input "****"
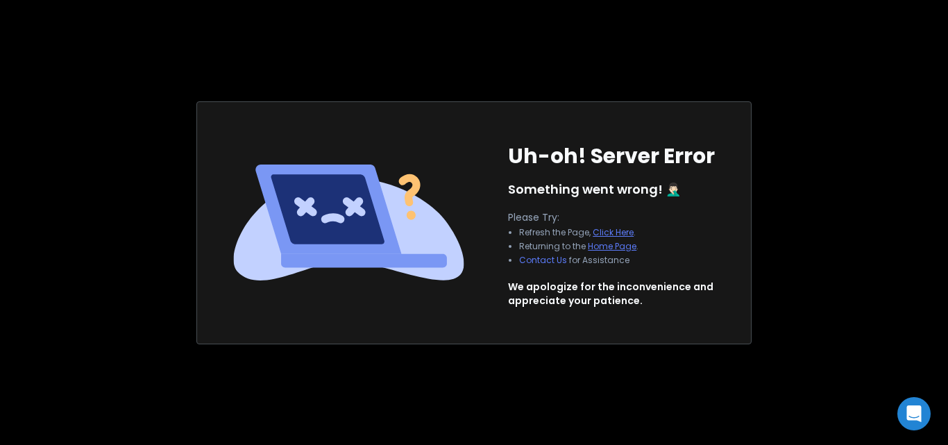
click at [742, 285] on div "Uh-oh! Server Error Something went wrong! 🤦🏻‍♂️ Please Try: Refresh the Page, C…" at bounding box center [473, 222] width 555 height 243
click at [607, 251] on link "Home Page" at bounding box center [612, 246] width 49 height 12
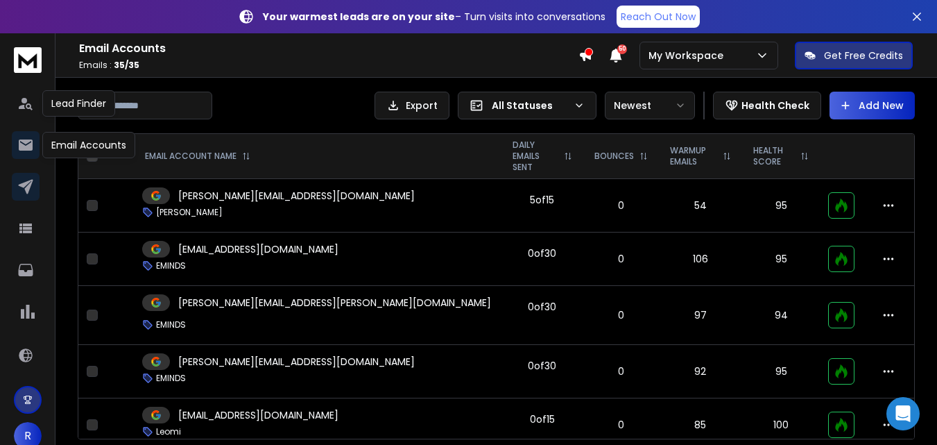
click at [26, 180] on icon at bounding box center [25, 186] width 17 height 17
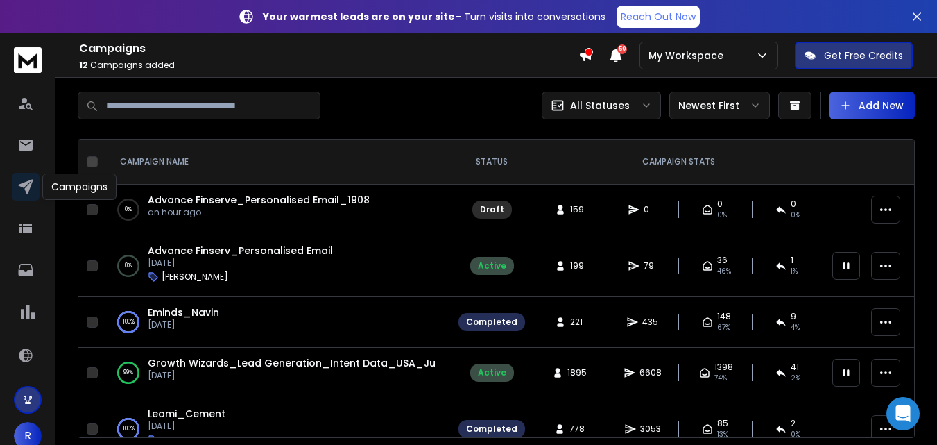
click at [315, 207] on p "an hour ago" at bounding box center [259, 212] width 222 height 11
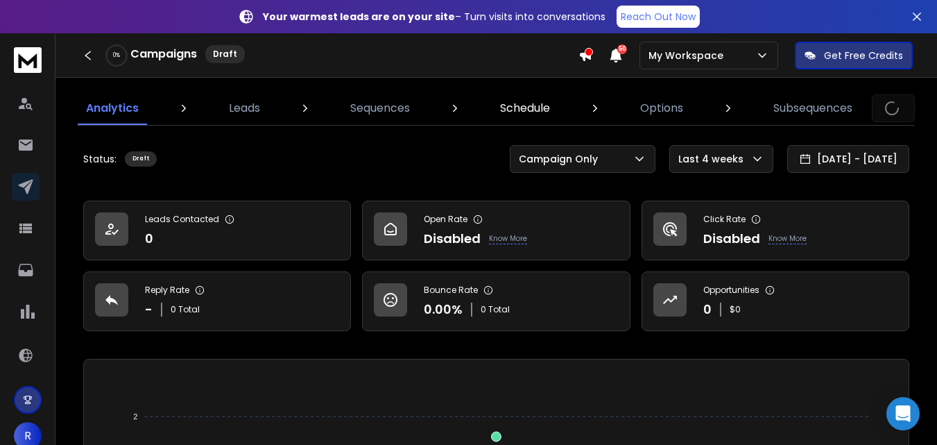
click at [511, 105] on p "Schedule" at bounding box center [525, 108] width 50 height 17
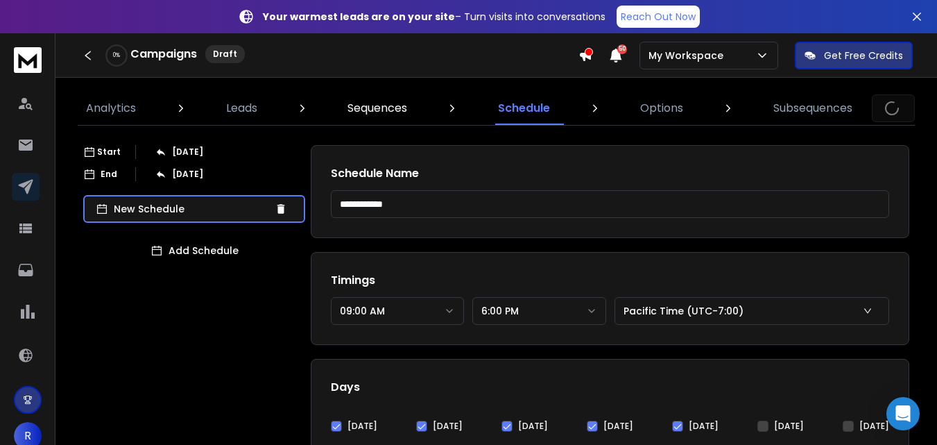
click at [412, 108] on link "Sequences" at bounding box center [377, 108] width 76 height 33
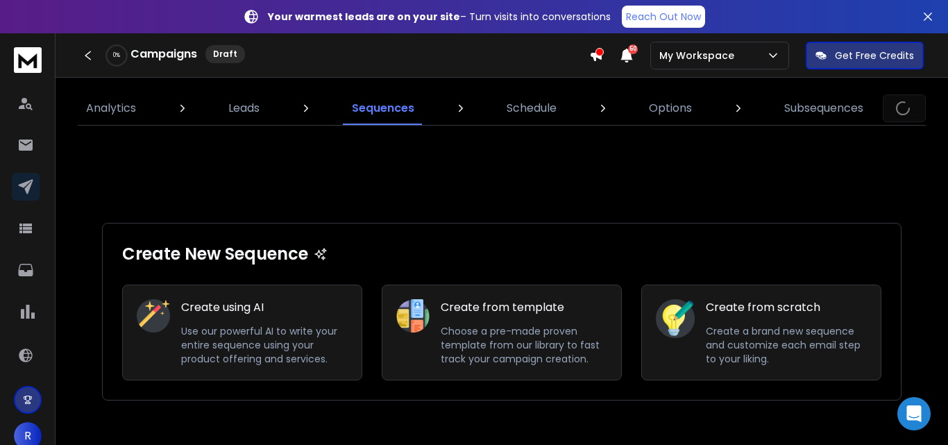
click at [792, 326] on p "Create a brand new sequence and customize each email step to your liking." at bounding box center [786, 345] width 161 height 42
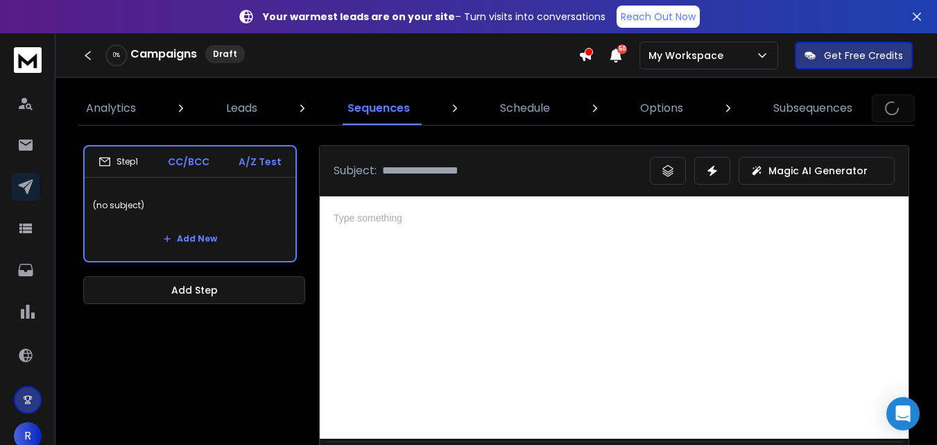
click at [433, 173] on input at bounding box center [509, 170] width 254 height 17
click at [741, 171] on button "Magic AI Generator" at bounding box center [817, 171] width 156 height 28
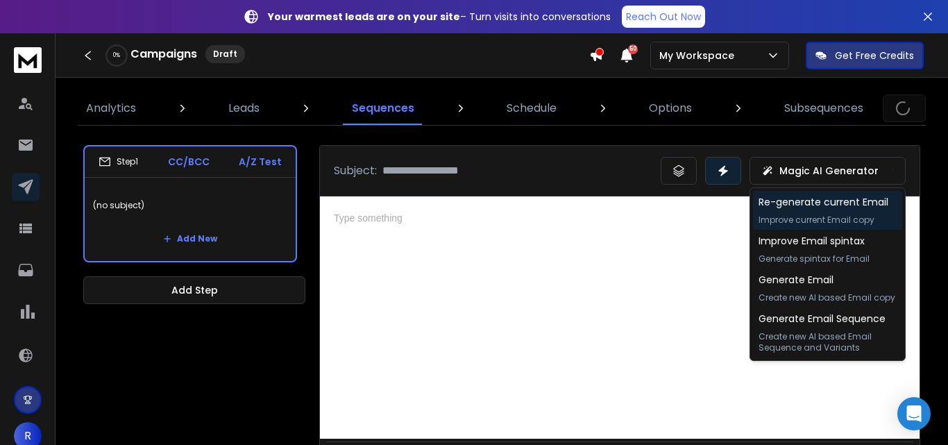
click at [733, 171] on div "Magic AI Generator" at bounding box center [782, 171] width 245 height 28
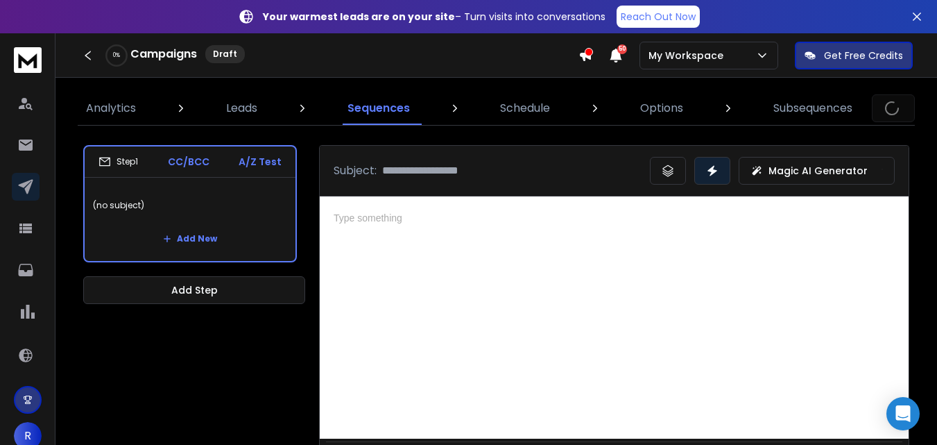
click at [713, 182] on button "button" at bounding box center [712, 171] width 36 height 28
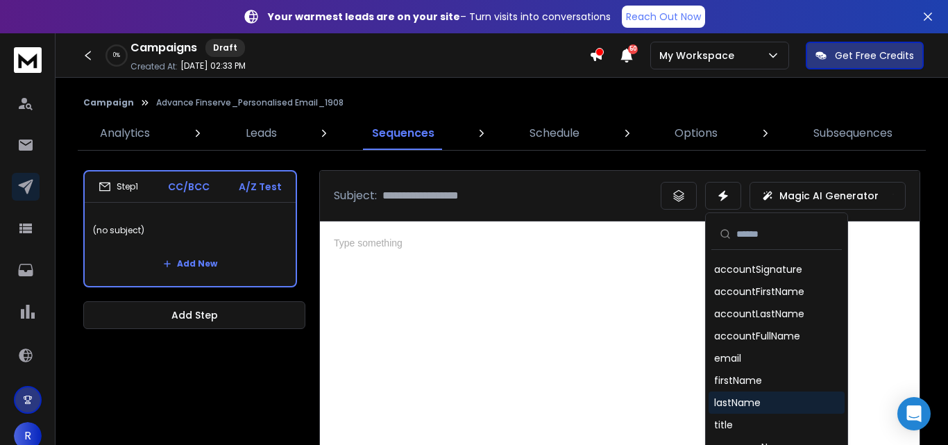
click at [461, 198] on input at bounding box center [514, 195] width 264 height 17
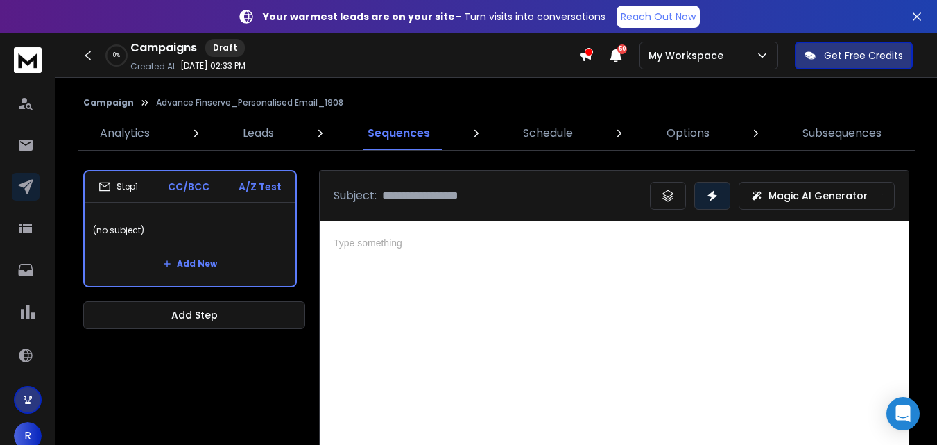
click at [724, 195] on button "button" at bounding box center [712, 196] width 36 height 28
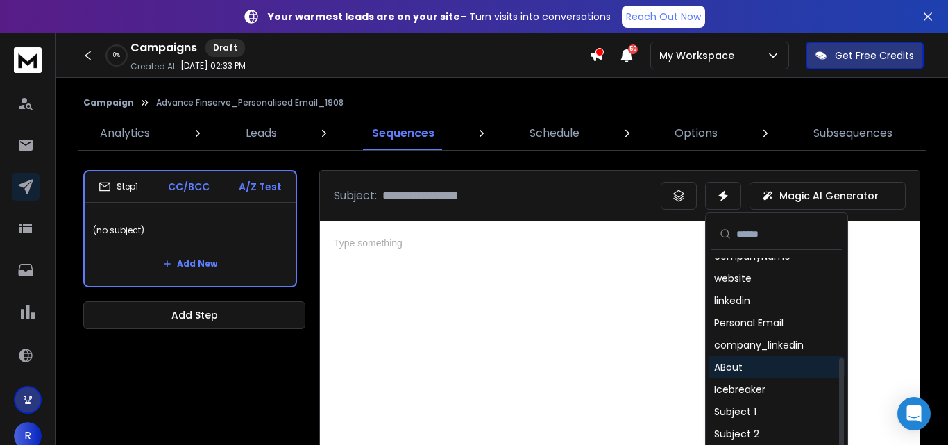
scroll to position [191, 0]
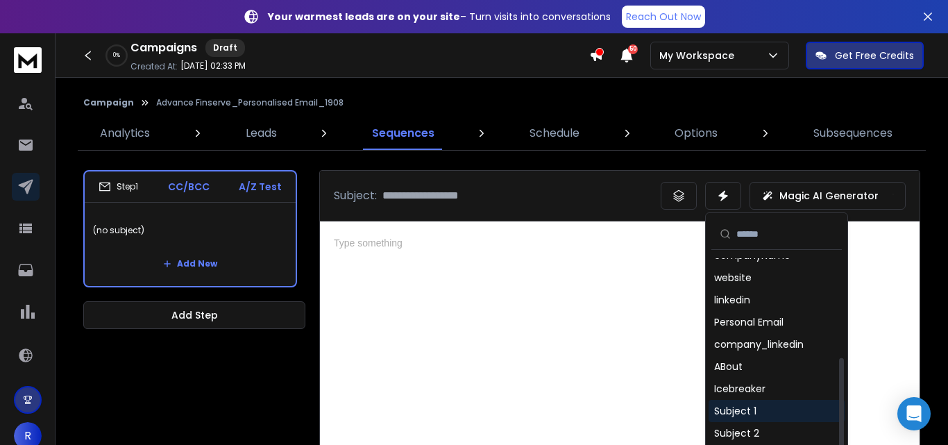
click at [744, 409] on div "Subject 1" at bounding box center [735, 411] width 42 height 14
type input "**********"
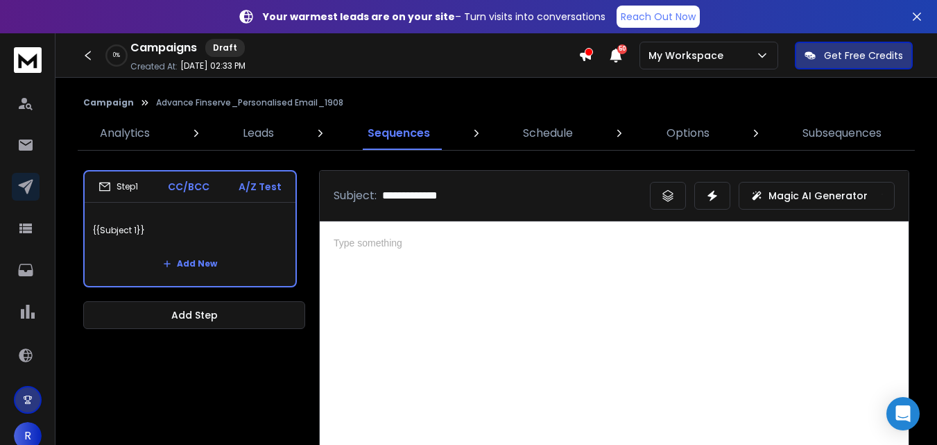
click at [411, 244] on div at bounding box center [614, 242] width 561 height 15
click at [684, 182] on button at bounding box center [668, 196] width 36 height 28
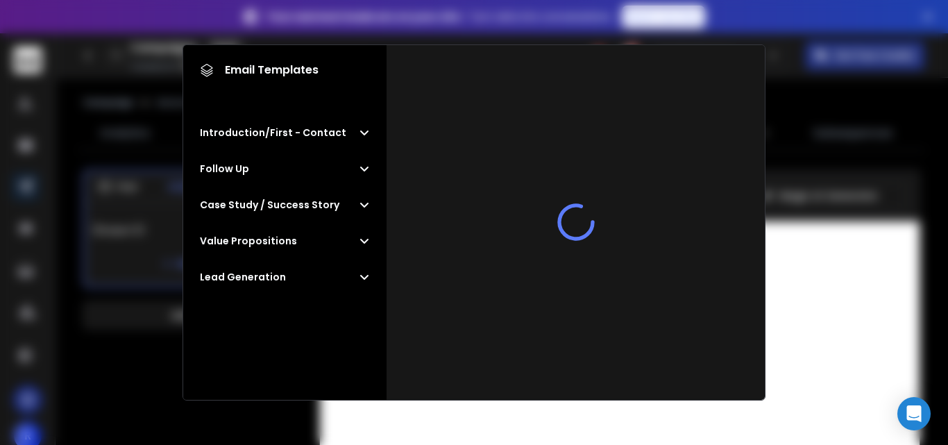
click at [712, 190] on div at bounding box center [575, 222] width 378 height 354
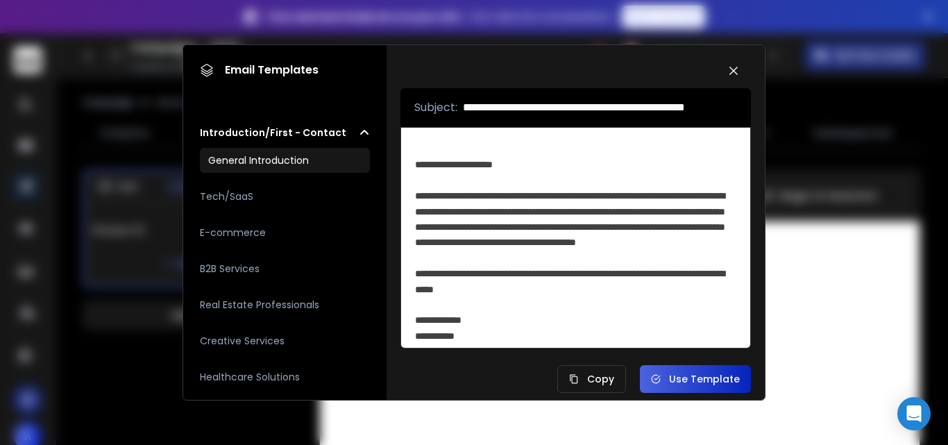
click at [736, 68] on icon at bounding box center [733, 71] width 8 height 8
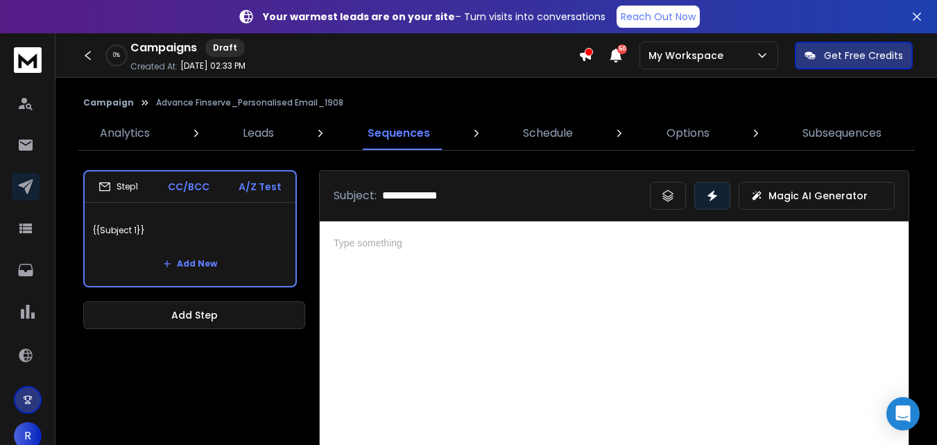
click at [720, 193] on button "button" at bounding box center [712, 196] width 36 height 28
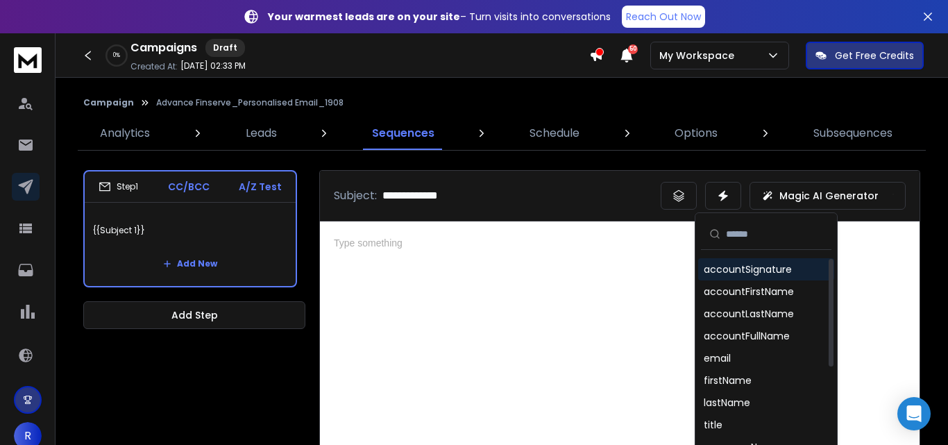
click at [378, 253] on div at bounding box center [619, 342] width 599 height 242
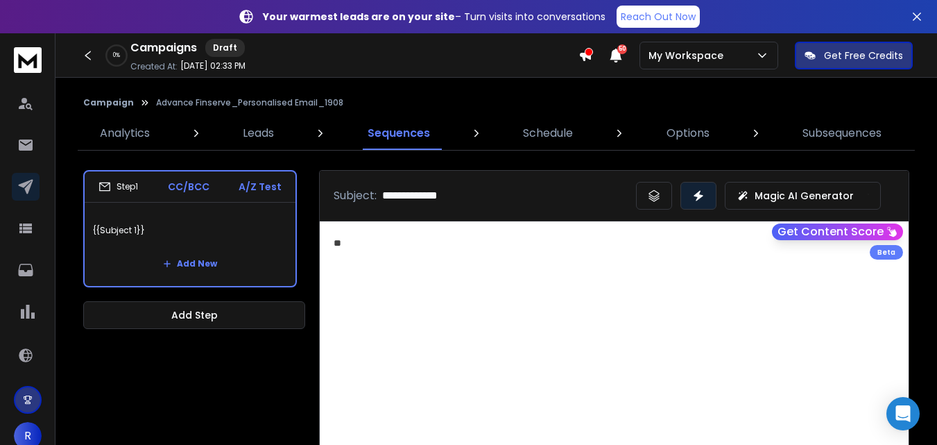
click at [714, 203] on button "button" at bounding box center [699, 196] width 36 height 28
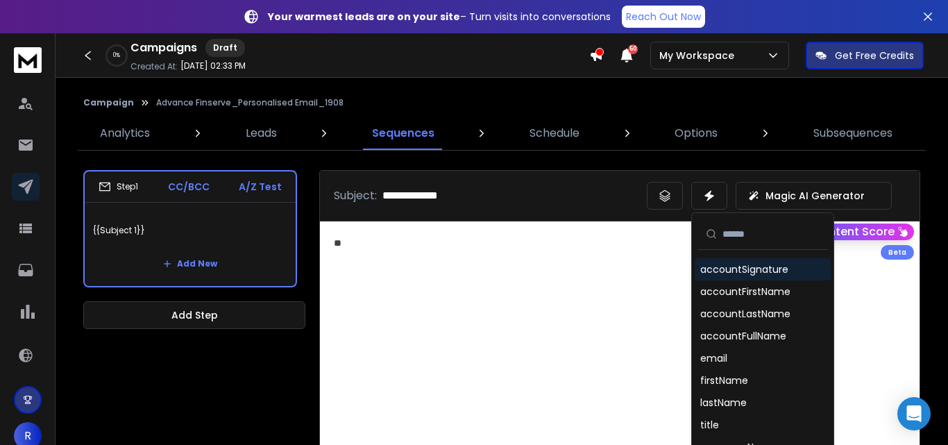
click at [721, 239] on div at bounding box center [762, 234] width 130 height 31
click at [728, 234] on input "text" at bounding box center [770, 234] width 97 height 31
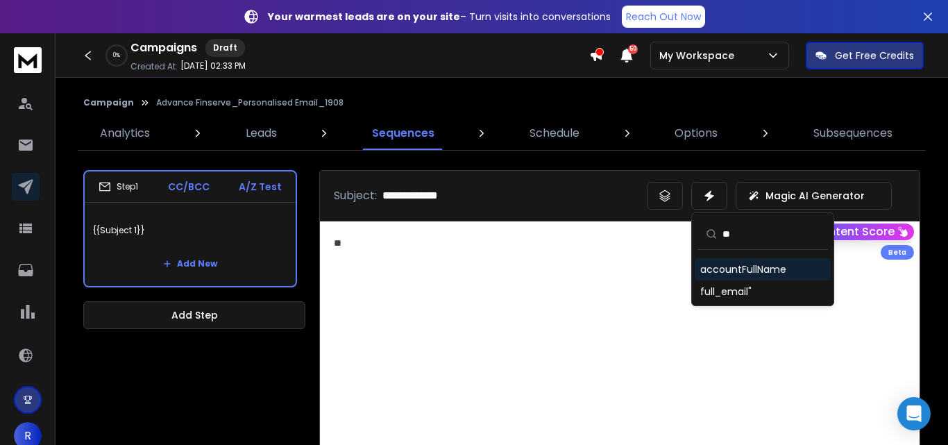
type input "***"
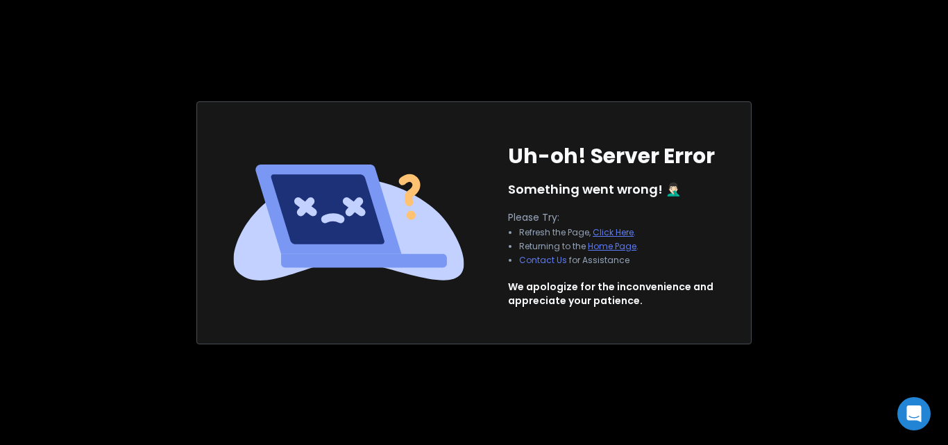
click at [775, 293] on div "Uh-oh! Server Error Something went wrong! 🤦🏻‍♂️ Please Try: Refresh the Page, C…" at bounding box center [474, 222] width 948 height 445
click at [543, 256] on button "Contact Us" at bounding box center [543, 260] width 48 height 11
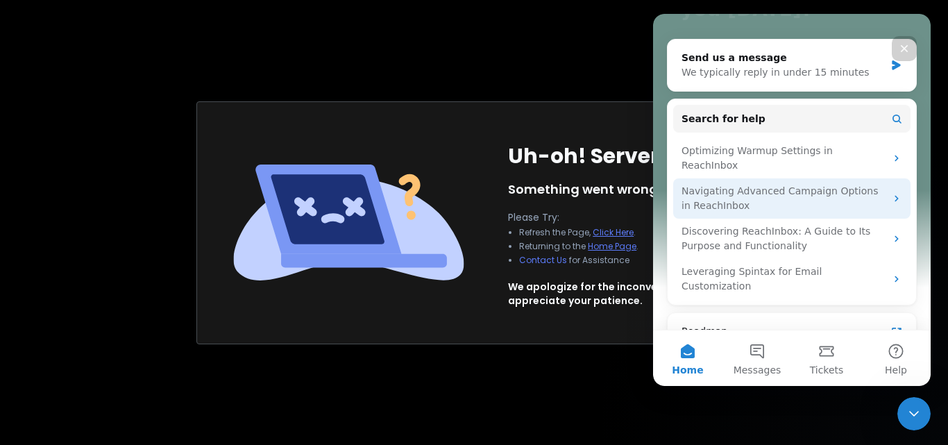
scroll to position [186, 0]
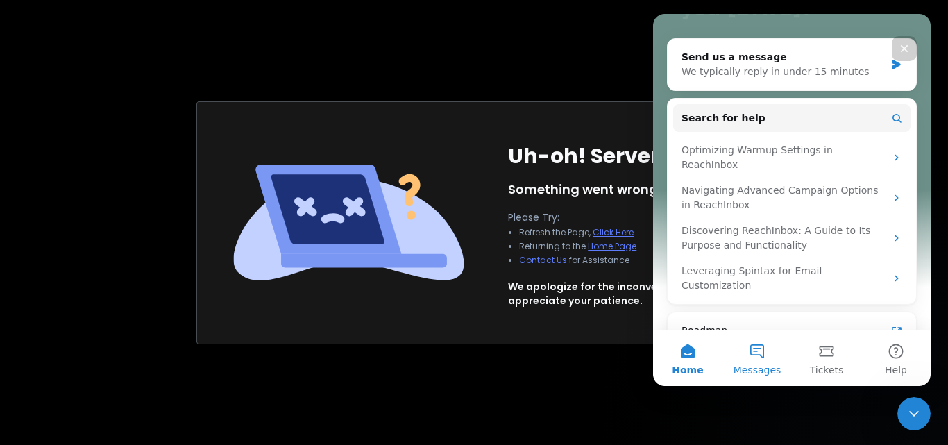
click at [760, 365] on span "Messages" at bounding box center [757, 370] width 48 height 10
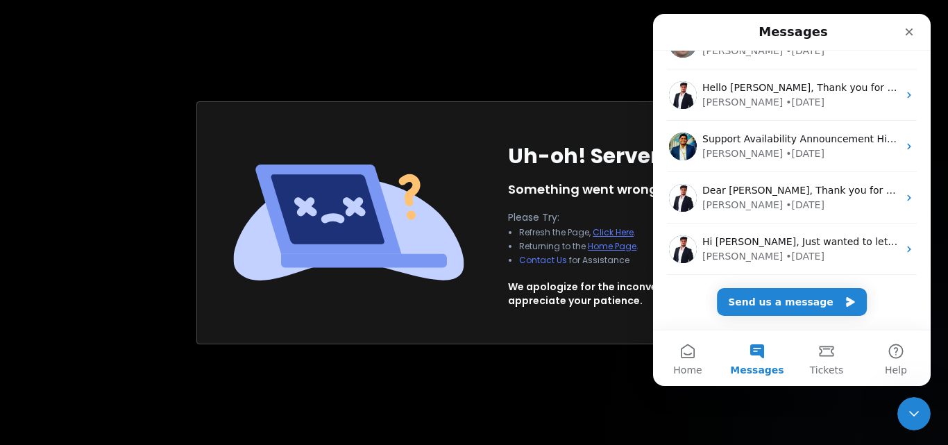
scroll to position [290, 0]
click at [671, 350] on button "Home" at bounding box center [687, 357] width 69 height 55
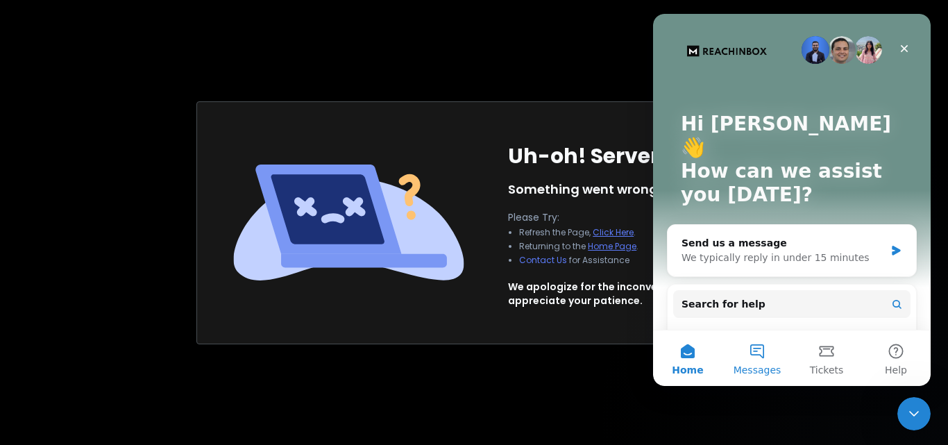
click at [758, 330] on div "Home Messages Tickets Help" at bounding box center [791, 358] width 277 height 56
click at [758, 350] on button "Messages" at bounding box center [756, 357] width 69 height 55
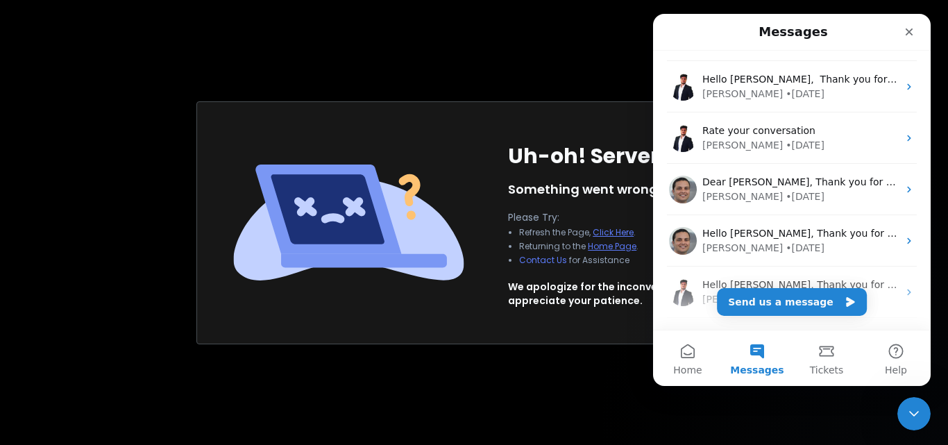
scroll to position [0, 0]
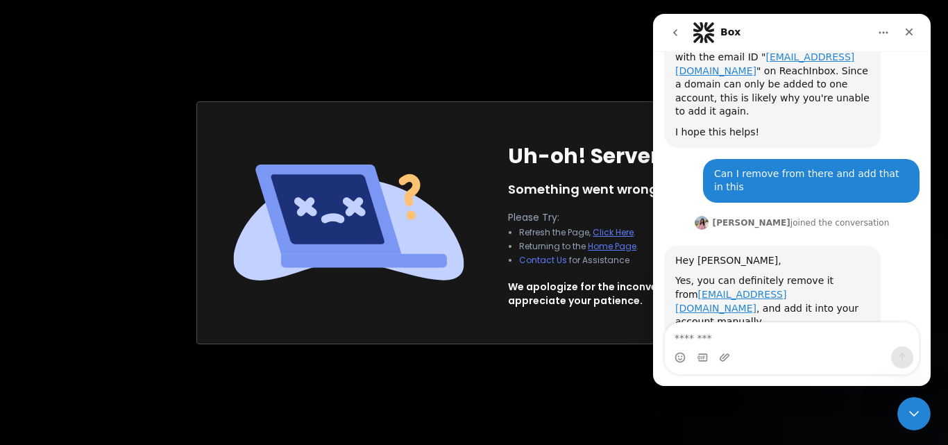
scroll to position [758, 0]
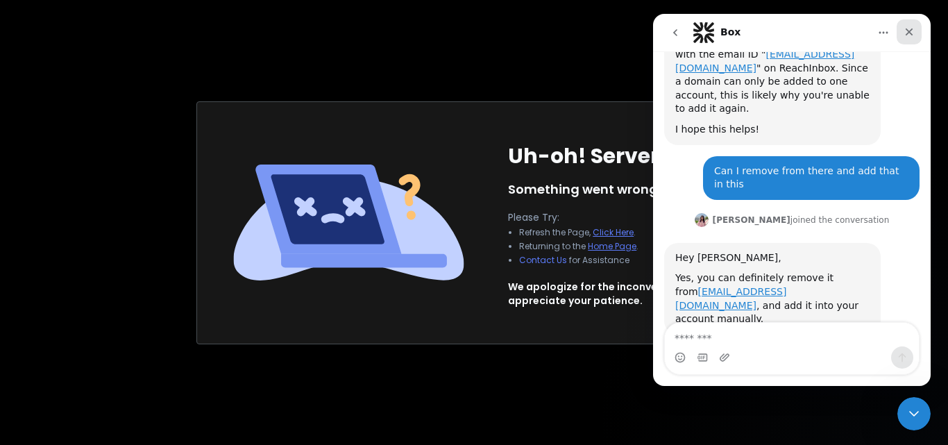
click at [909, 21] on div "Close" at bounding box center [908, 31] width 25 height 25
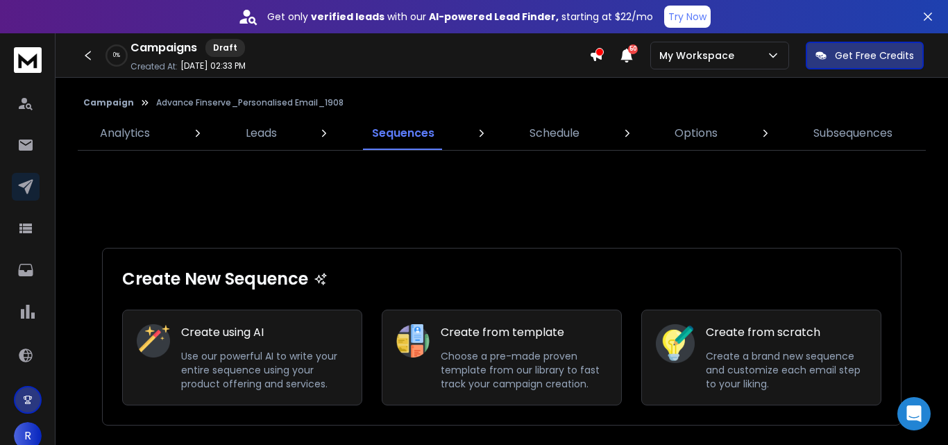
click at [707, 330] on h1 "Create from scratch" at bounding box center [786, 332] width 161 height 17
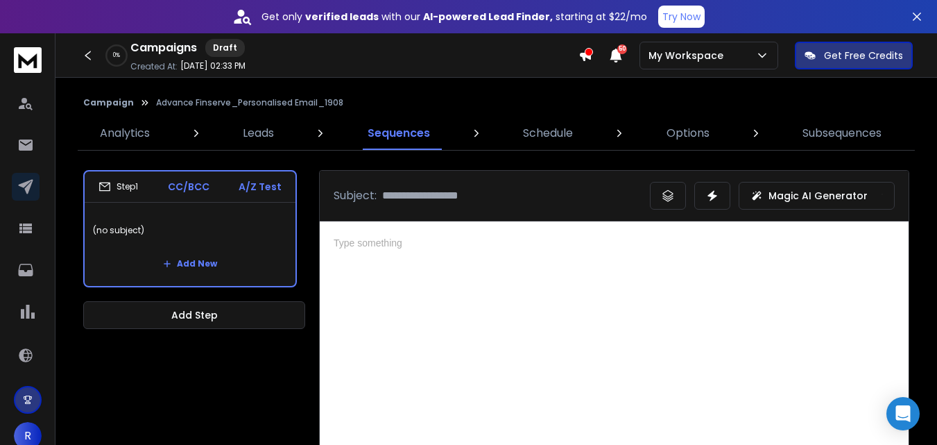
click at [457, 199] on input at bounding box center [509, 195] width 254 height 17
click at [703, 195] on button "button" at bounding box center [712, 196] width 36 height 28
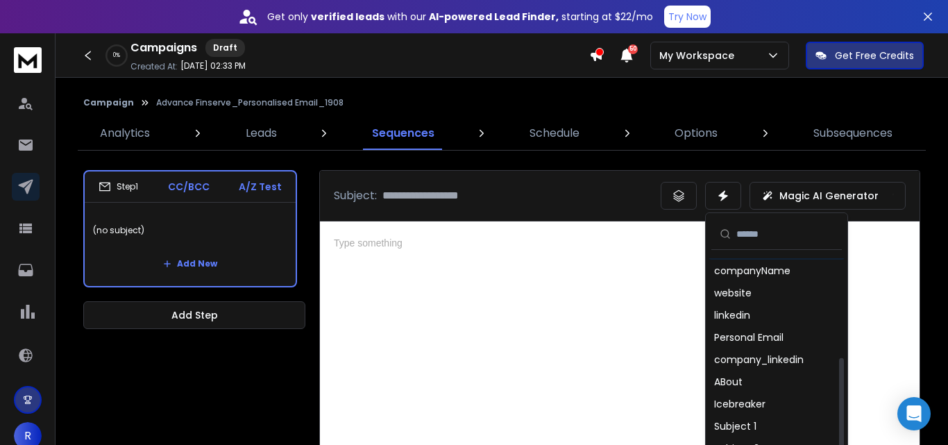
scroll to position [191, 0]
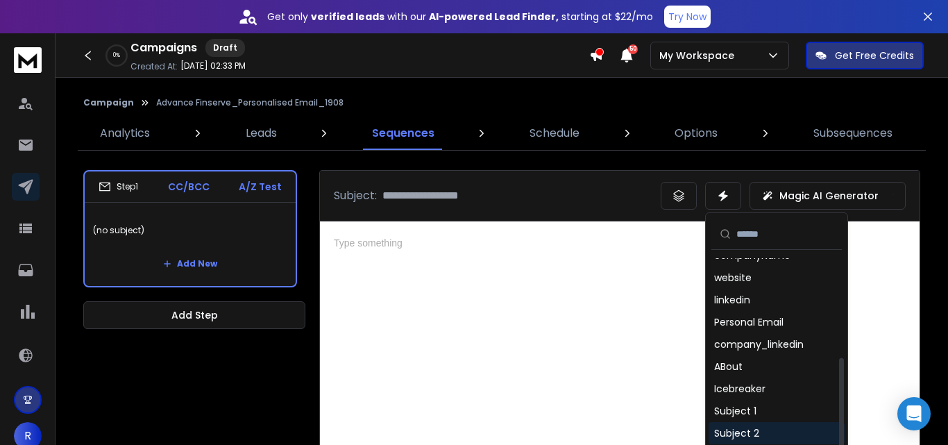
click at [742, 425] on div "Subject 2" at bounding box center [776, 433] width 136 height 22
type input "**********"
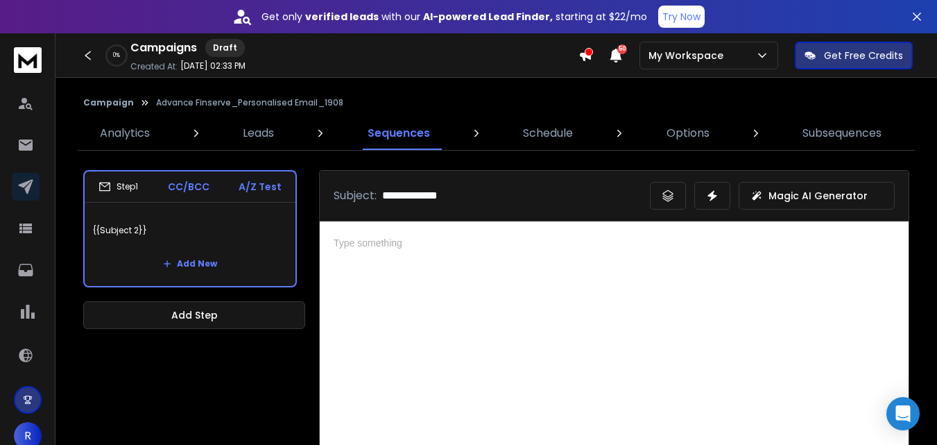
click at [411, 267] on div at bounding box center [614, 342] width 589 height 242
click at [699, 185] on button "button" at bounding box center [712, 196] width 36 height 28
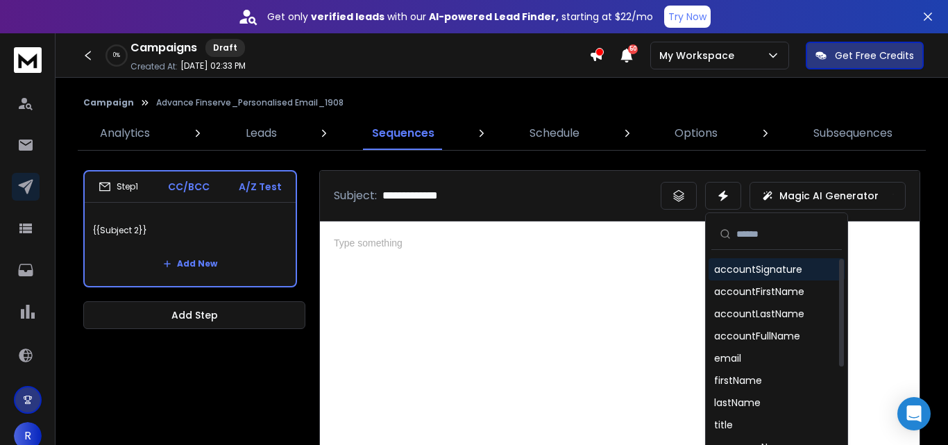
click at [746, 234] on input "text" at bounding box center [784, 234] width 97 height 31
type input "*"
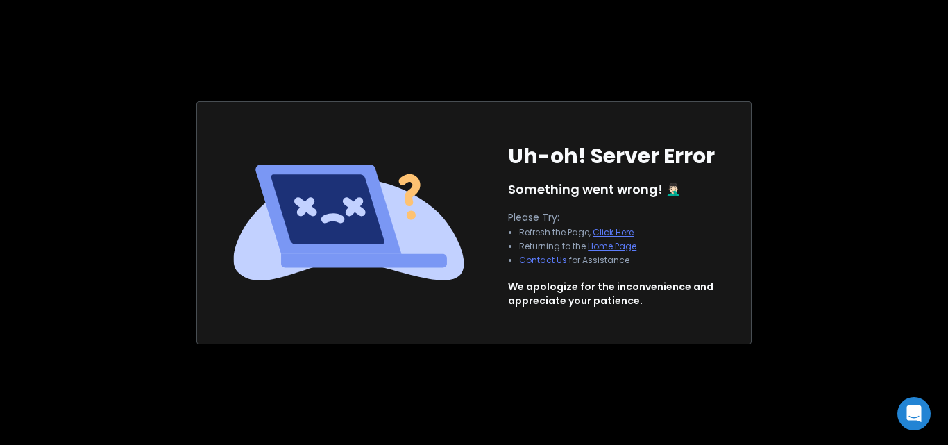
click at [536, 258] on button "Contact Us" at bounding box center [543, 260] width 48 height 11
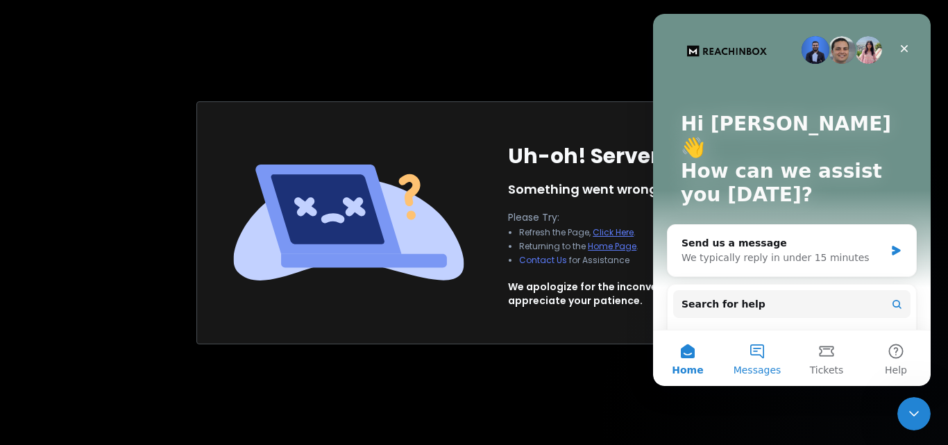
scroll to position [0, 0]
click at [731, 250] on div "We typically reply in under 15 minutes" at bounding box center [782, 257] width 203 height 15
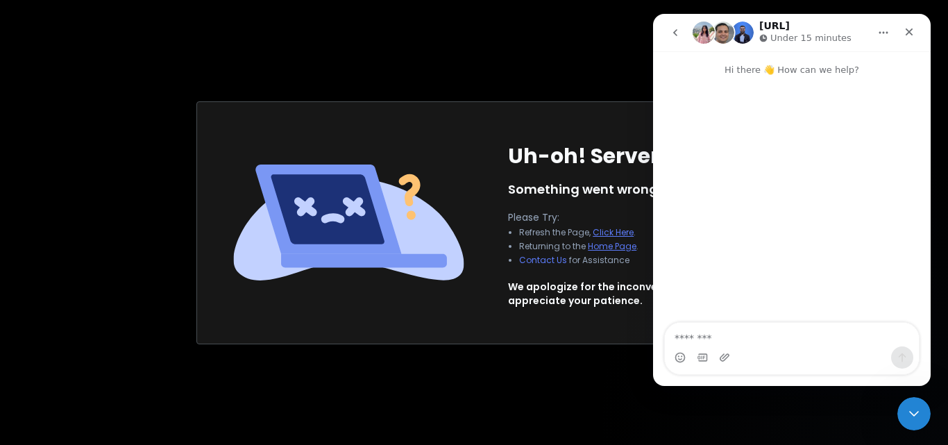
click at [715, 336] on textarea "Message…" at bounding box center [792, 335] width 254 height 24
type textarea "**"
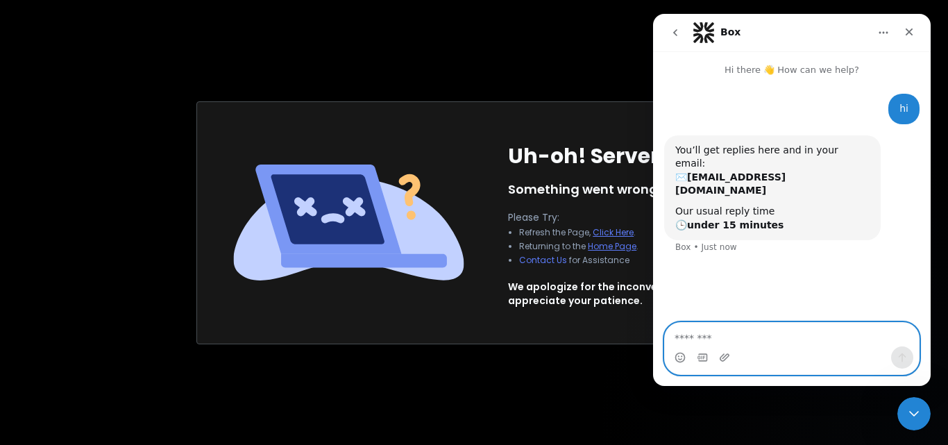
click at [718, 339] on textarea "Message…" at bounding box center [792, 335] width 254 height 24
paste textarea "*"
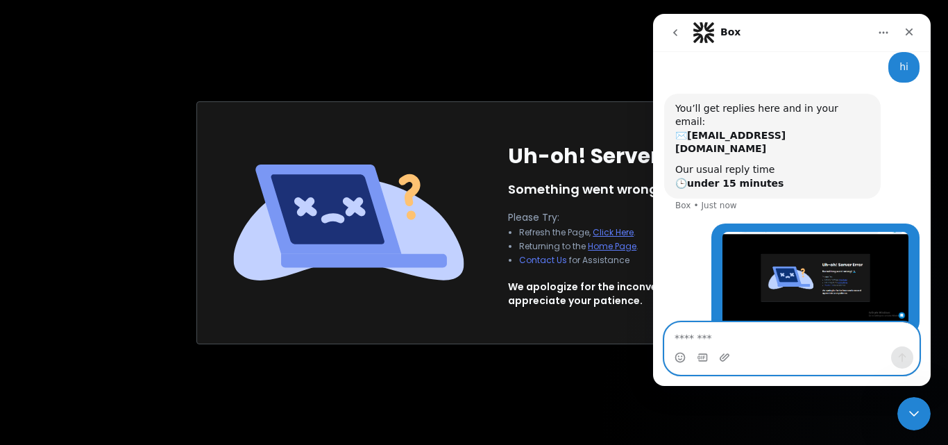
scroll to position [42, 0]
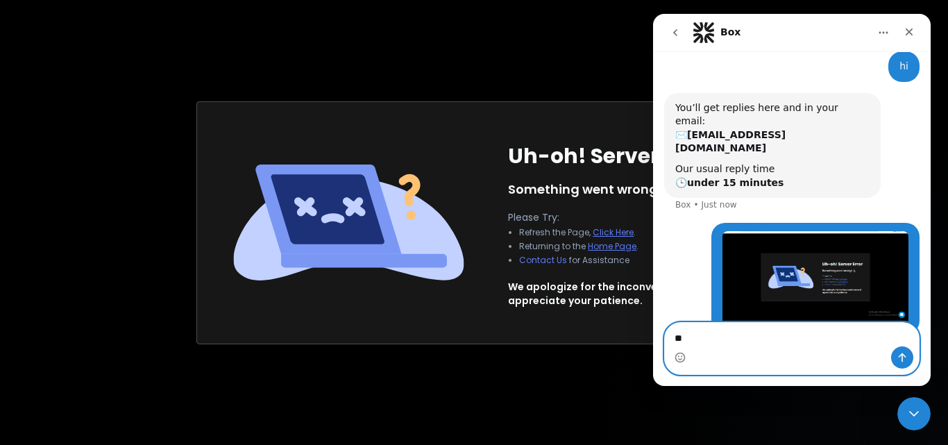
type textarea "*"
type textarea "**********"
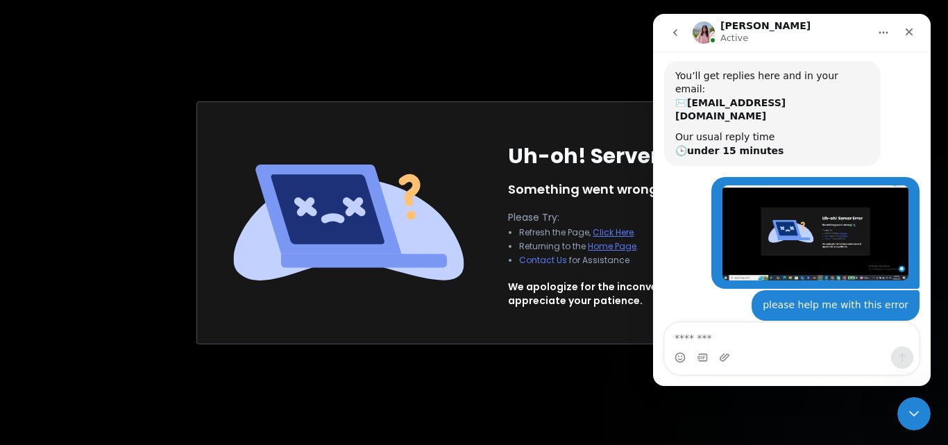
scroll to position [195, 0]
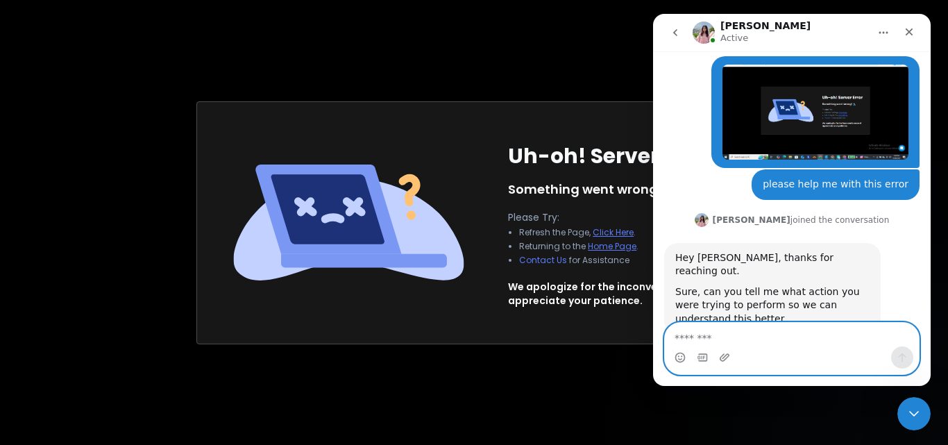
click at [697, 334] on textarea "Message…" at bounding box center [792, 335] width 254 height 24
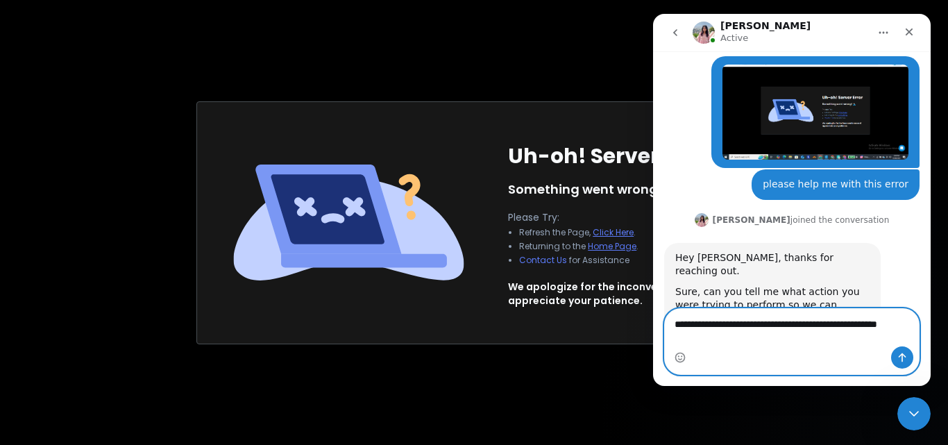
scroll to position [209, 0]
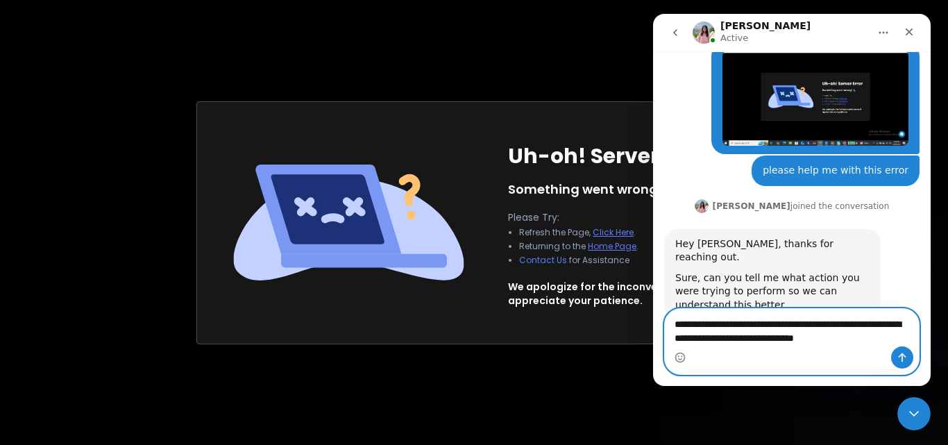
type textarea "**********"
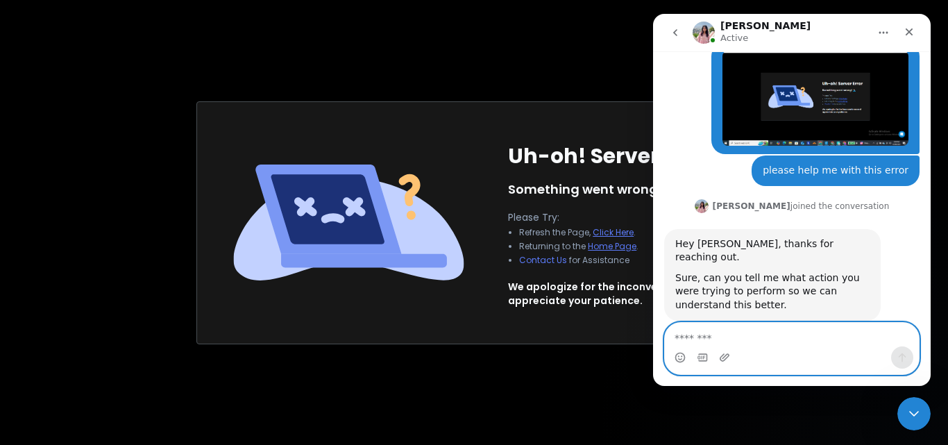
scroll to position [264, 0]
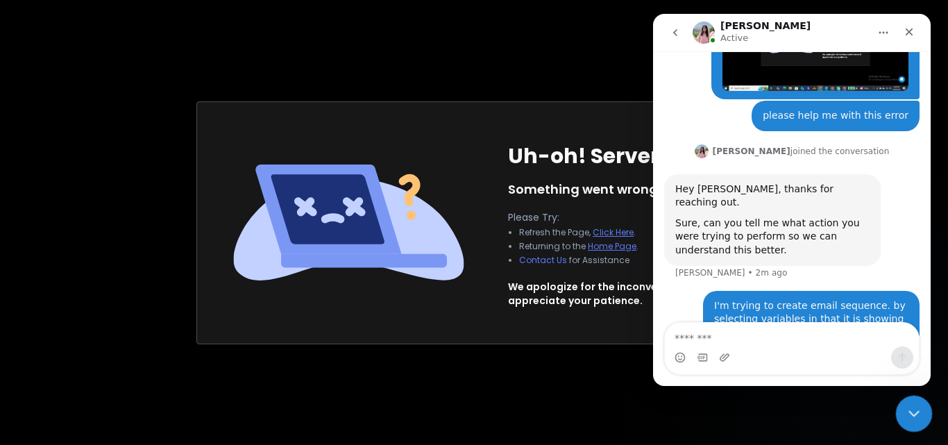
drag, startPoint x: 912, startPoint y: 411, endPoint x: 1766, endPoint y: 780, distance: 930.3
click at [913, 412] on icon "Close Intercom Messenger" at bounding box center [912, 412] width 10 height 6
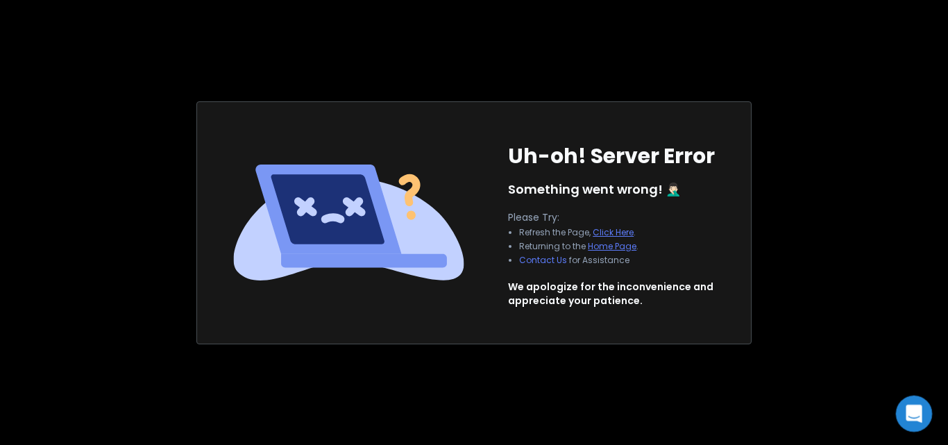
click at [909, 413] on icon "Open Intercom Messenger" at bounding box center [912, 411] width 10 height 11
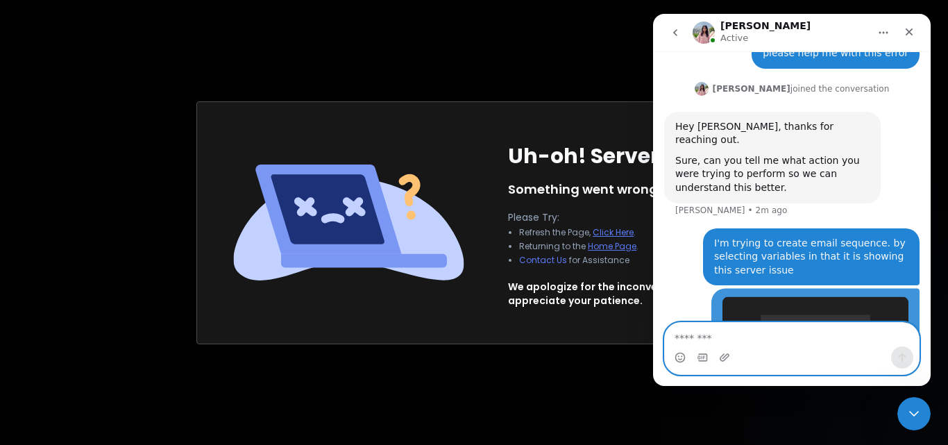
scroll to position [355, 0]
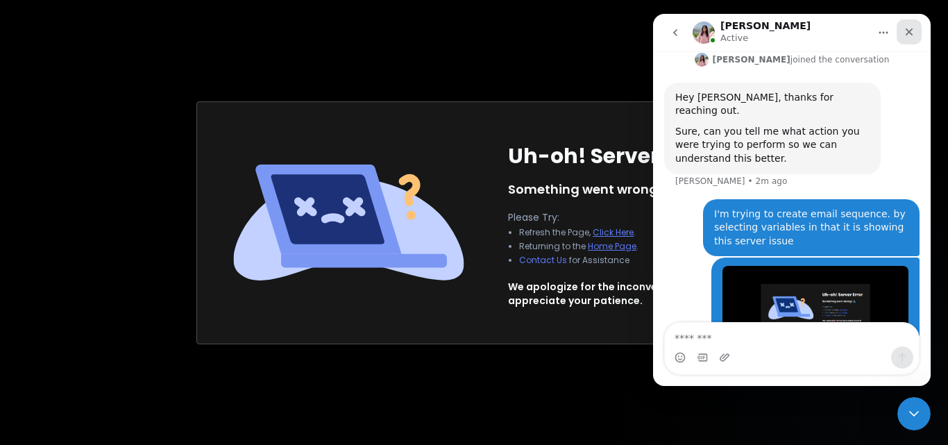
click at [906, 37] on icon "Close" at bounding box center [908, 31] width 11 height 11
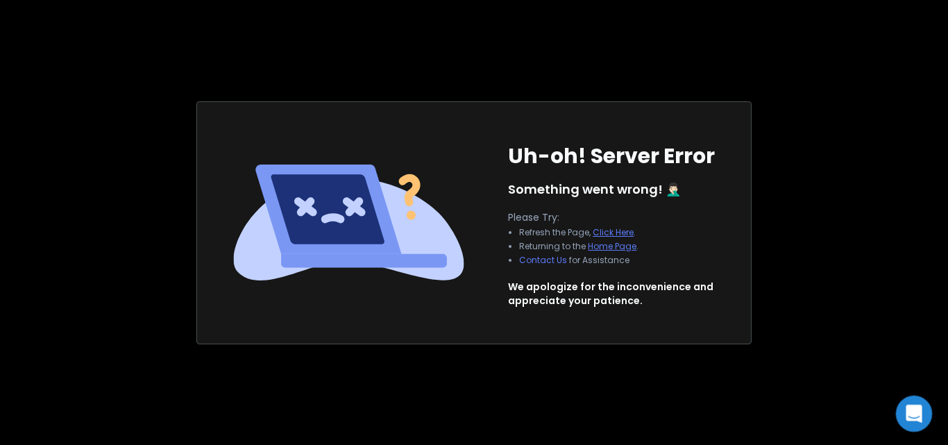
click at [923, 403] on div "Open Intercom Messenger" at bounding box center [912, 411] width 46 height 46
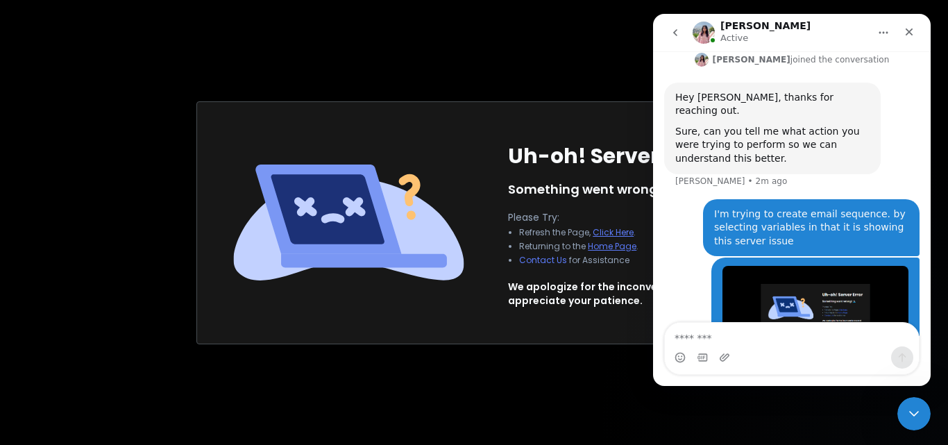
click at [933, 415] on div "Uh-oh! Server Error Something went wrong! 🤦🏻‍♂️ Please Try: Refresh the Page, C…" at bounding box center [474, 222] width 948 height 445
click at [906, 407] on icon "Close Intercom Messenger" at bounding box center [911, 411] width 17 height 17
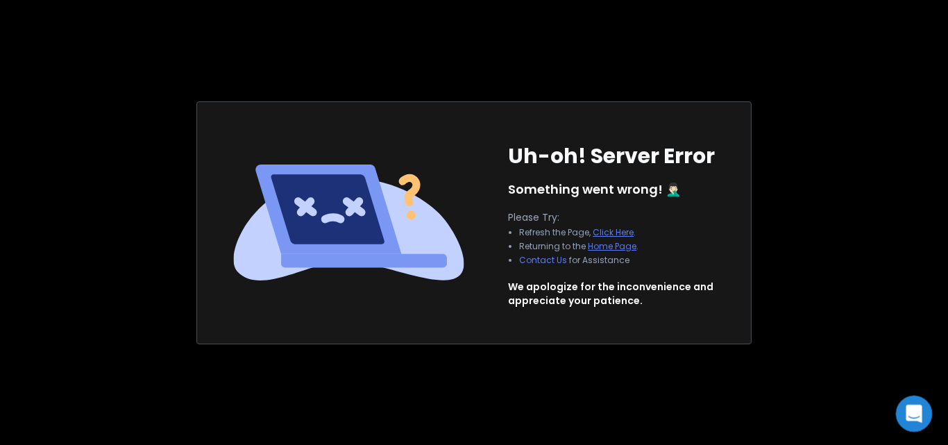
click at [903, 413] on icon "Open Intercom Messenger" at bounding box center [911, 411] width 23 height 23
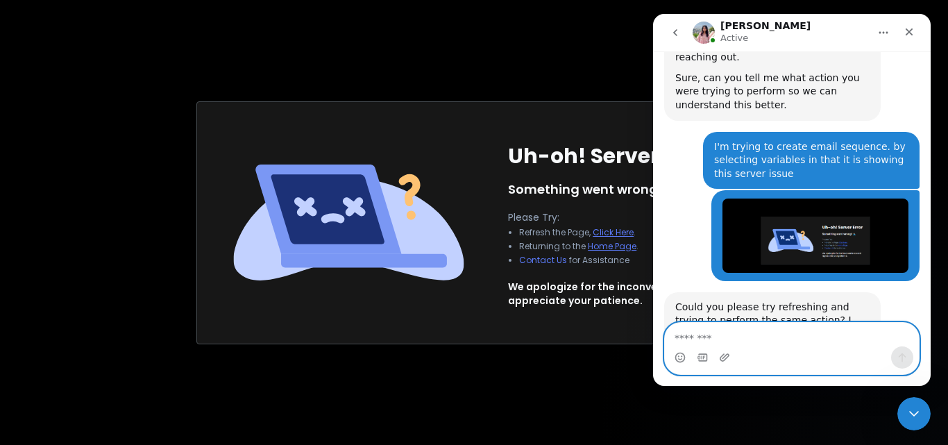
scroll to position [451, 0]
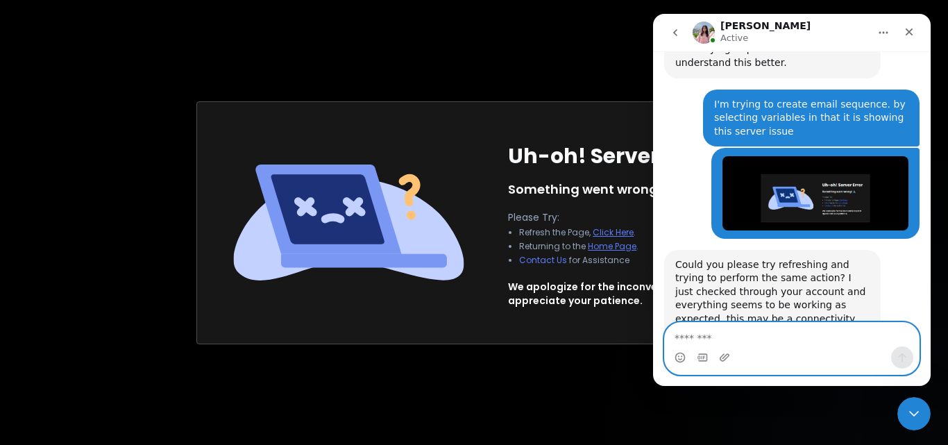
click at [739, 334] on textarea "Message…" at bounding box center [792, 335] width 254 height 24
click at [723, 336] on textarea "**********" at bounding box center [792, 335] width 254 height 24
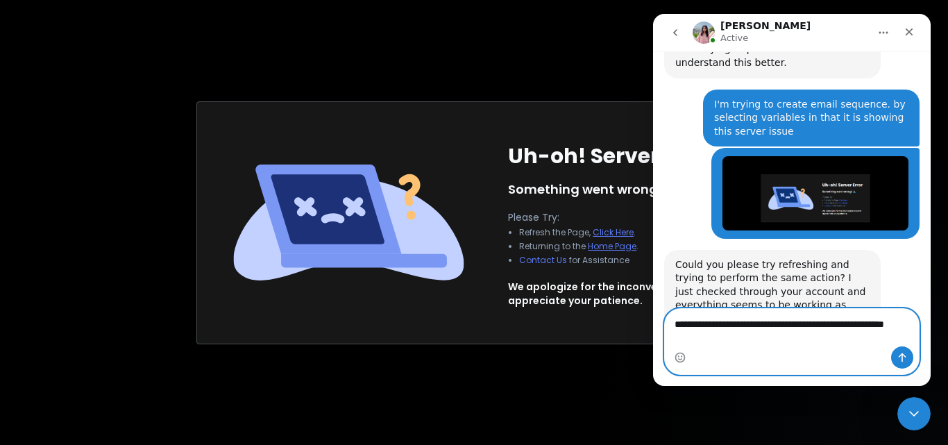
scroll to position [465, 0]
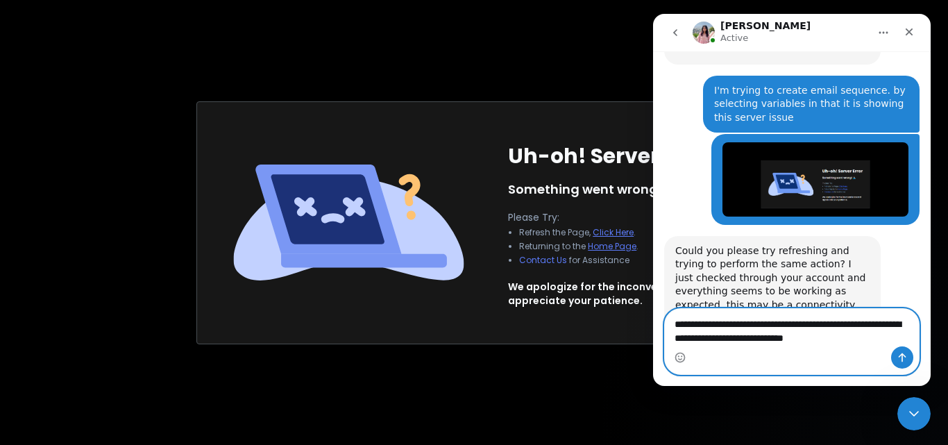
type textarea "**********"
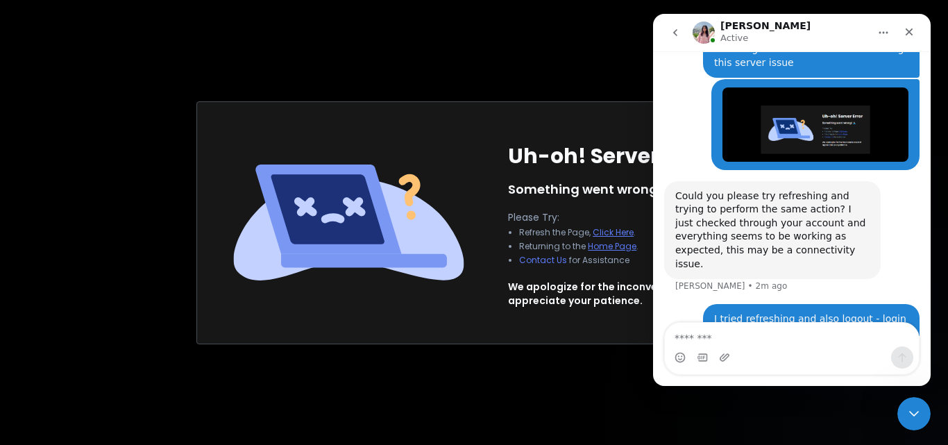
scroll to position [573, 0]
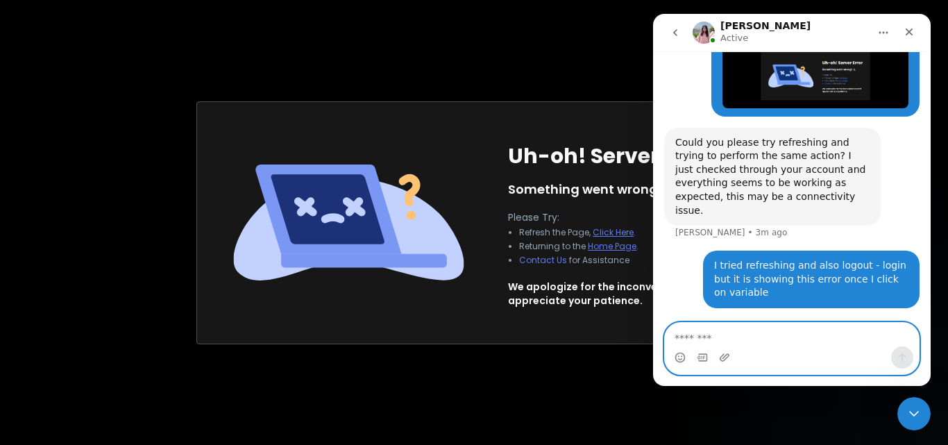
click at [710, 340] on textarea "Message…" at bounding box center [792, 335] width 254 height 24
type textarea "**********"
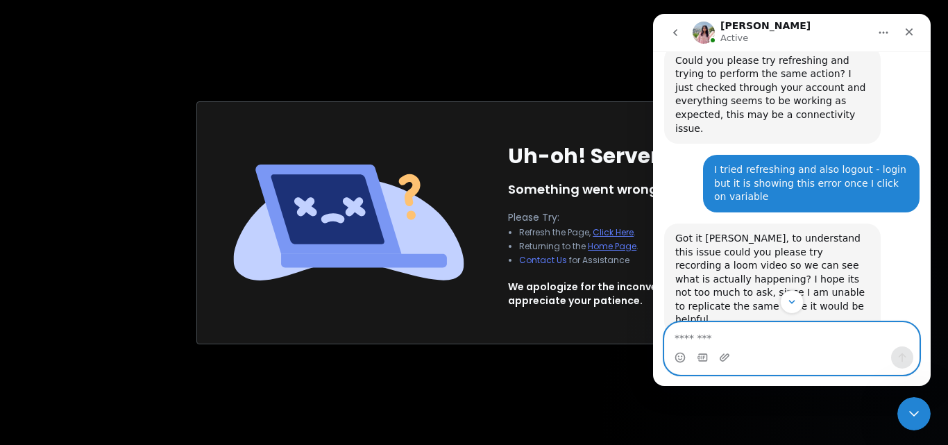
scroll to position [656, 0]
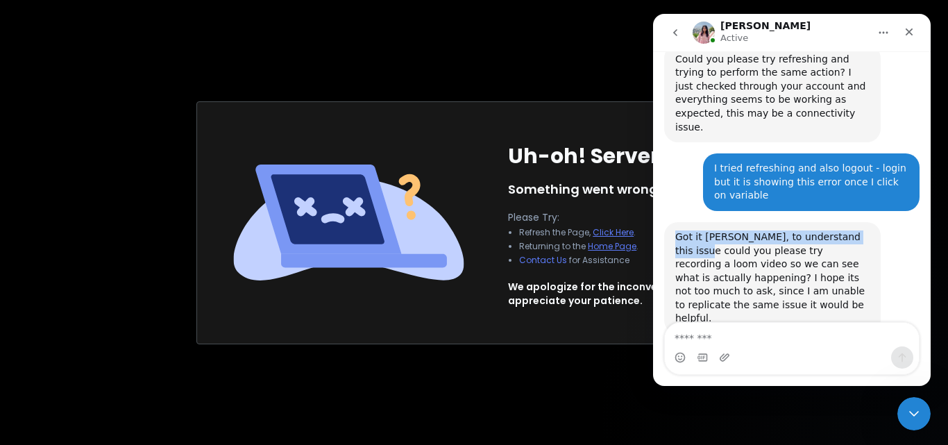
drag, startPoint x: 672, startPoint y: 185, endPoint x: 816, endPoint y: 191, distance: 144.4
click at [874, 222] on div "Got it Rajesh, to understand this issue could you please try recording a loom v…" at bounding box center [772, 278] width 216 height 112
click at [681, 230] on div "Got it [PERSON_NAME], to understand this issue could you please try recording a…" at bounding box center [772, 277] width 194 height 95
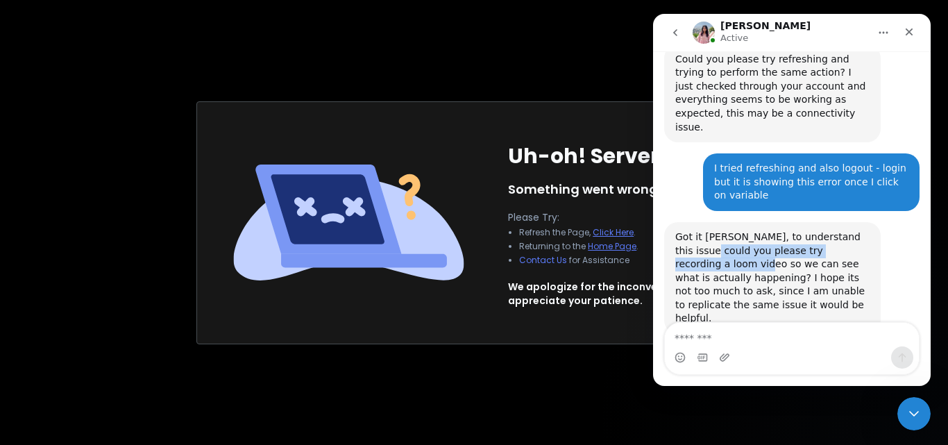
drag, startPoint x: 677, startPoint y: 200, endPoint x: 859, endPoint y: 203, distance: 181.8
click at [859, 230] on div "Got it [PERSON_NAME], to understand this issue could you please try recording a…" at bounding box center [772, 277] width 194 height 95
click at [440, 60] on div "Uh-oh! Server Error Something went wrong! 🤦🏻‍♂️ Please Try: Refresh the Page, C…" at bounding box center [474, 222] width 948 height 445
click at [913, 404] on icon "Close Intercom Messenger" at bounding box center [911, 411] width 17 height 17
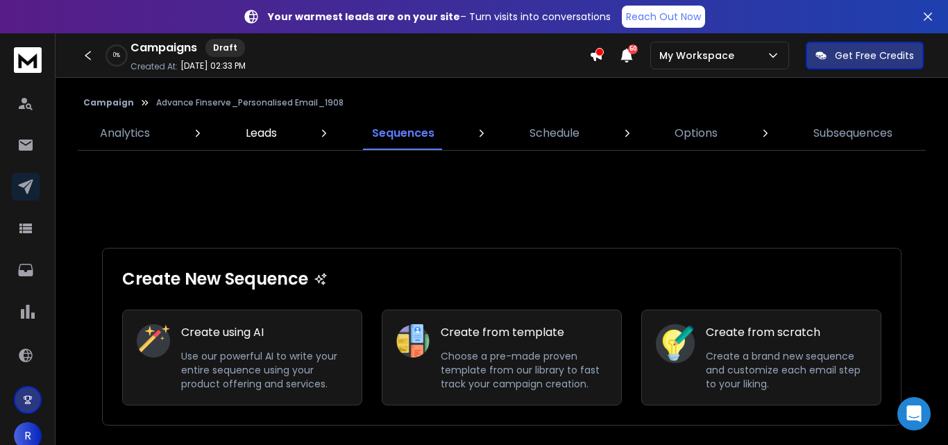
click at [266, 126] on p "Leads" at bounding box center [261, 133] width 31 height 17
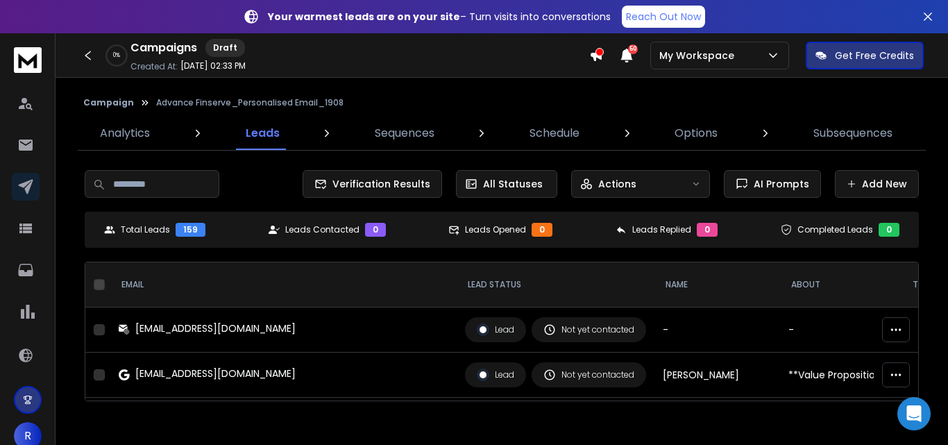
click at [613, 428] on div "Your warmest leads are on your site – Turn visits into conversations Reach Out …" at bounding box center [474, 222] width 948 height 445
click at [907, 413] on icon "Open Intercom Messenger" at bounding box center [913, 413] width 16 height 18
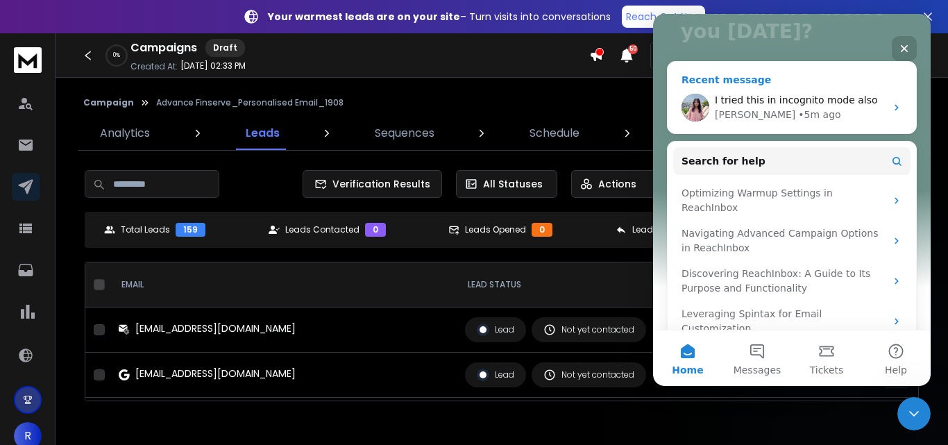
scroll to position [137, 0]
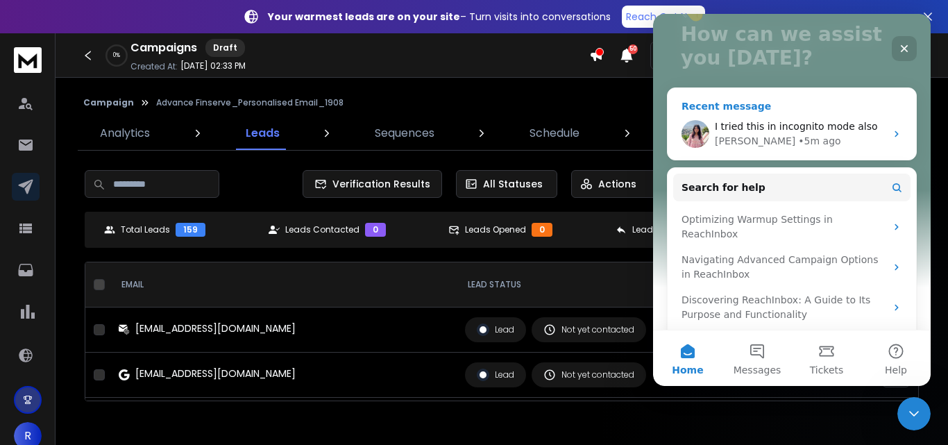
click at [792, 134] on div "Lakshita • 5m ago" at bounding box center [800, 141] width 171 height 15
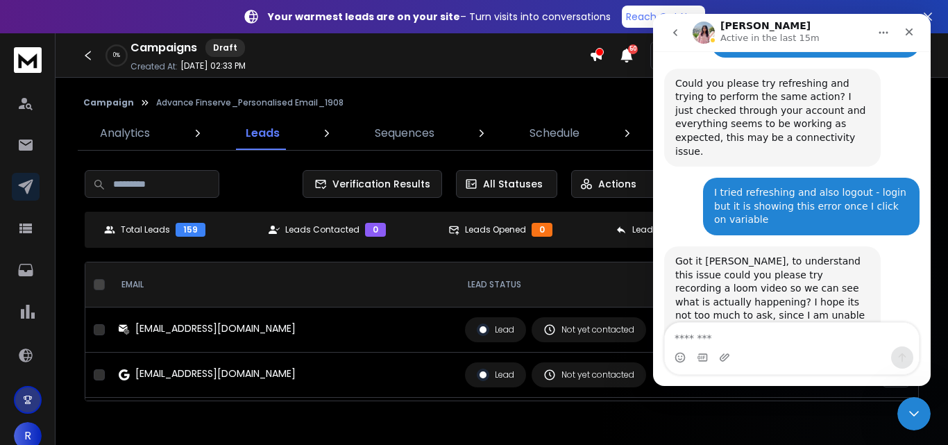
scroll to position [656, 0]
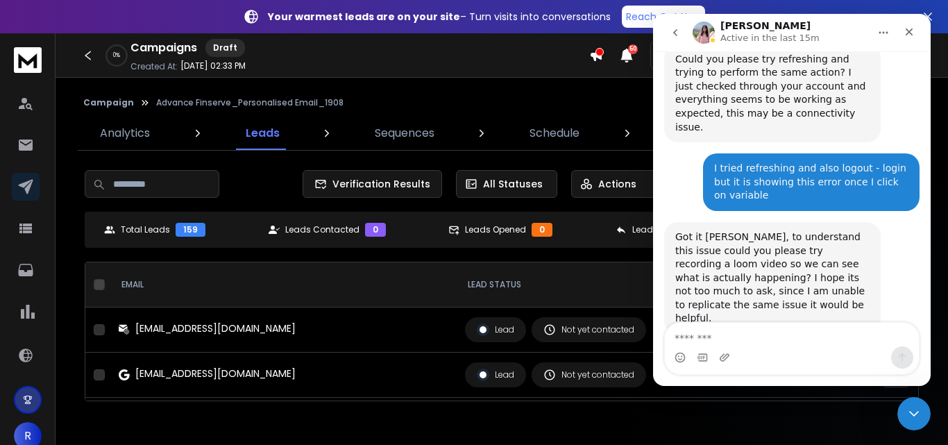
click at [726, 332] on textarea "Message…" at bounding box center [792, 335] width 254 height 24
type textarea "***"
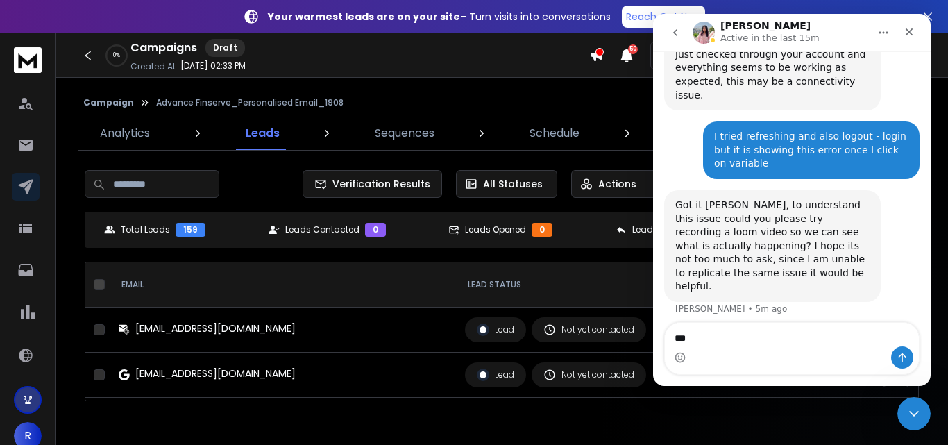
type textarea "****"
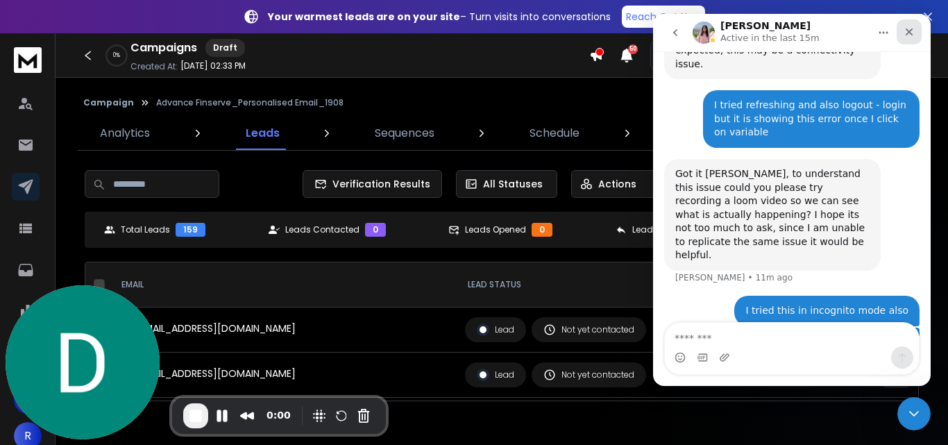
click at [912, 33] on icon "Close" at bounding box center [908, 31] width 11 height 11
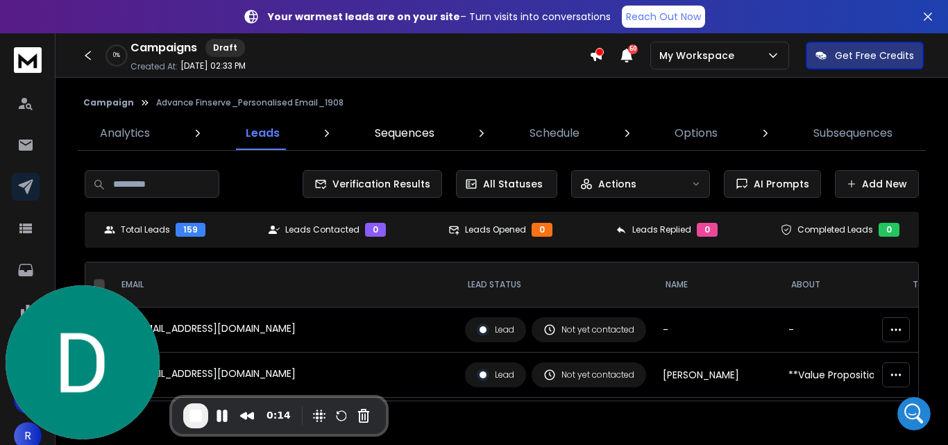
click at [411, 129] on p "Sequences" at bounding box center [405, 133] width 60 height 17
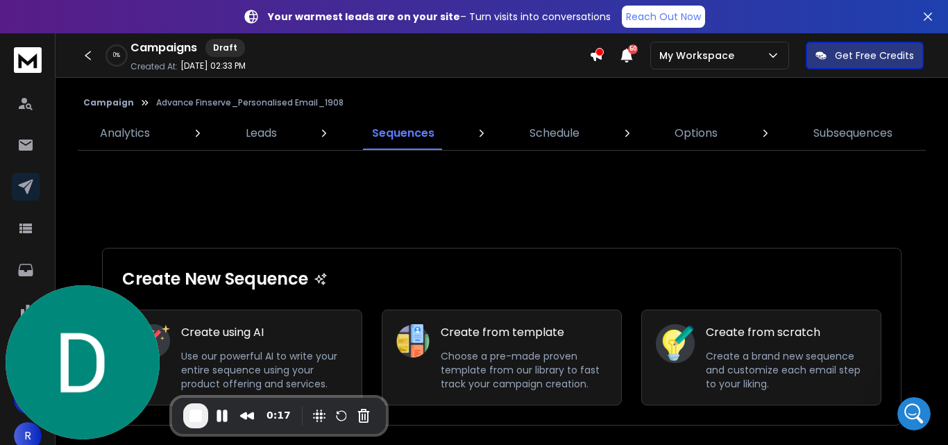
click at [737, 330] on h1 "Create from scratch" at bounding box center [786, 332] width 161 height 17
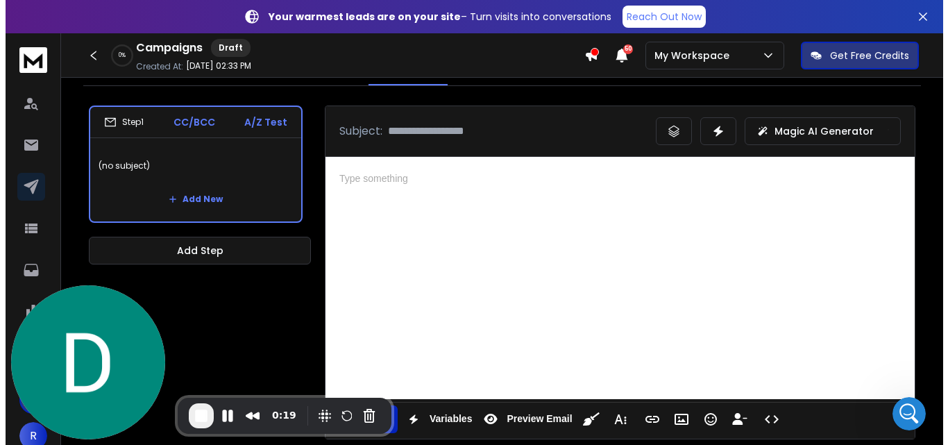
scroll to position [78, 0]
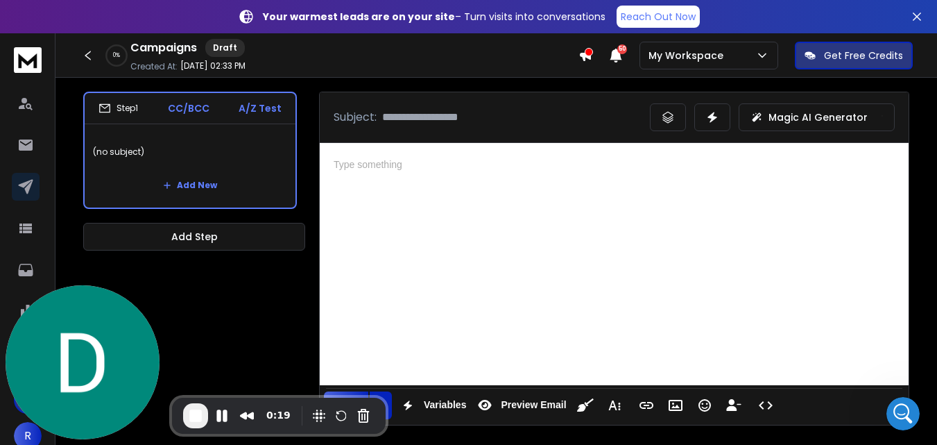
click at [403, 113] on input at bounding box center [509, 117] width 254 height 17
click at [717, 117] on icon "button" at bounding box center [712, 117] width 12 height 12
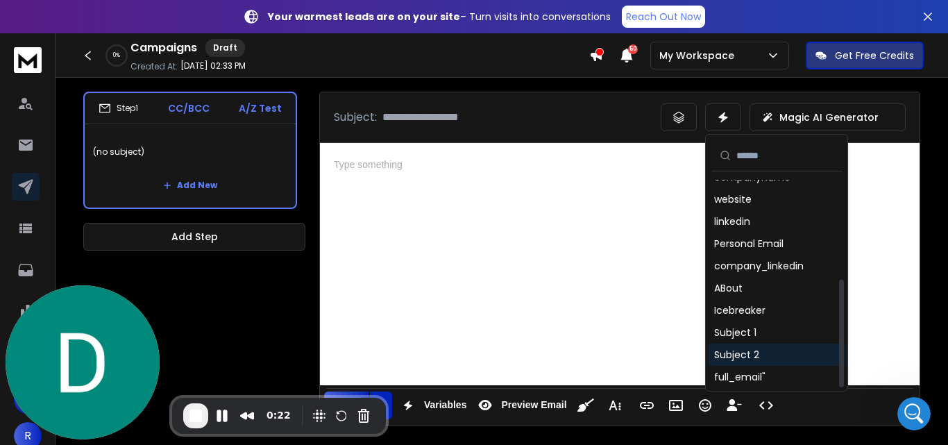
scroll to position [0, 0]
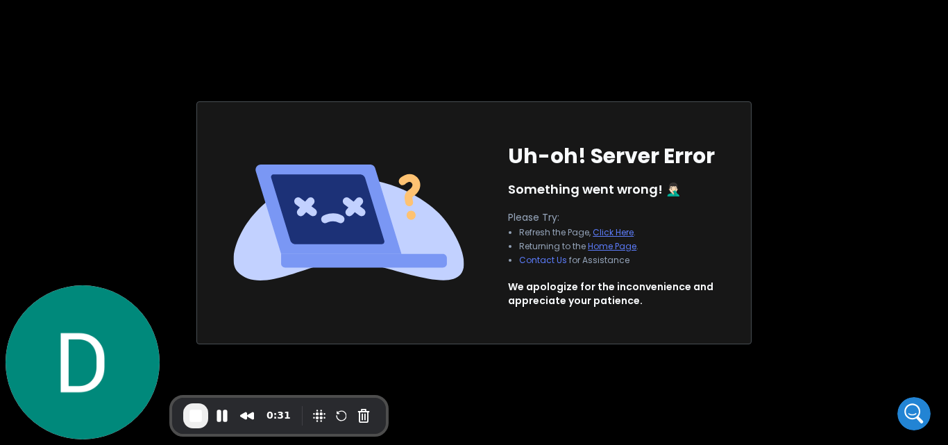
click at [616, 231] on link "Click Here" at bounding box center [612, 232] width 41 height 12
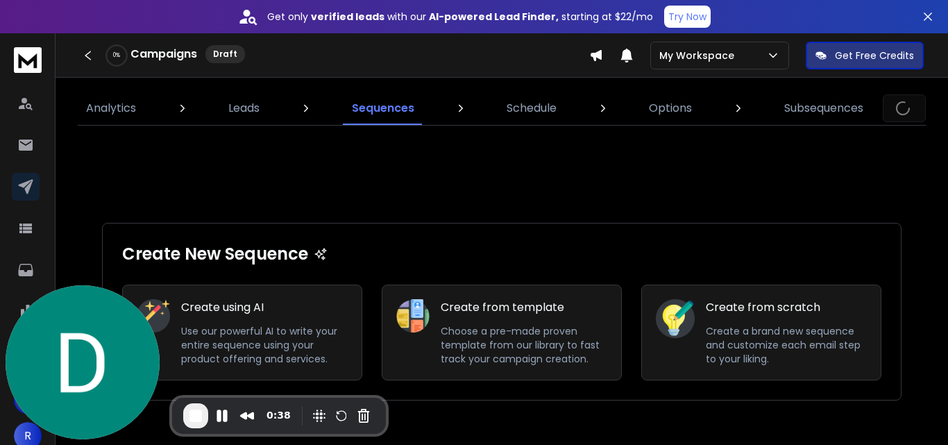
click at [736, 300] on h1 "Create from scratch" at bounding box center [786, 307] width 161 height 17
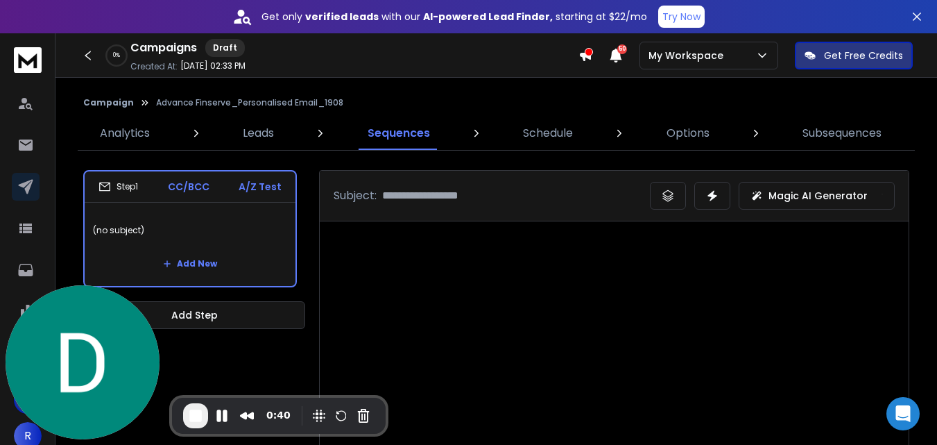
click at [487, 205] on div "Subject: Magic AI Generator" at bounding box center [614, 196] width 589 height 51
click at [491, 194] on input at bounding box center [509, 195] width 254 height 17
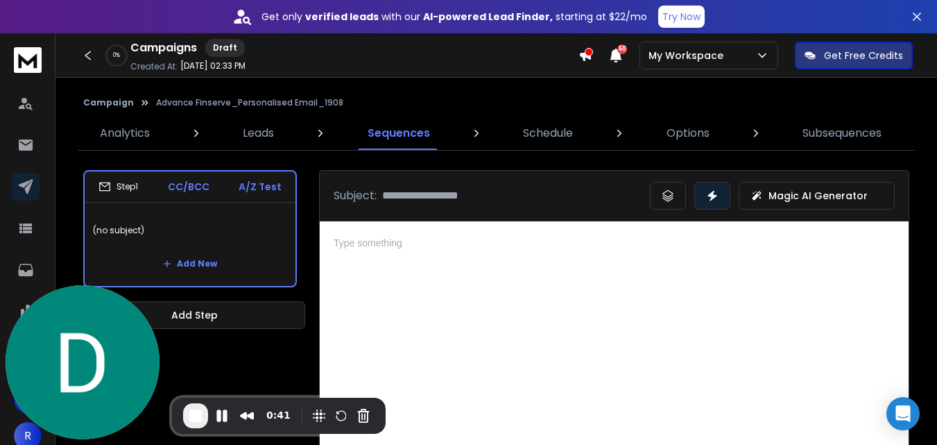
click at [714, 203] on button "button" at bounding box center [712, 196] width 36 height 28
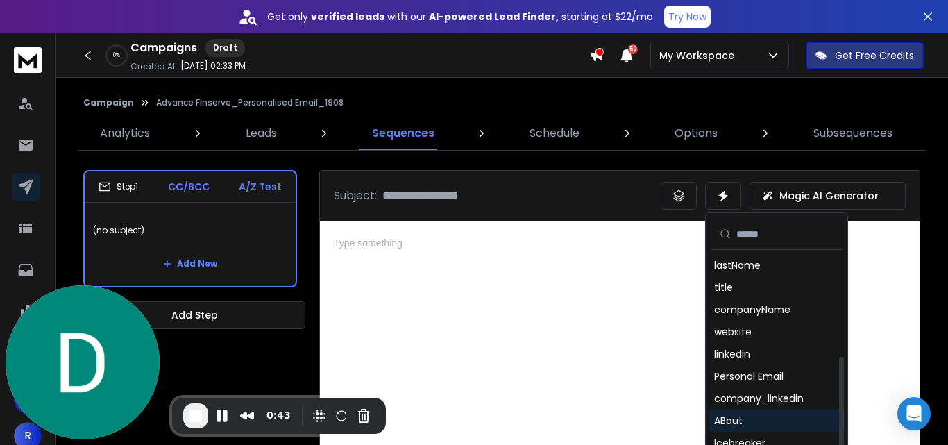
scroll to position [191, 0]
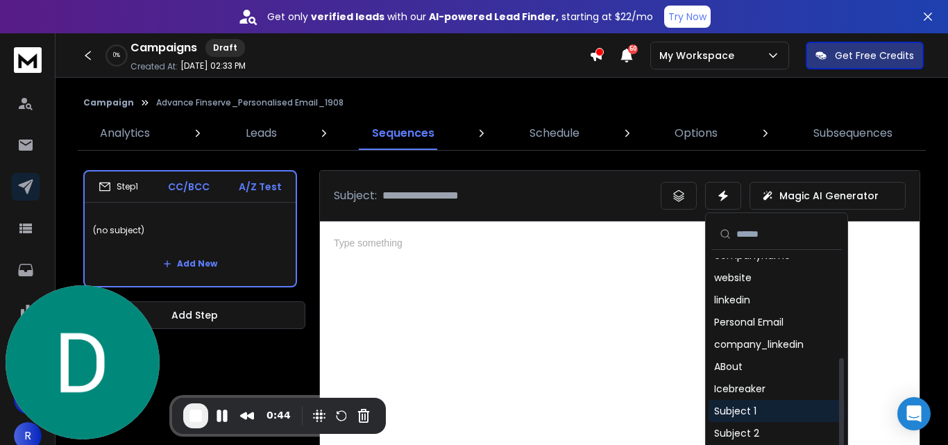
click at [747, 409] on div "Subject 1" at bounding box center [735, 411] width 42 height 14
type input "**********"
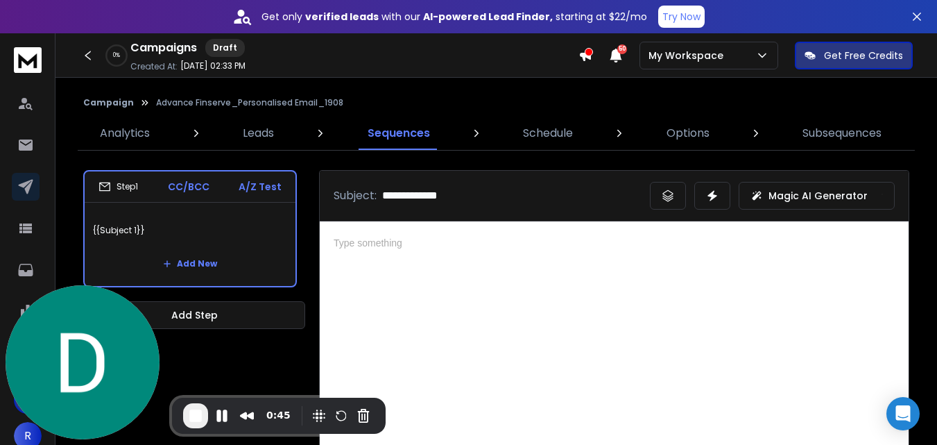
click at [389, 244] on div at bounding box center [614, 242] width 561 height 15
click at [721, 192] on button "button" at bounding box center [712, 196] width 36 height 28
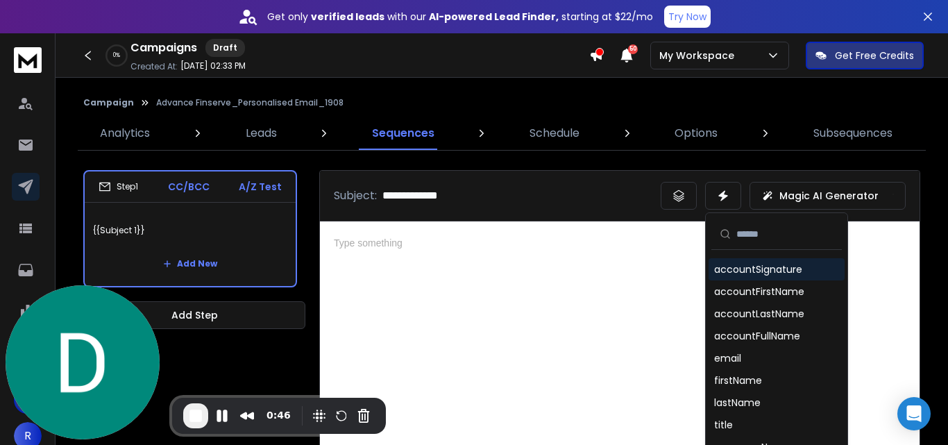
click at [742, 230] on input "text" at bounding box center [784, 234] width 97 height 31
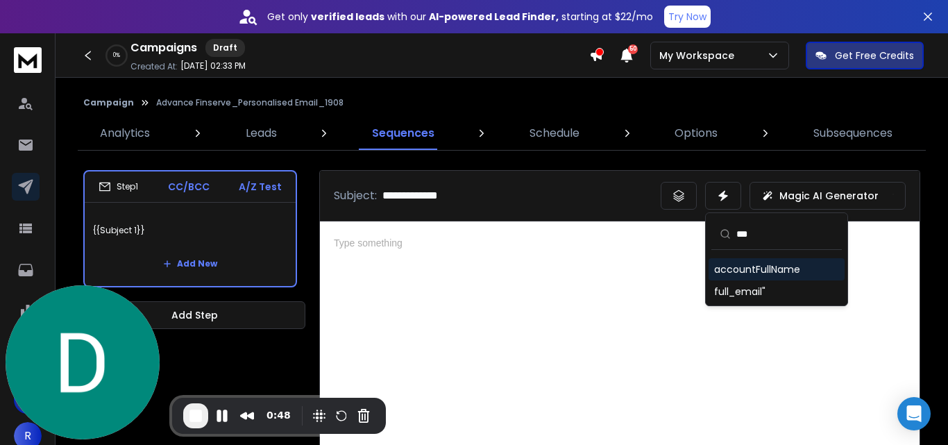
type input "****"
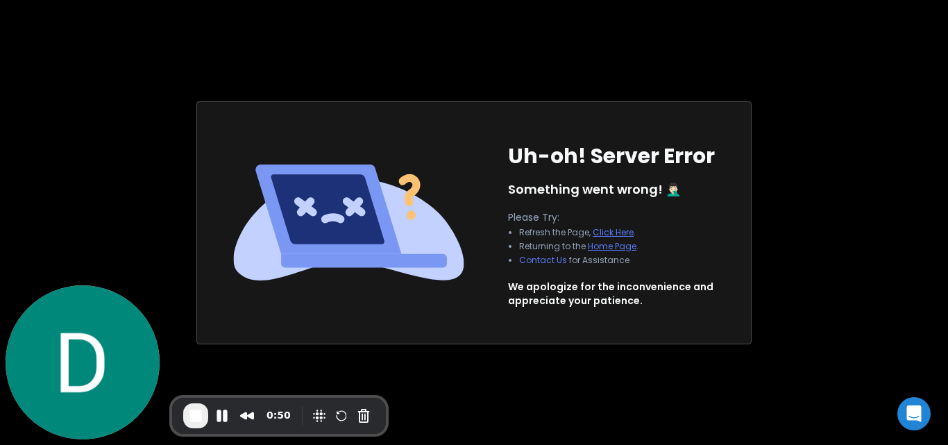
click at [778, 288] on div "Uh-oh! Server Error Something went wrong! 🤦🏻‍♂️ Please Try: Refresh the Page, C…" at bounding box center [474, 222] width 948 height 445
click at [194, 417] on span "End Recording" at bounding box center [195, 415] width 17 height 17
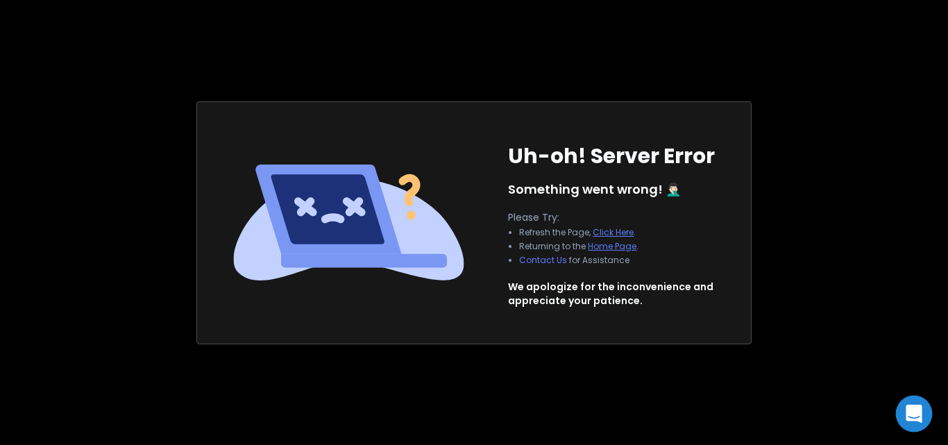
click at [910, 418] on icon "Open Intercom Messenger" at bounding box center [914, 413] width 18 height 18
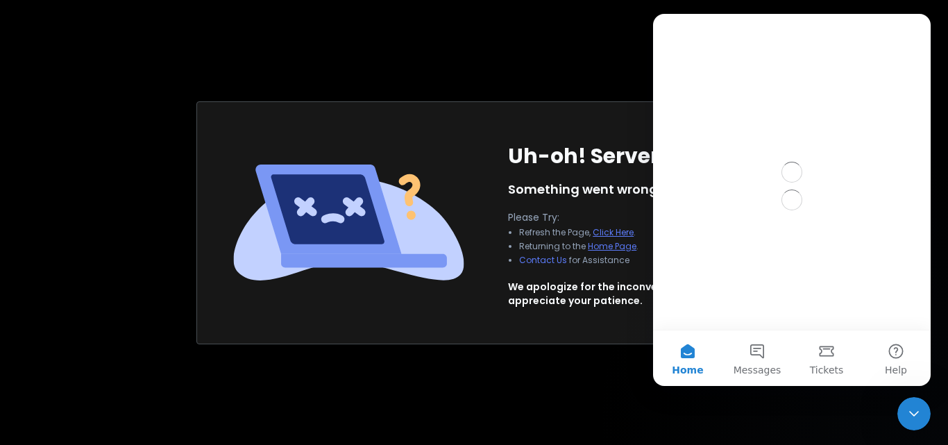
scroll to position [0, 0]
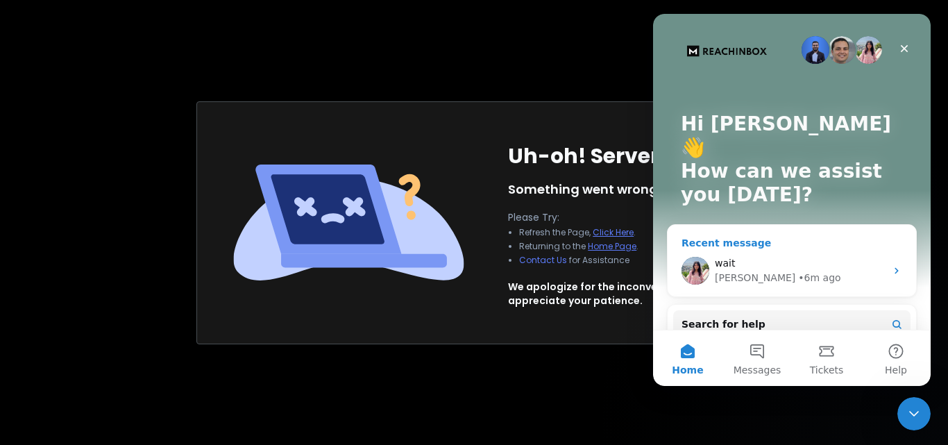
click at [798, 271] on div "• 6m ago" at bounding box center [819, 278] width 42 height 15
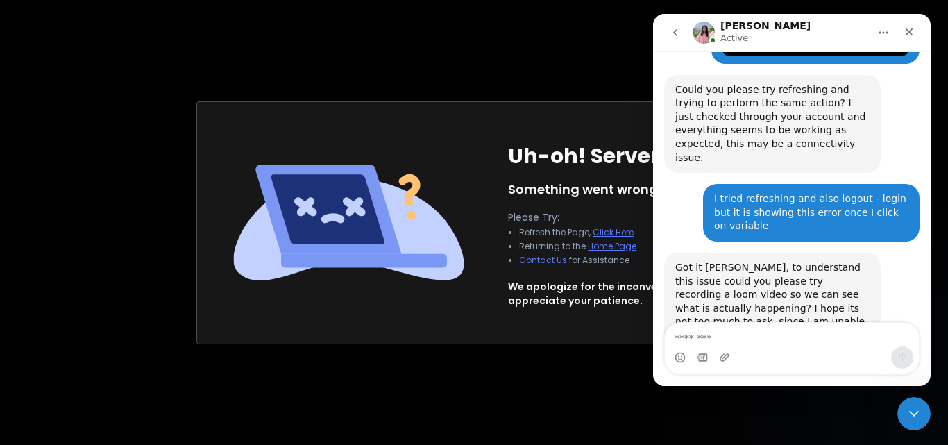
click at [706, 336] on textarea "Message…" at bounding box center [792, 335] width 254 height 24
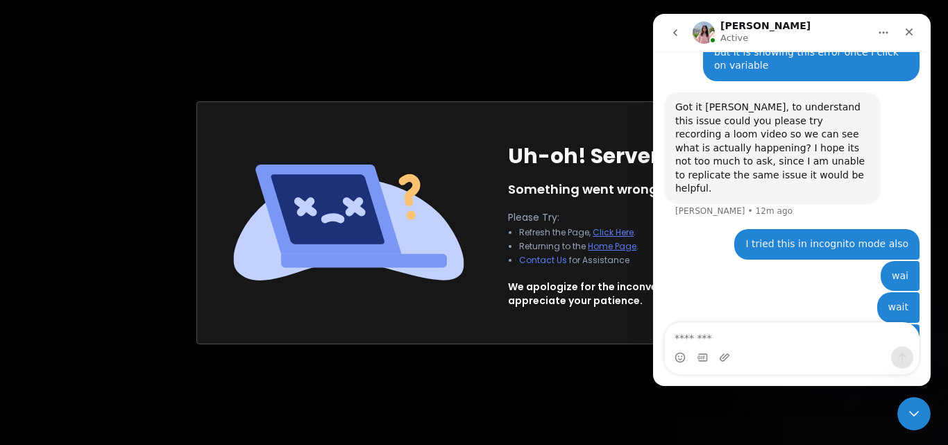
scroll to position [842, 0]
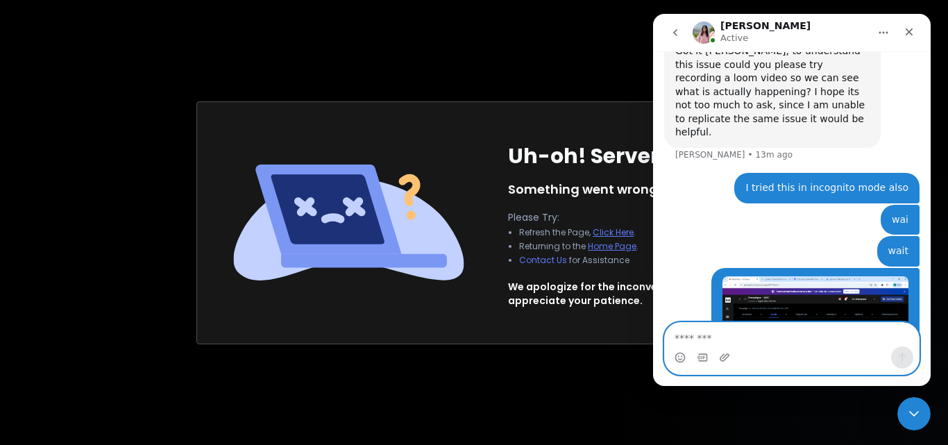
paste textarea "**********"
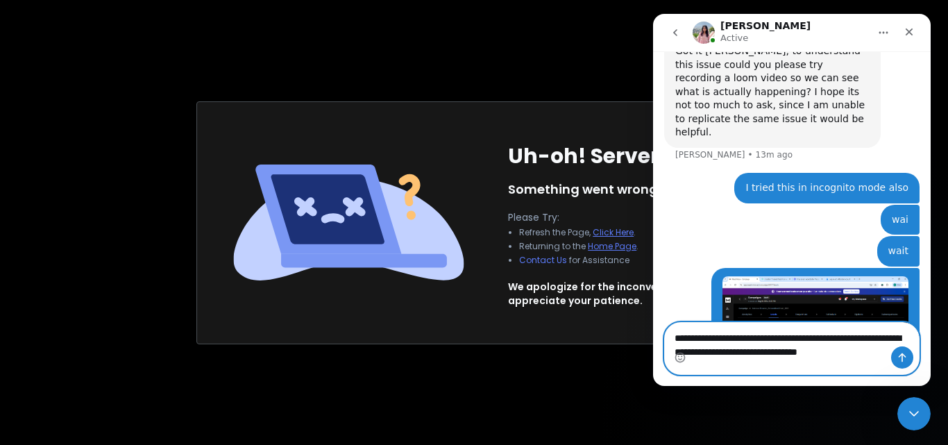
scroll to position [870, 0]
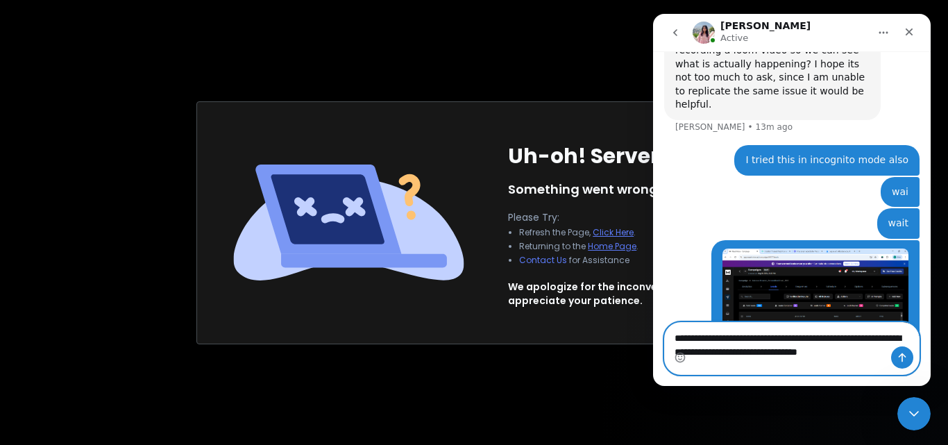
type textarea "**********"
click at [893, 352] on button "Send a message…" at bounding box center [902, 357] width 22 height 22
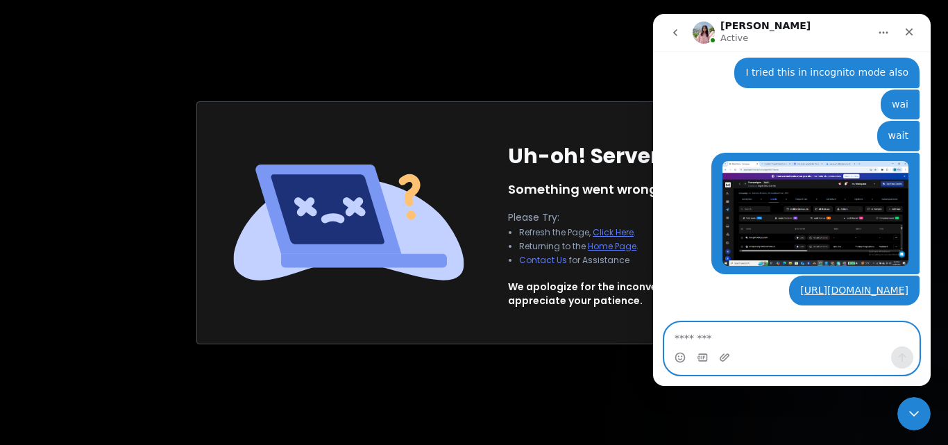
scroll to position [956, 0]
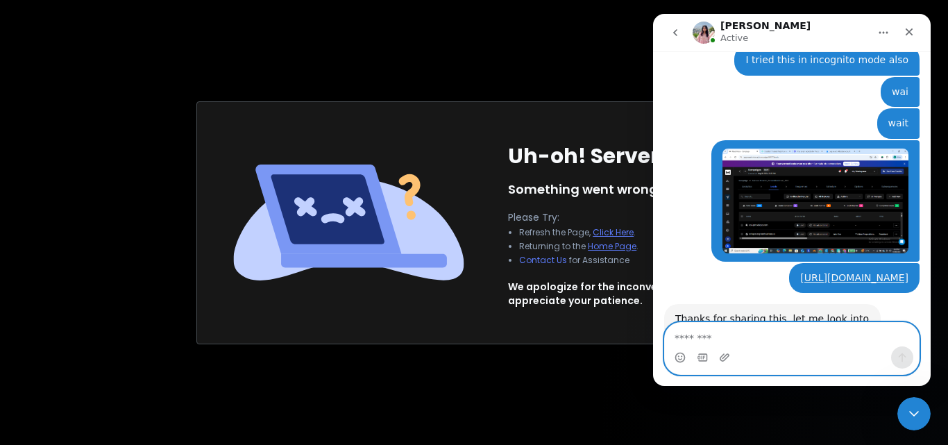
click at [738, 338] on textarea "Message…" at bounding box center [792, 335] width 254 height 24
type textarea "****"
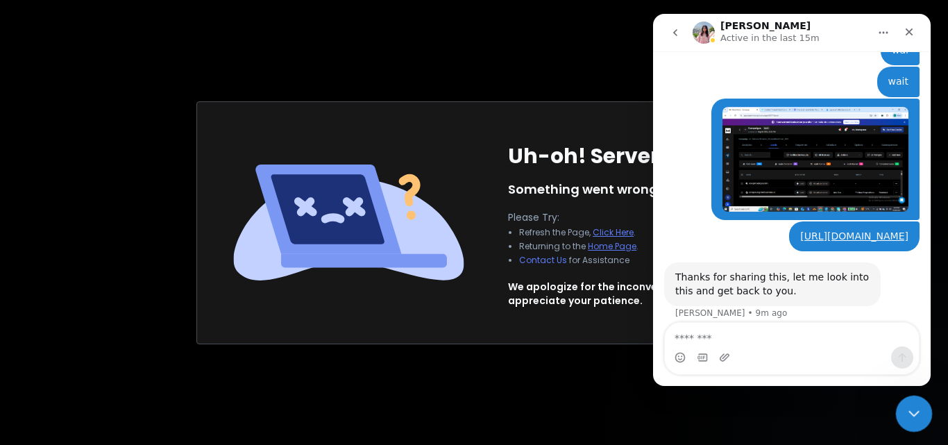
click at [900, 407] on div "Close Intercom Messenger" at bounding box center [911, 411] width 33 height 33
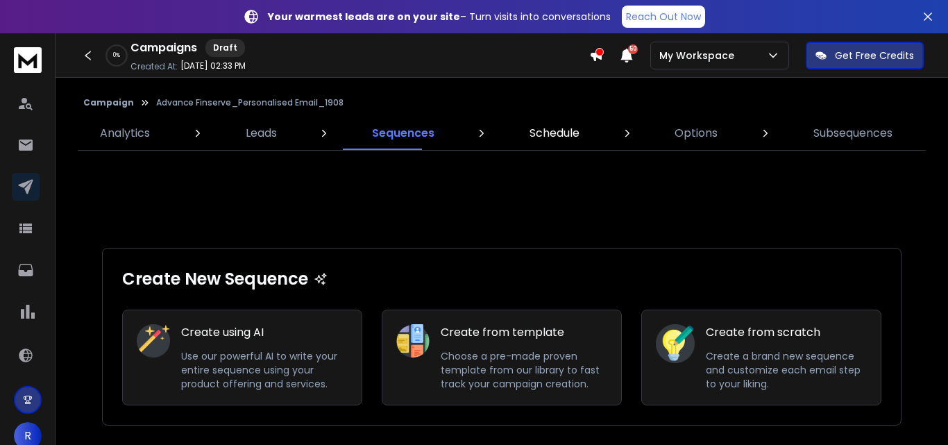
click at [522, 110] on div "Campaign Advance Finserve_Personalised Email_1908 Analytics Leads Sequences Sch…" at bounding box center [502, 121] width 848 height 59
click at [792, 354] on p "Create a brand new sequence and customize each email step to your liking." at bounding box center [786, 370] width 161 height 42
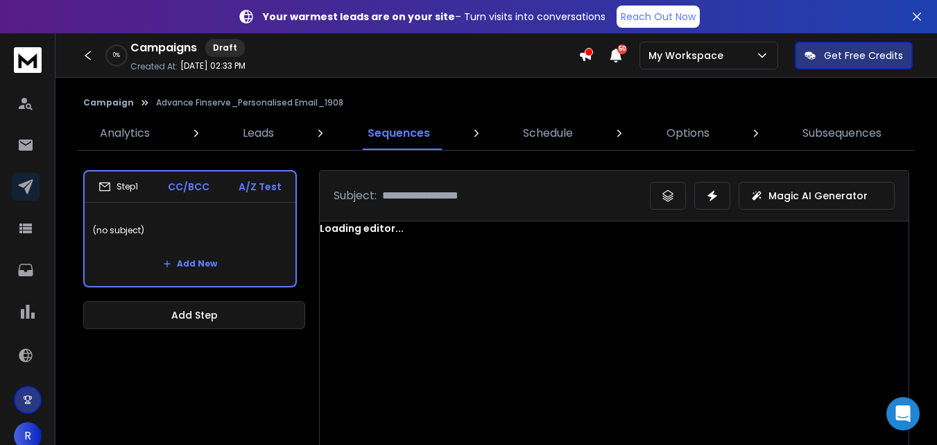
click at [439, 200] on input at bounding box center [509, 195] width 254 height 17
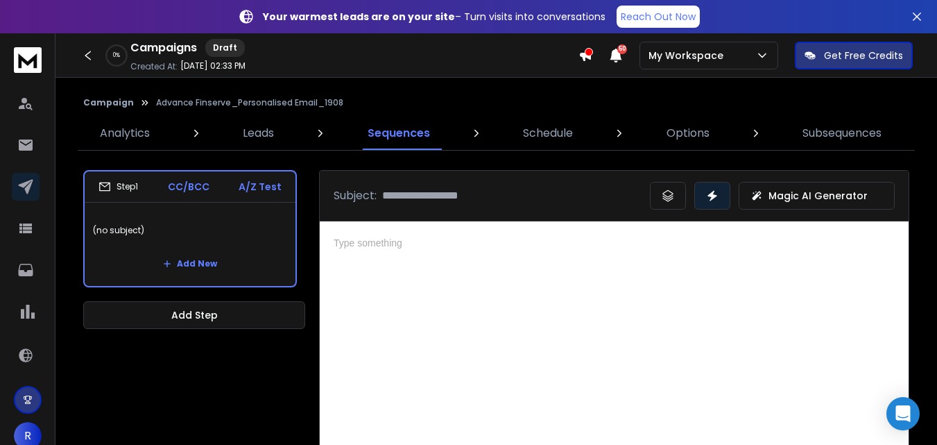
click at [713, 197] on icon "button" at bounding box center [712, 195] width 9 height 10
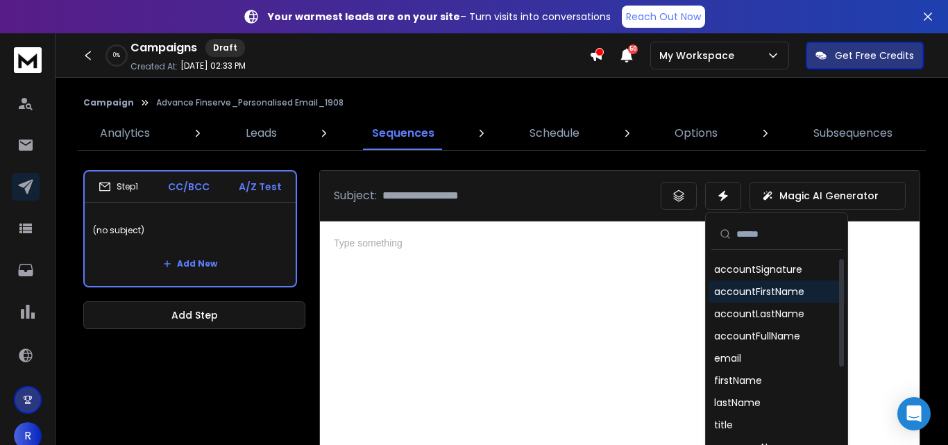
click at [783, 345] on div "accountFullName" at bounding box center [776, 336] width 136 height 22
type input "**********"
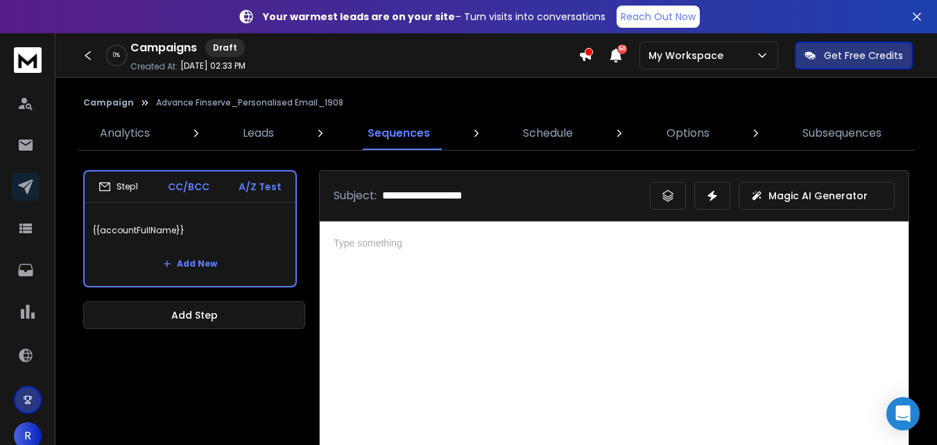
click at [710, 214] on div "**********" at bounding box center [614, 196] width 589 height 51
click at [704, 202] on button "button" at bounding box center [712, 196] width 36 height 28
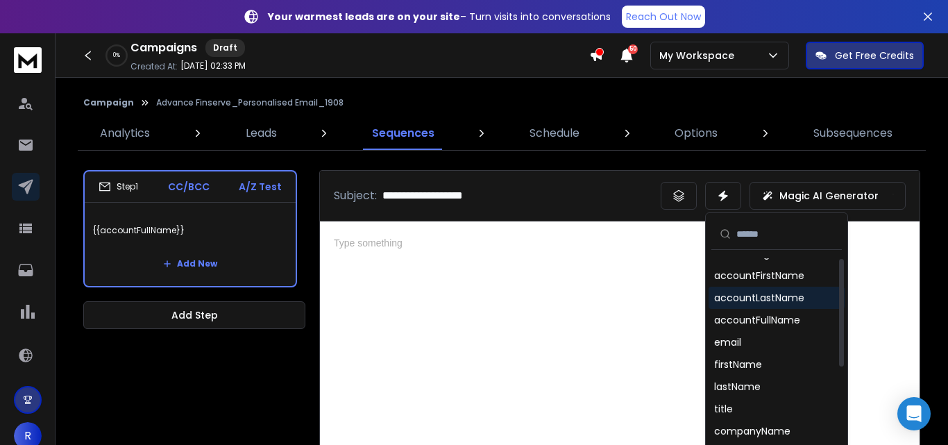
scroll to position [23, 0]
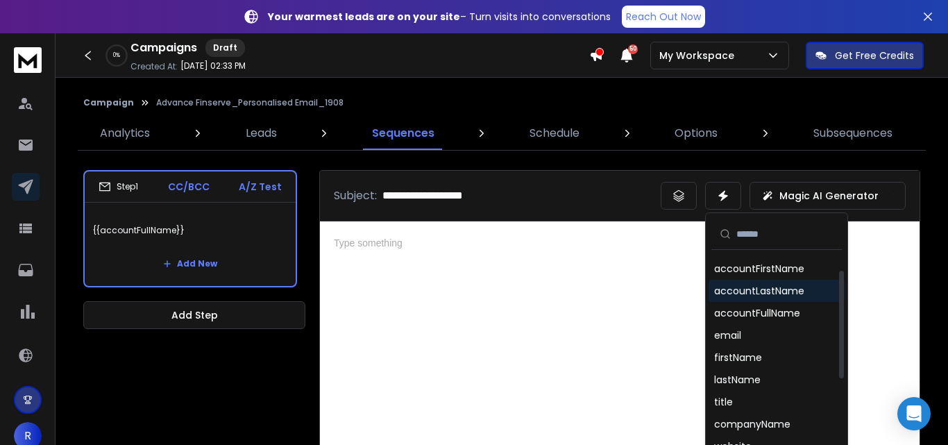
click at [502, 190] on input "**********" at bounding box center [514, 195] width 264 height 17
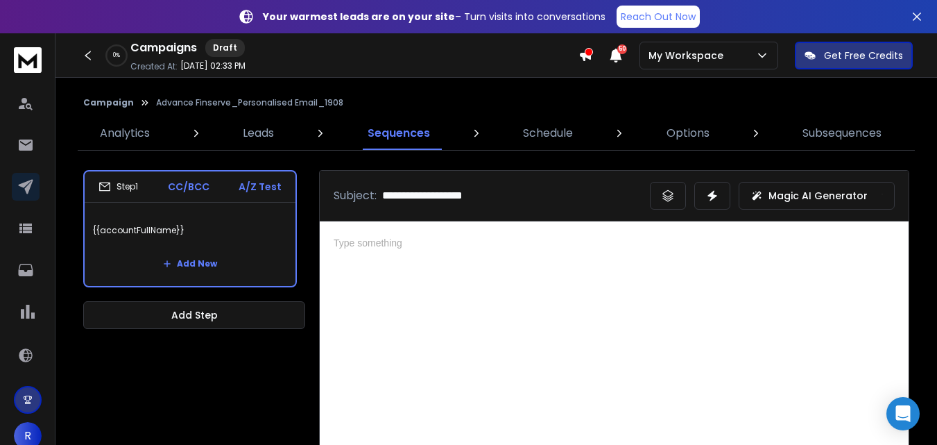
click at [502, 190] on input "**********" at bounding box center [509, 195] width 254 height 17
click at [717, 199] on icon "button" at bounding box center [712, 195] width 12 height 12
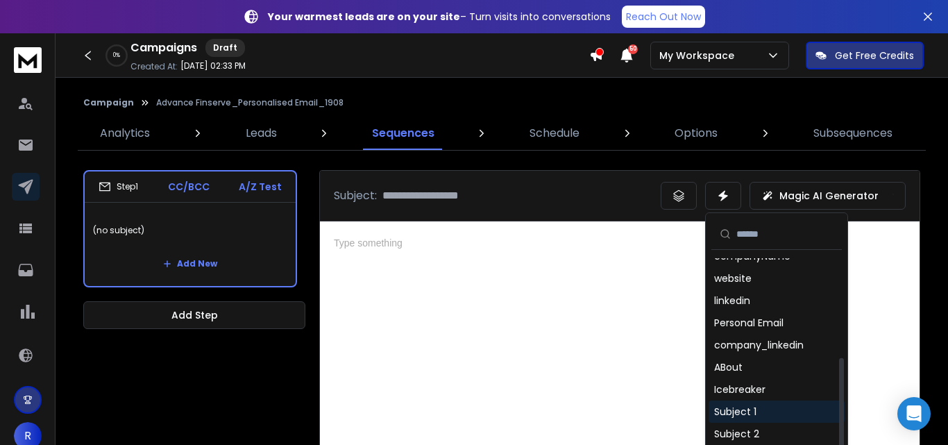
scroll to position [191, 0]
click at [760, 406] on div "Subject 1" at bounding box center [776, 411] width 136 height 22
type input "**********"
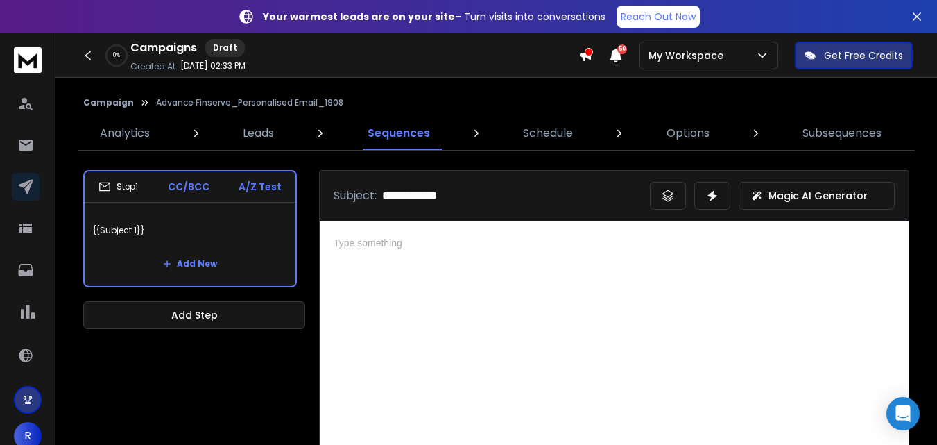
click at [416, 248] on div at bounding box center [614, 242] width 561 height 15
click at [718, 203] on button "button" at bounding box center [712, 196] width 36 height 28
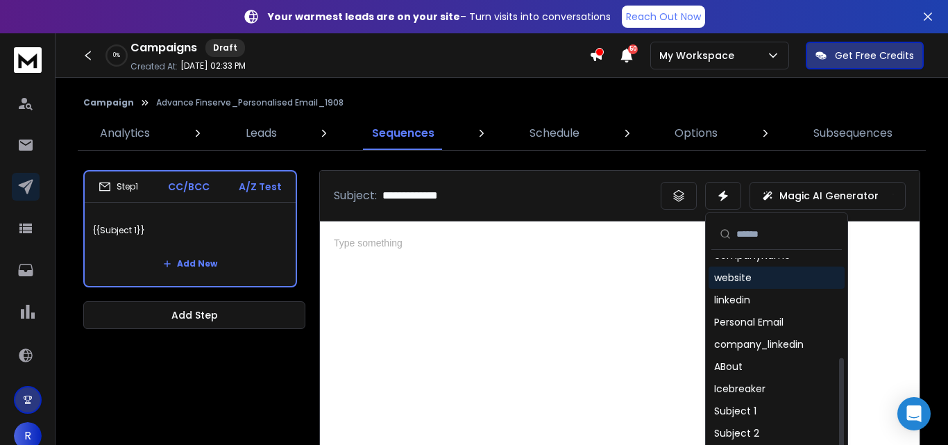
click at [751, 240] on input "text" at bounding box center [784, 234] width 97 height 31
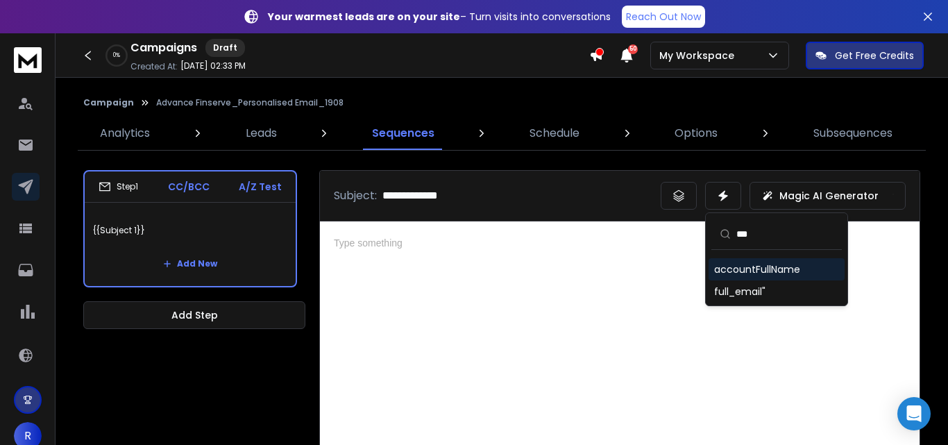
type input "****"
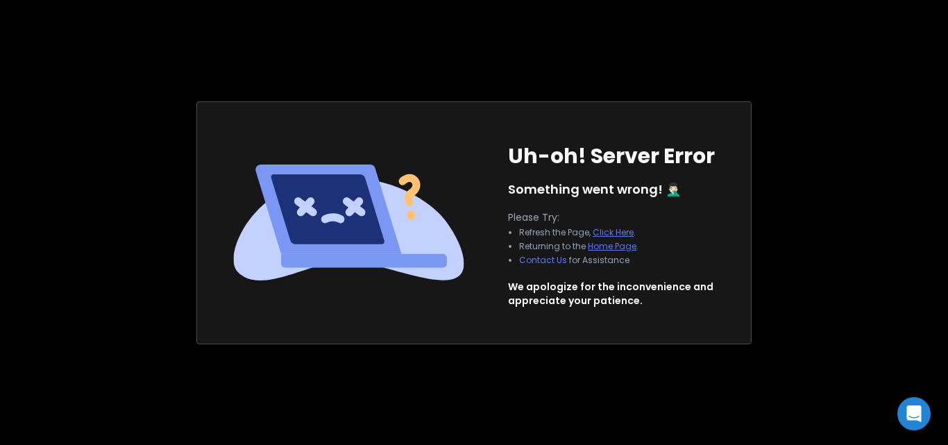
click at [774, 287] on div "Uh-oh! Server Error Something went wrong! 🤦🏻‍♂️ Please Try: Refresh the Page, C…" at bounding box center [474, 222] width 948 height 445
click at [920, 414] on icon "Open Intercom Messenger" at bounding box center [913, 413] width 16 height 18
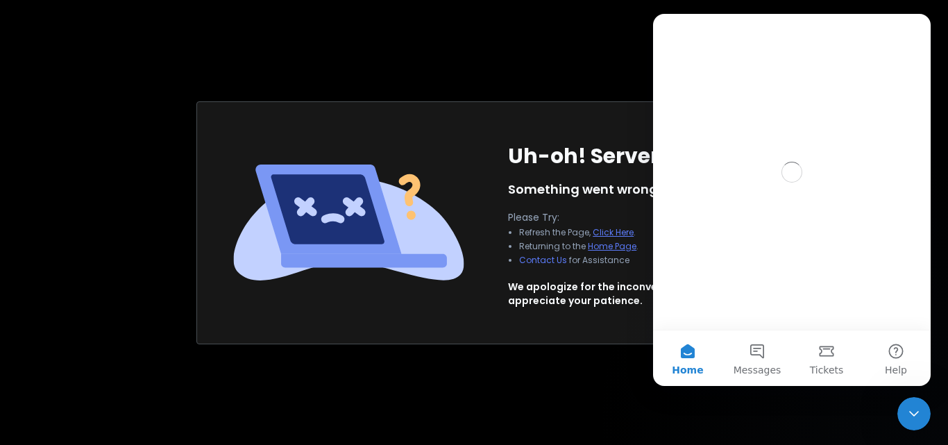
scroll to position [0, 0]
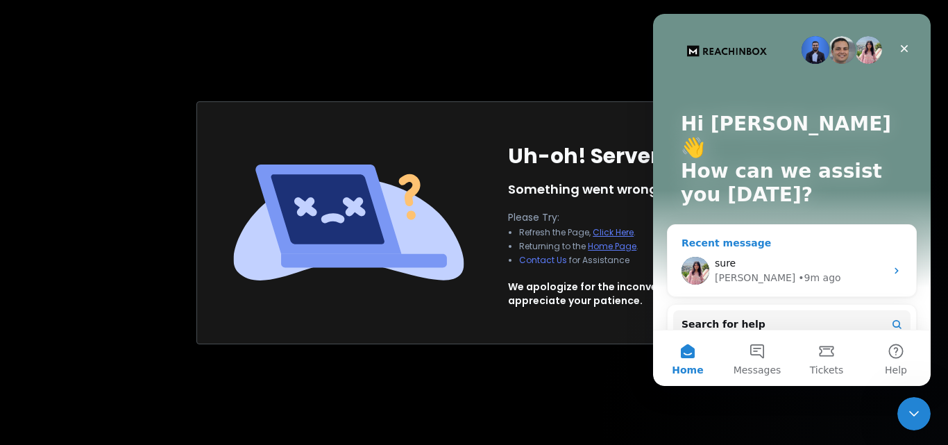
click at [763, 224] on div "Recent message sure [PERSON_NAME] • 9m ago" at bounding box center [792, 260] width 250 height 73
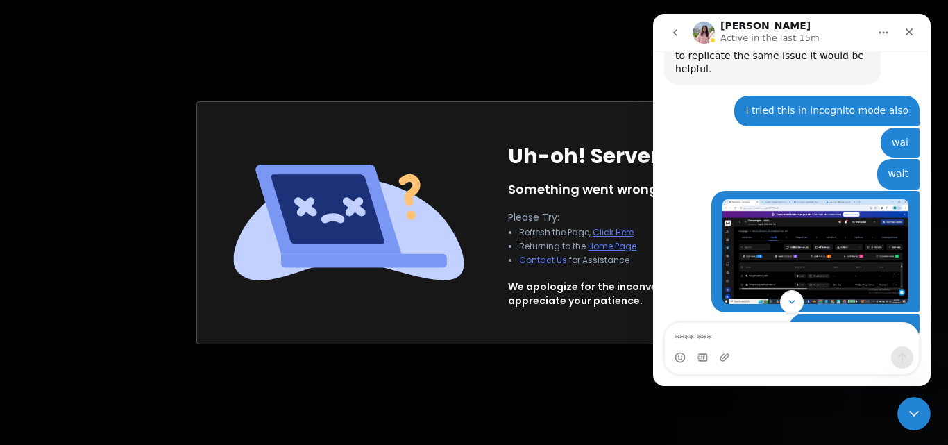
scroll to position [998, 0]
